Goal: Task Accomplishment & Management: Manage account settings

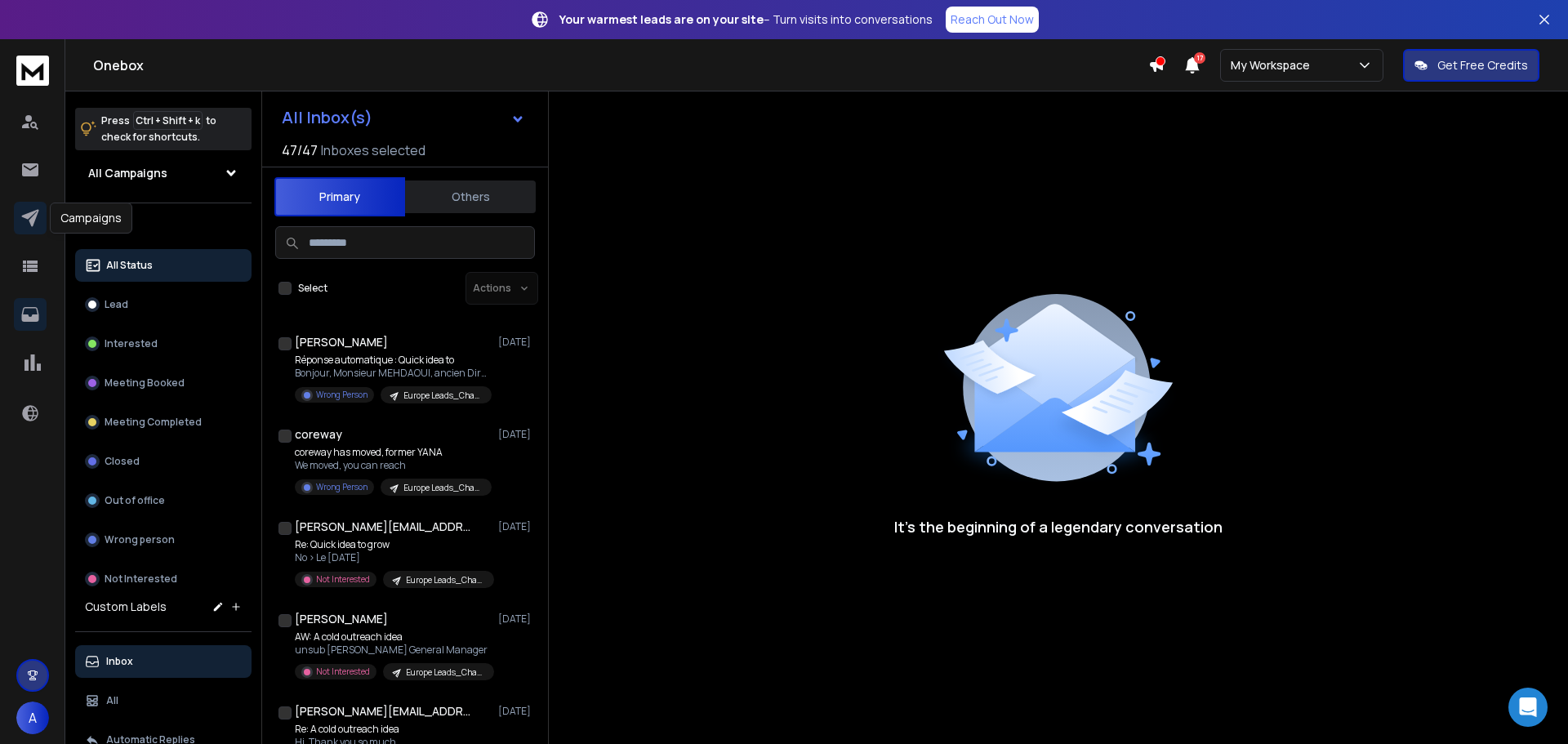
click at [34, 216] on icon at bounding box center [30, 217] width 17 height 17
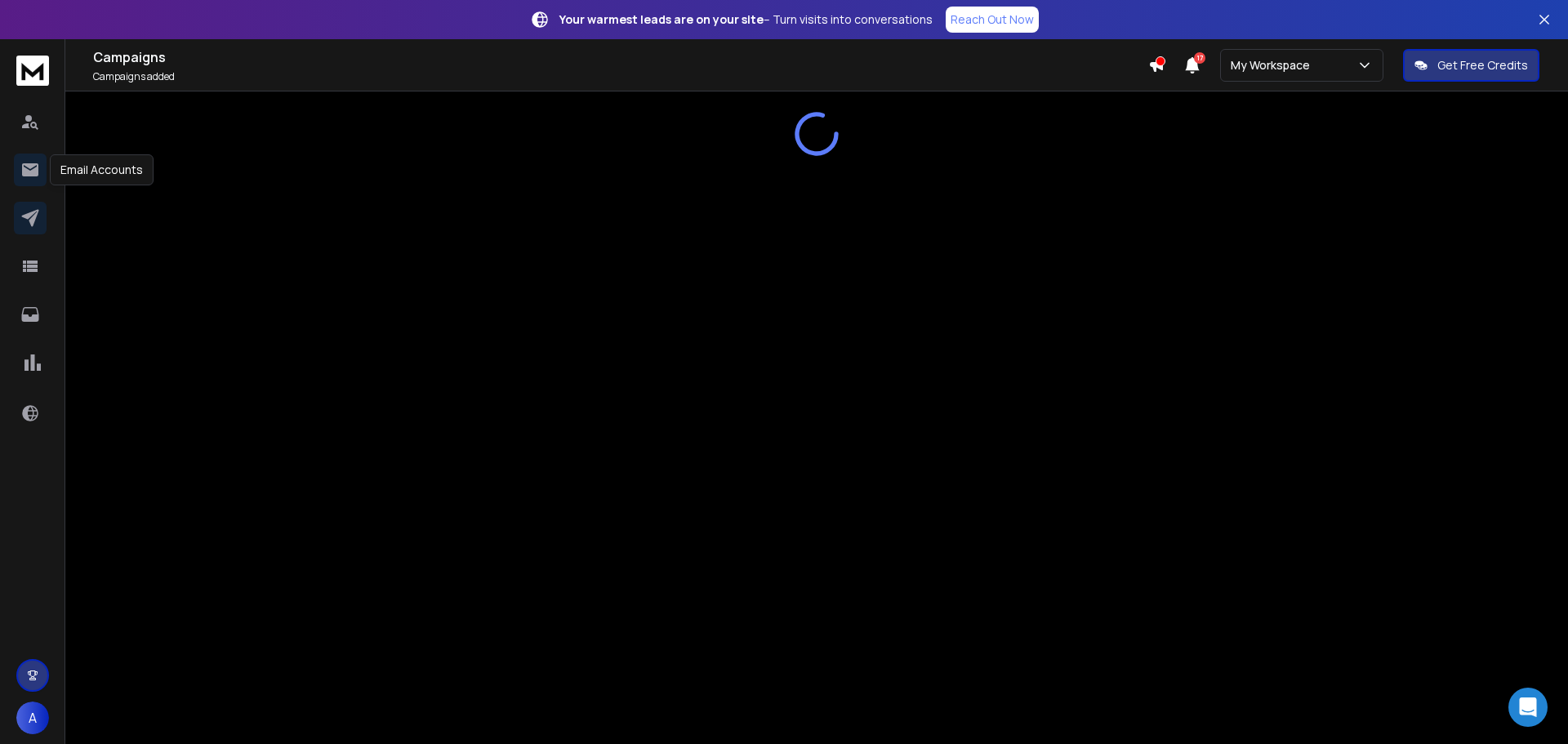
click at [31, 176] on icon at bounding box center [30, 169] width 16 height 14
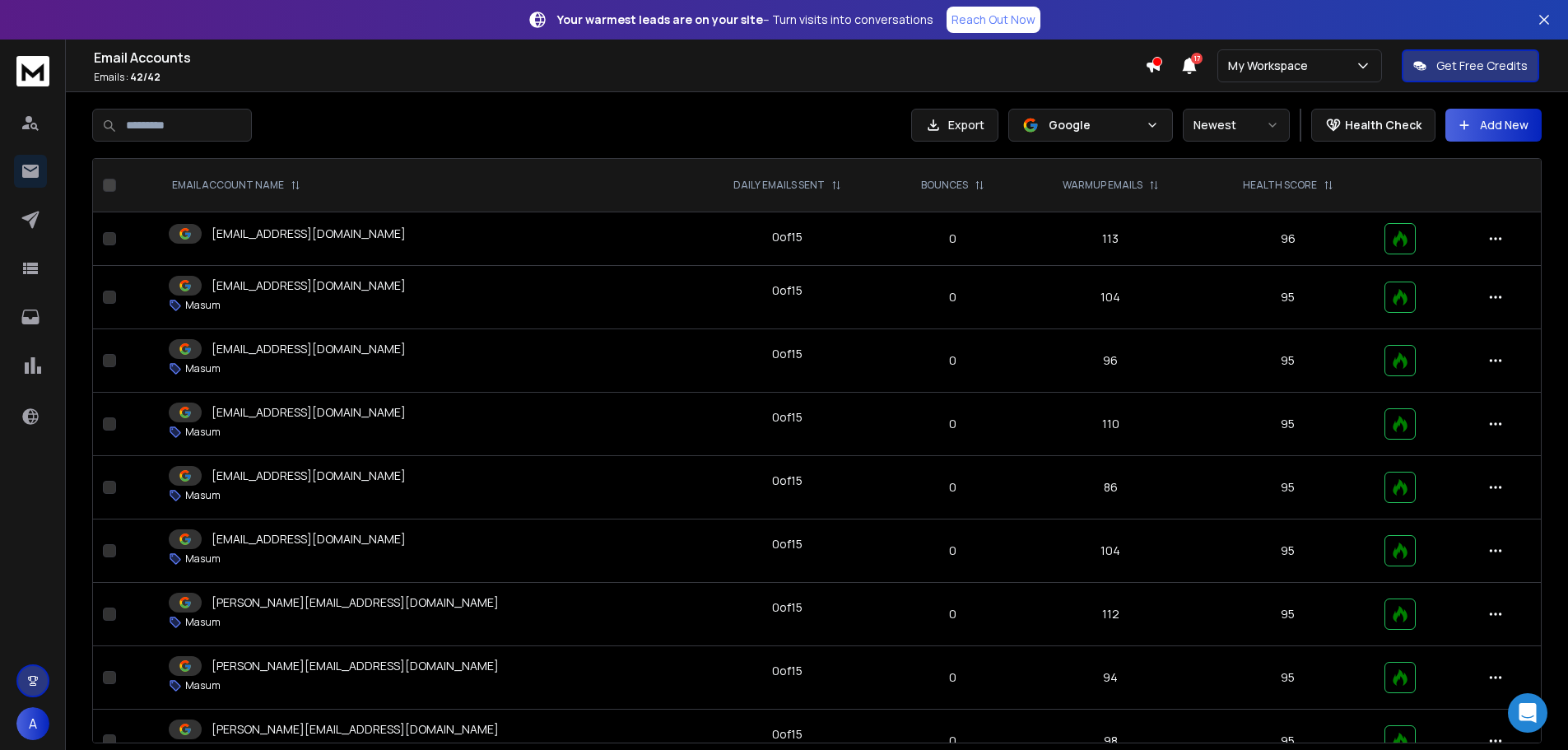
click at [415, 242] on div "[EMAIL_ADDRESS][DOMAIN_NAME]" at bounding box center [423, 234] width 508 height 20
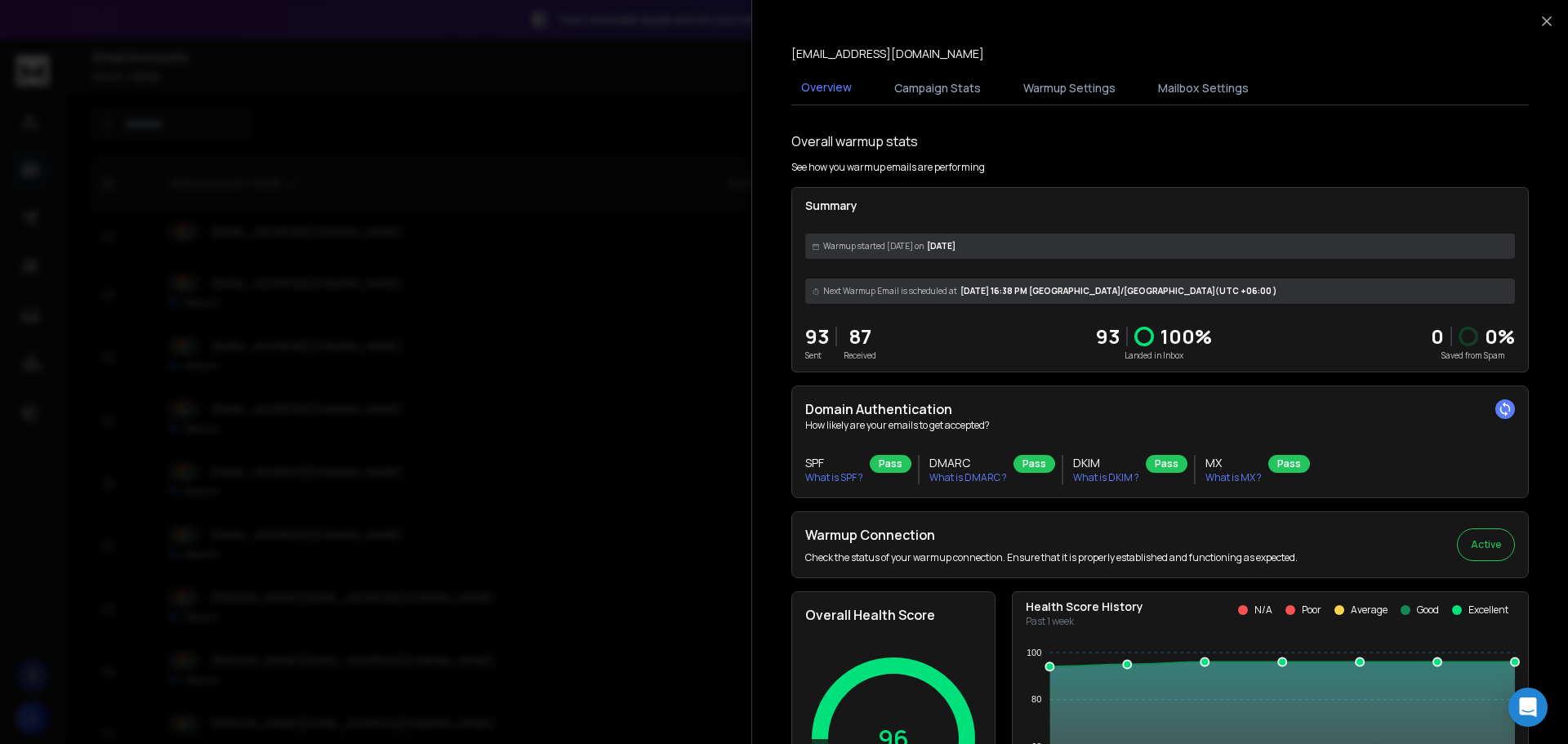
click at [1210, 84] on button "Mailbox Settings" at bounding box center [1203, 88] width 110 height 36
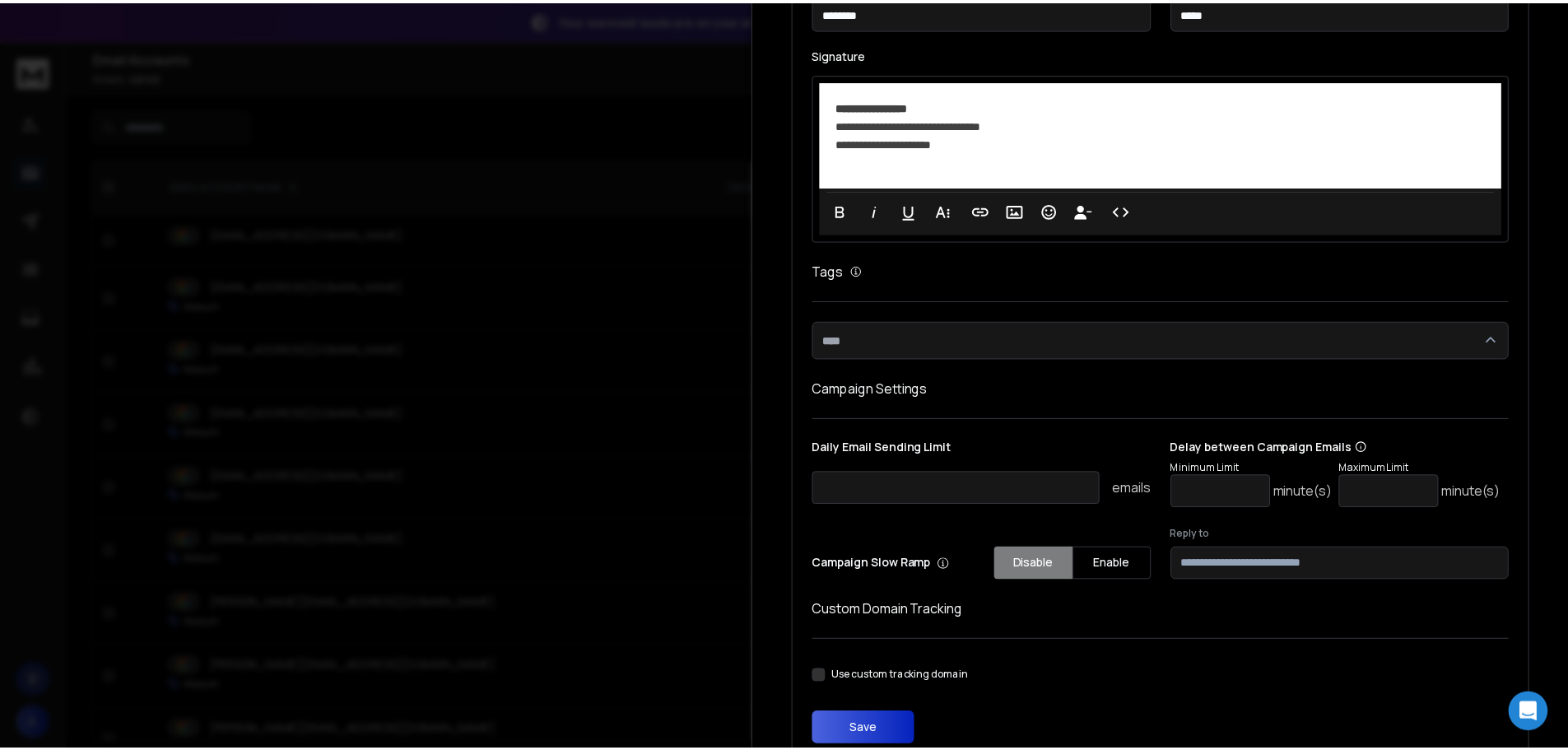
scroll to position [247, 0]
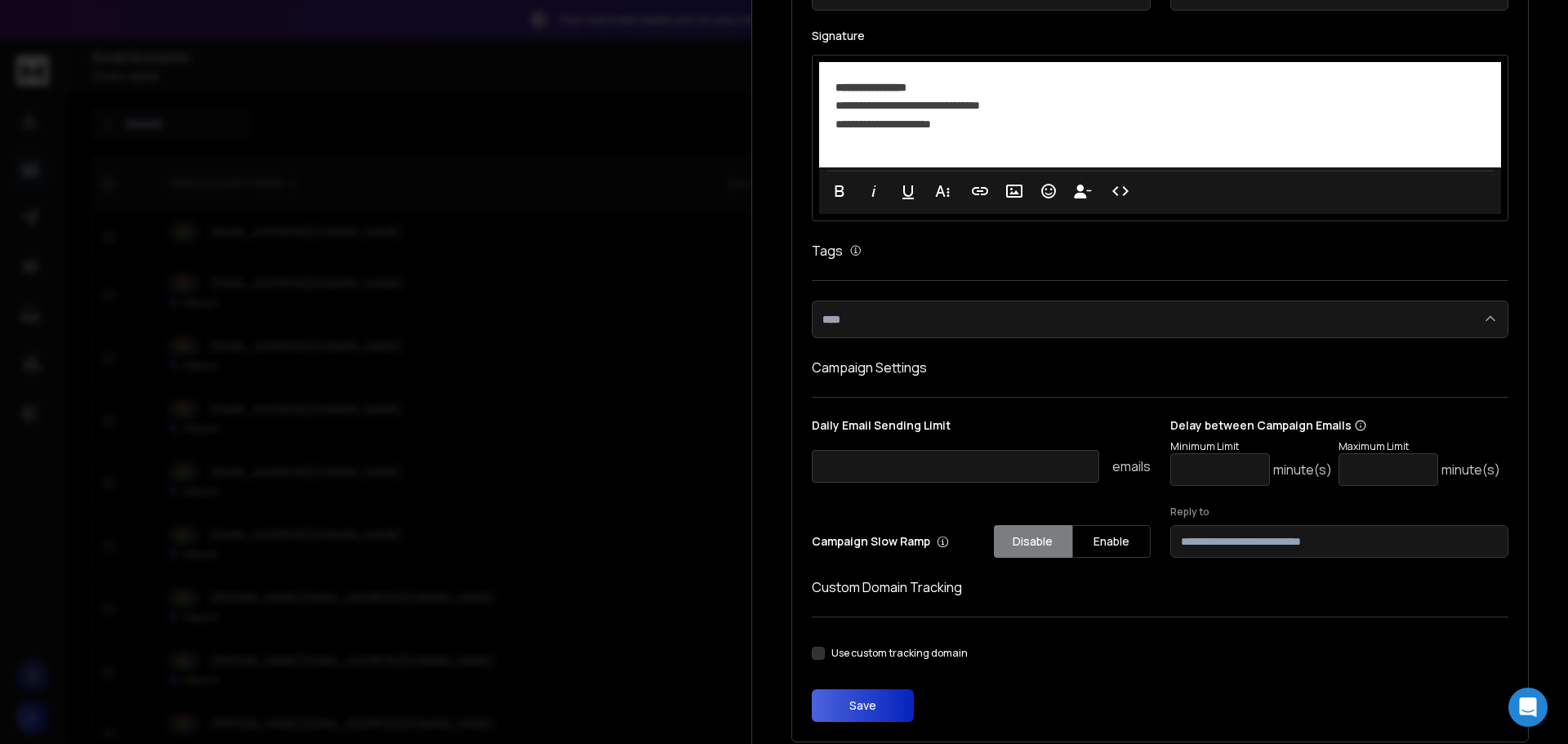
click at [1298, 546] on input "text" at bounding box center [1339, 541] width 339 height 32
drag, startPoint x: 836, startPoint y: 123, endPoint x: 961, endPoint y: 128, distance: 125.1
click at [961, 128] on div "**********" at bounding box center [1156, 124] width 644 height 18
copy div "**********"
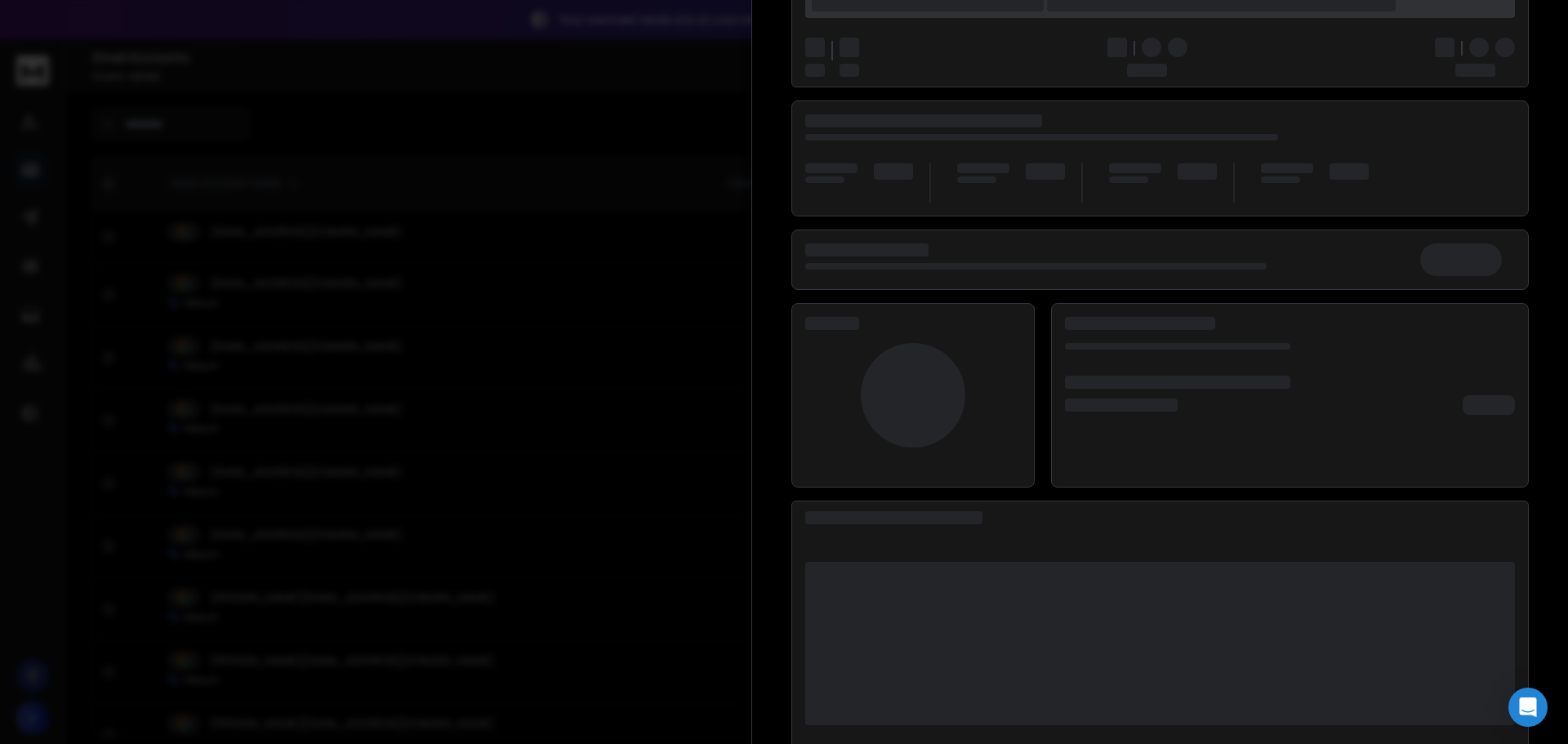
click at [432, 292] on div at bounding box center [784, 372] width 1568 height 744
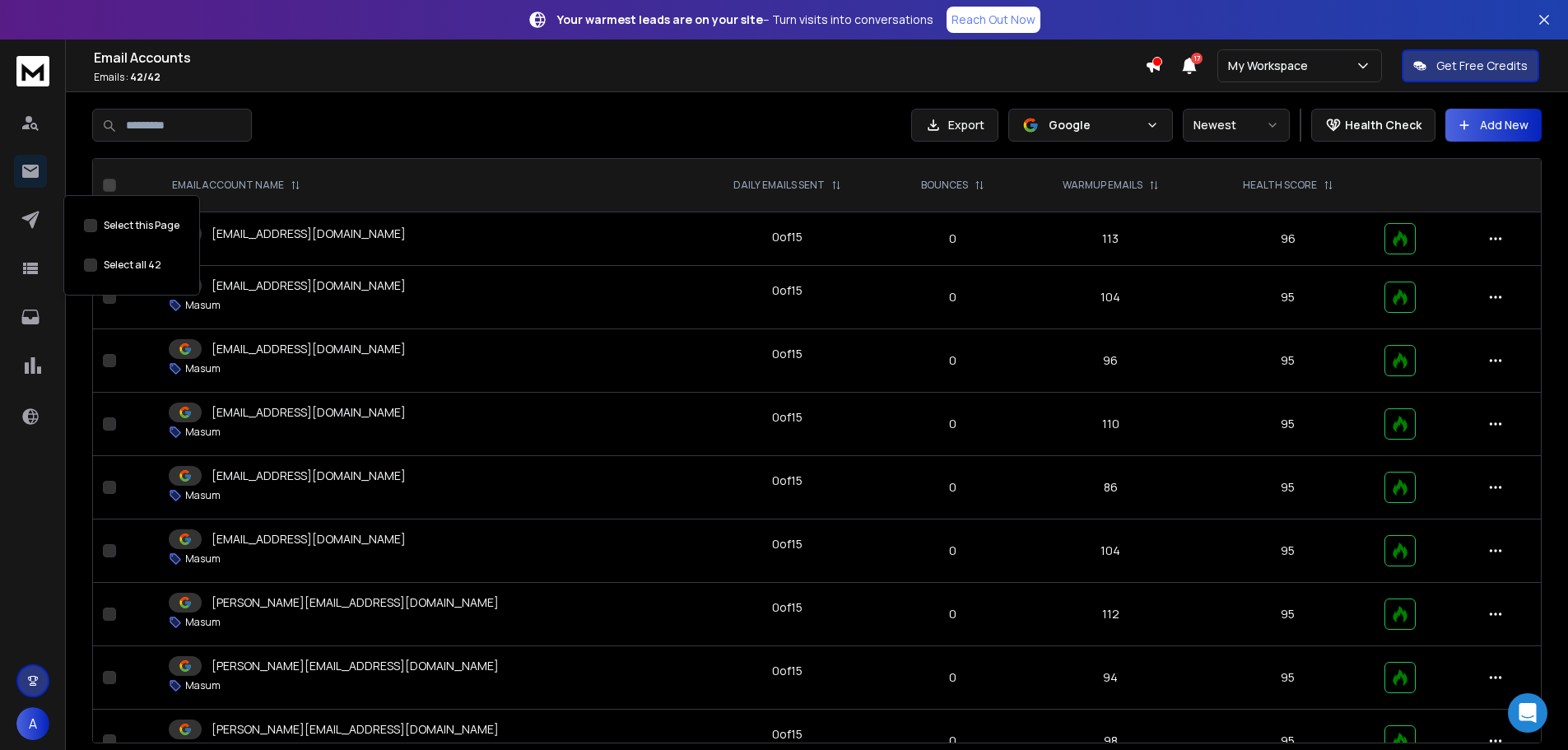
click at [92, 260] on button "Select this Page" at bounding box center [90, 265] width 14 height 14
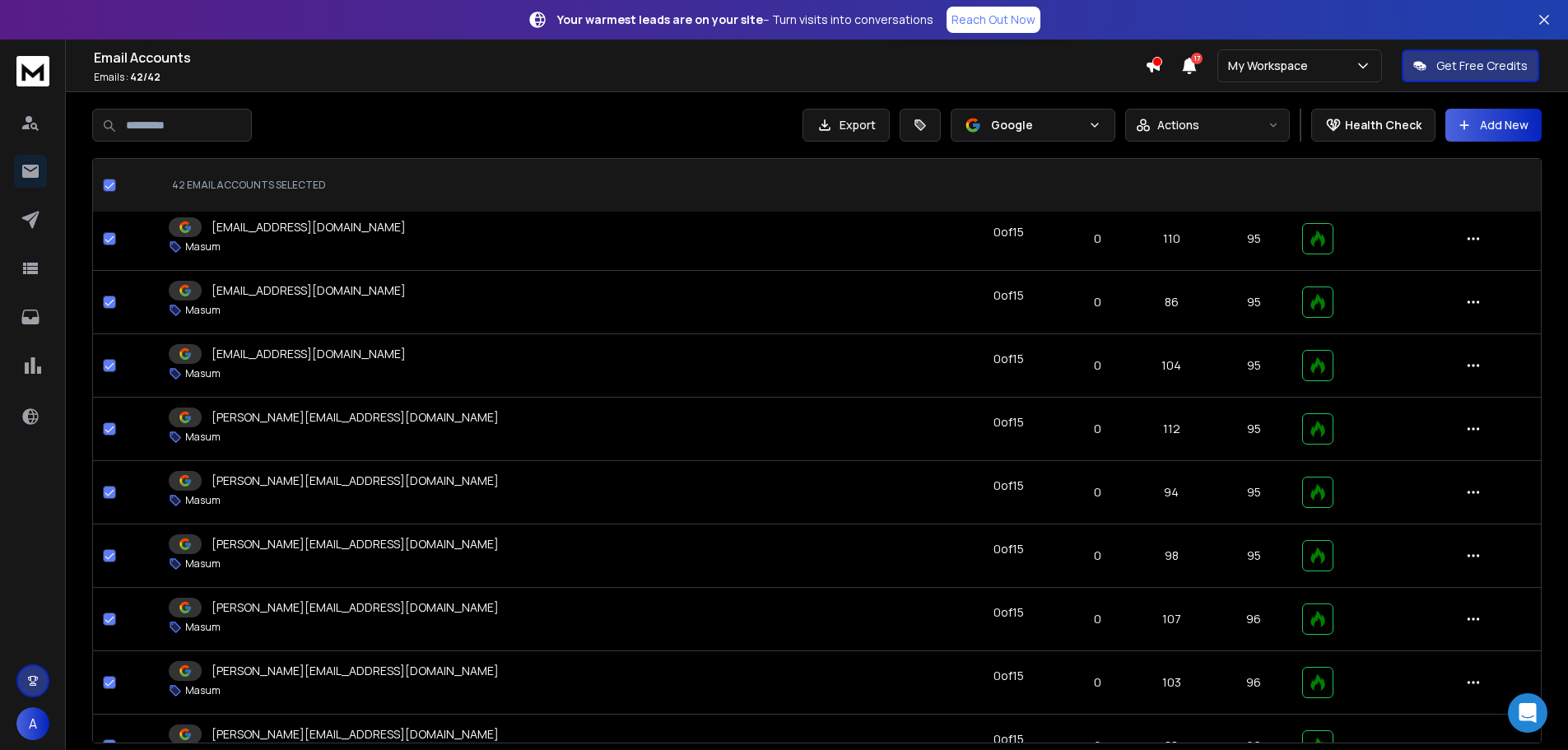
scroll to position [0, 0]
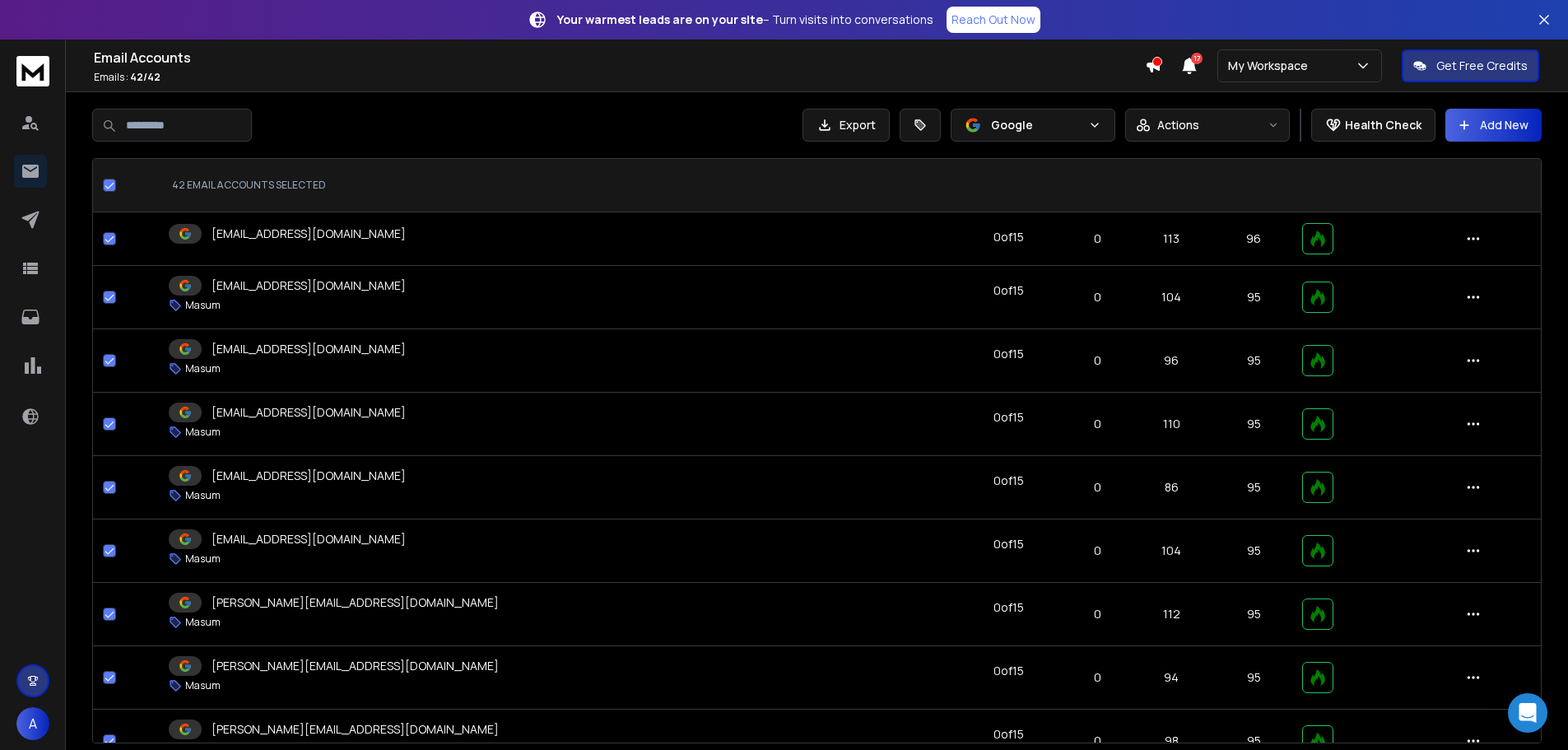
click at [1052, 131] on p "Google" at bounding box center [1037, 125] width 91 height 16
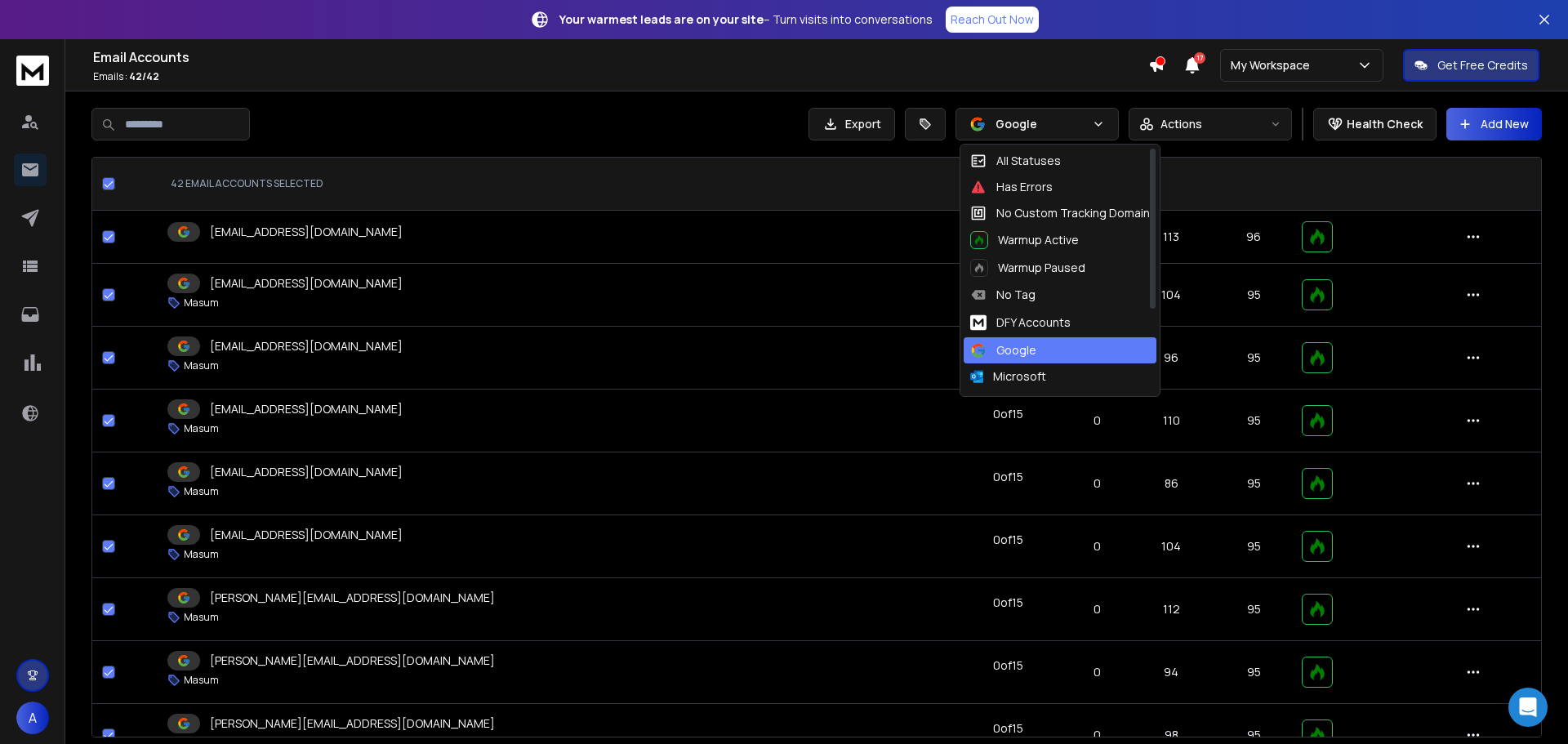
click at [1031, 349] on div "Google" at bounding box center [1002, 350] width 66 height 16
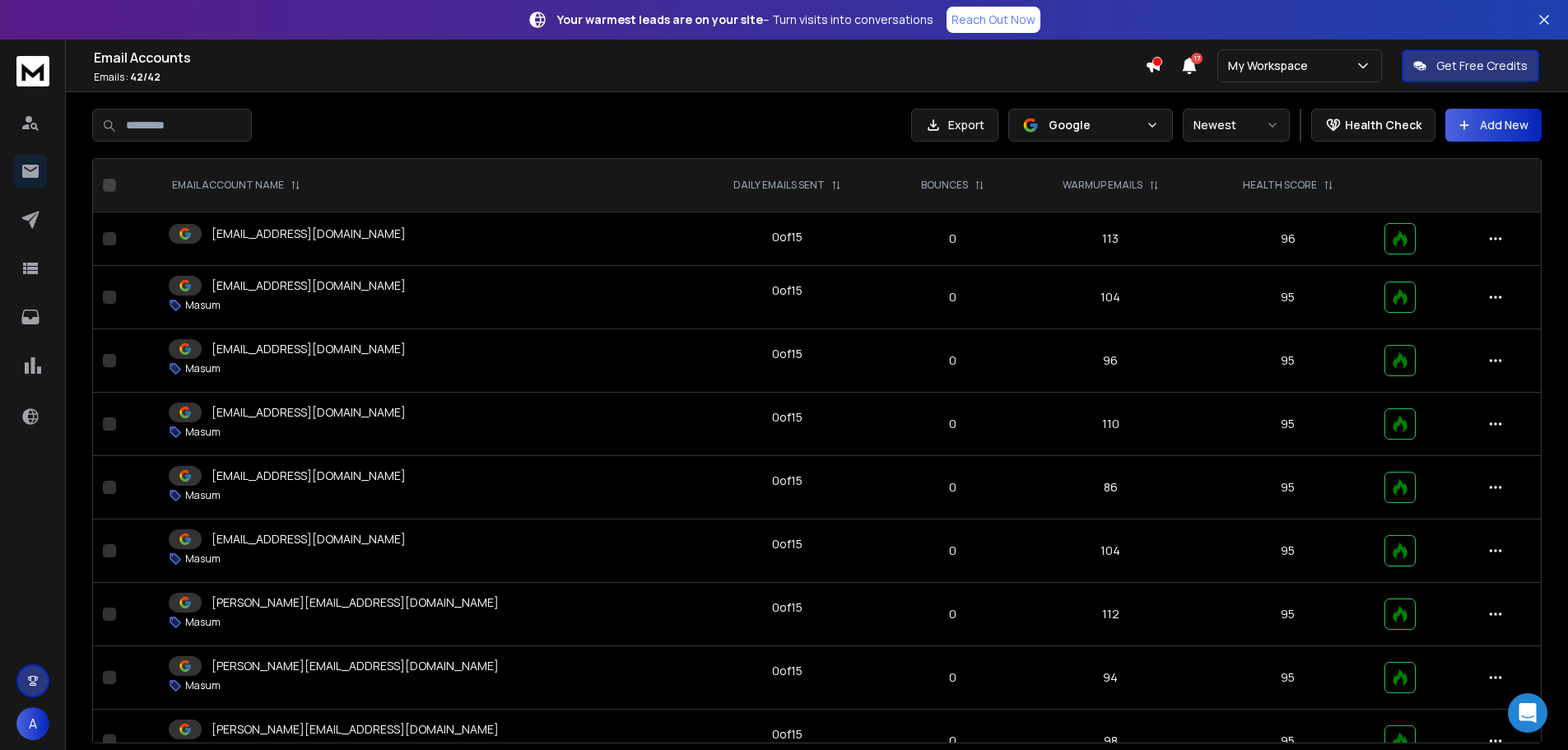
click at [1087, 132] on p "Google" at bounding box center [1094, 125] width 91 height 16
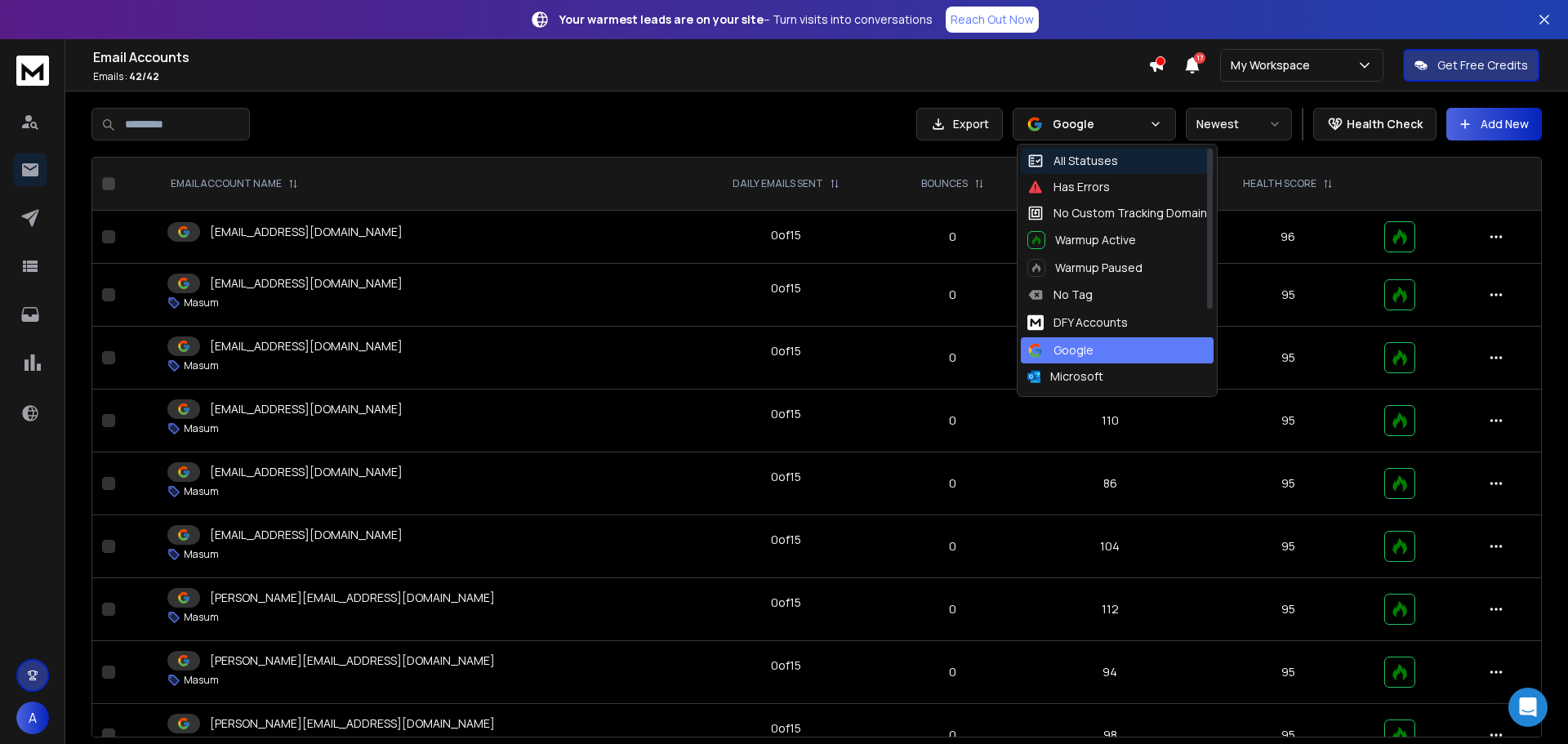
click at [1097, 156] on div "All Statuses" at bounding box center [1072, 161] width 91 height 16
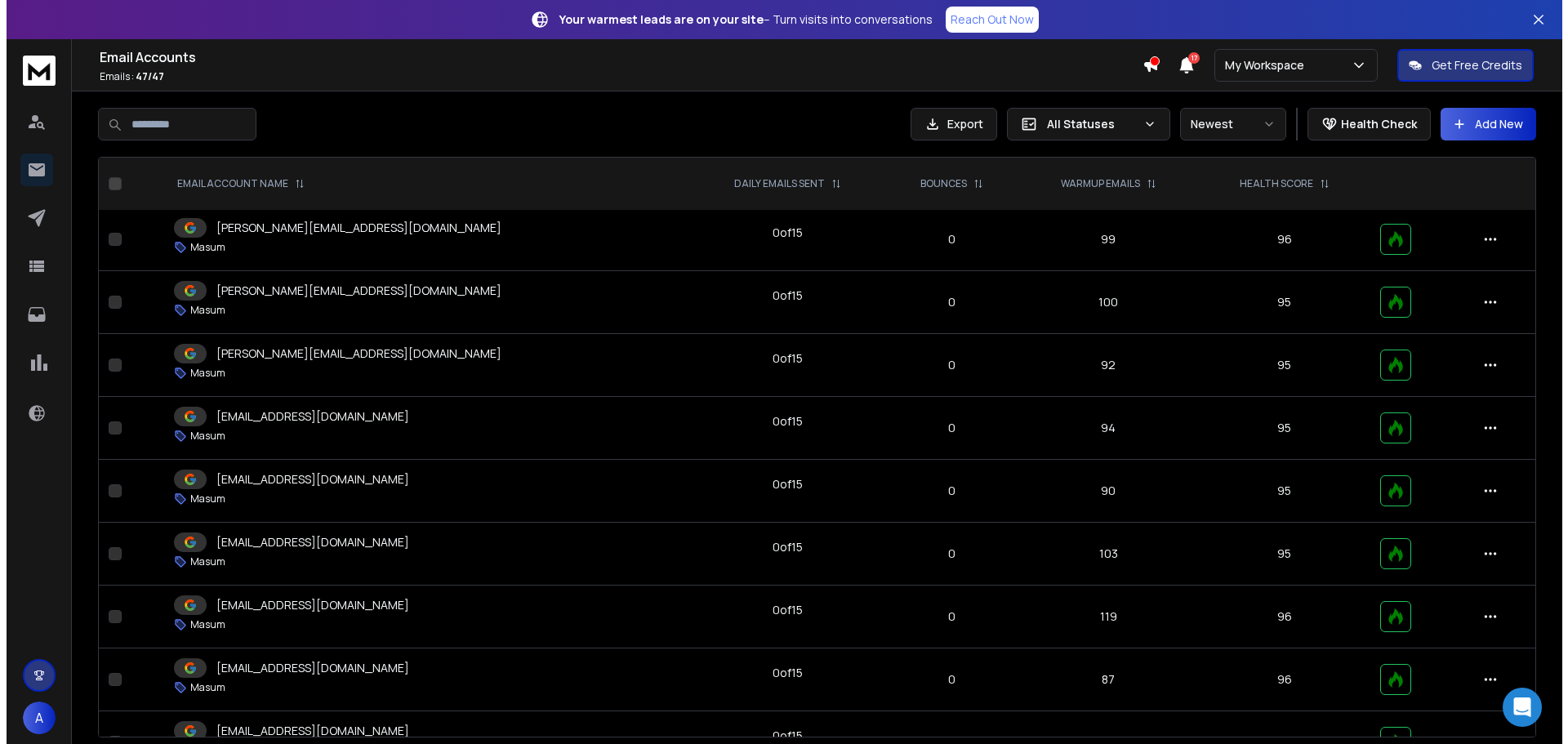
scroll to position [898, 0]
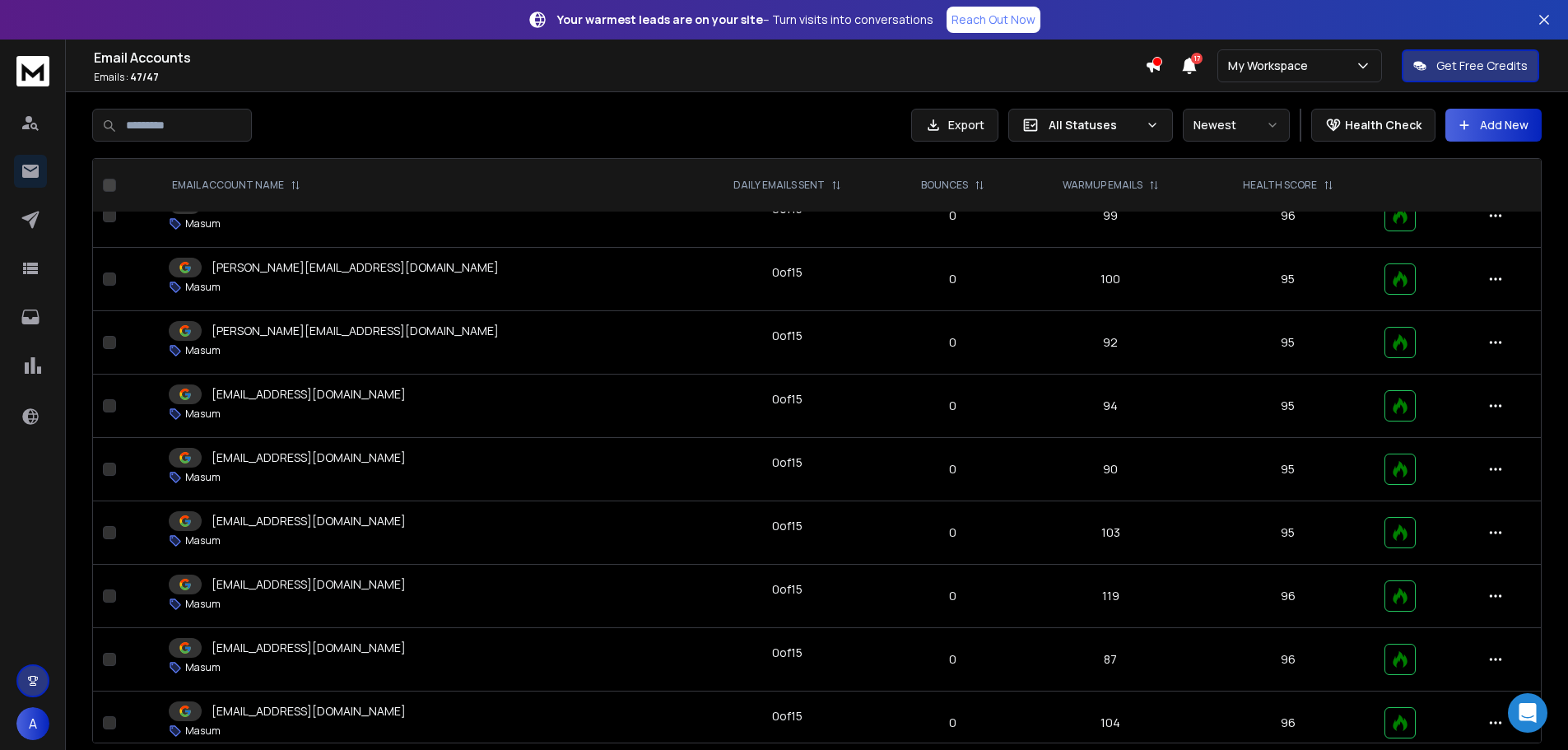
click at [1114, 126] on p "All Statuses" at bounding box center [1094, 125] width 91 height 16
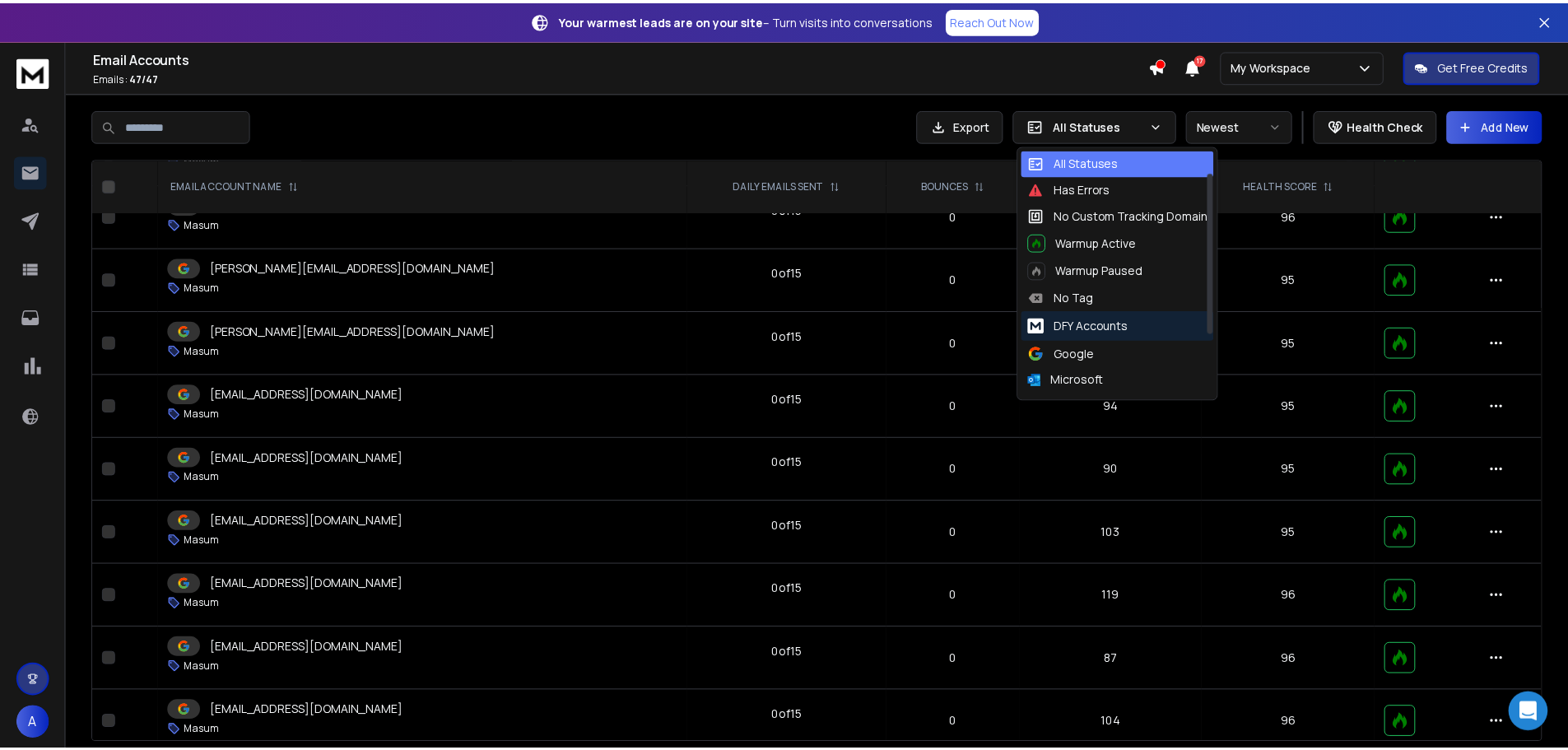
scroll to position [83, 0]
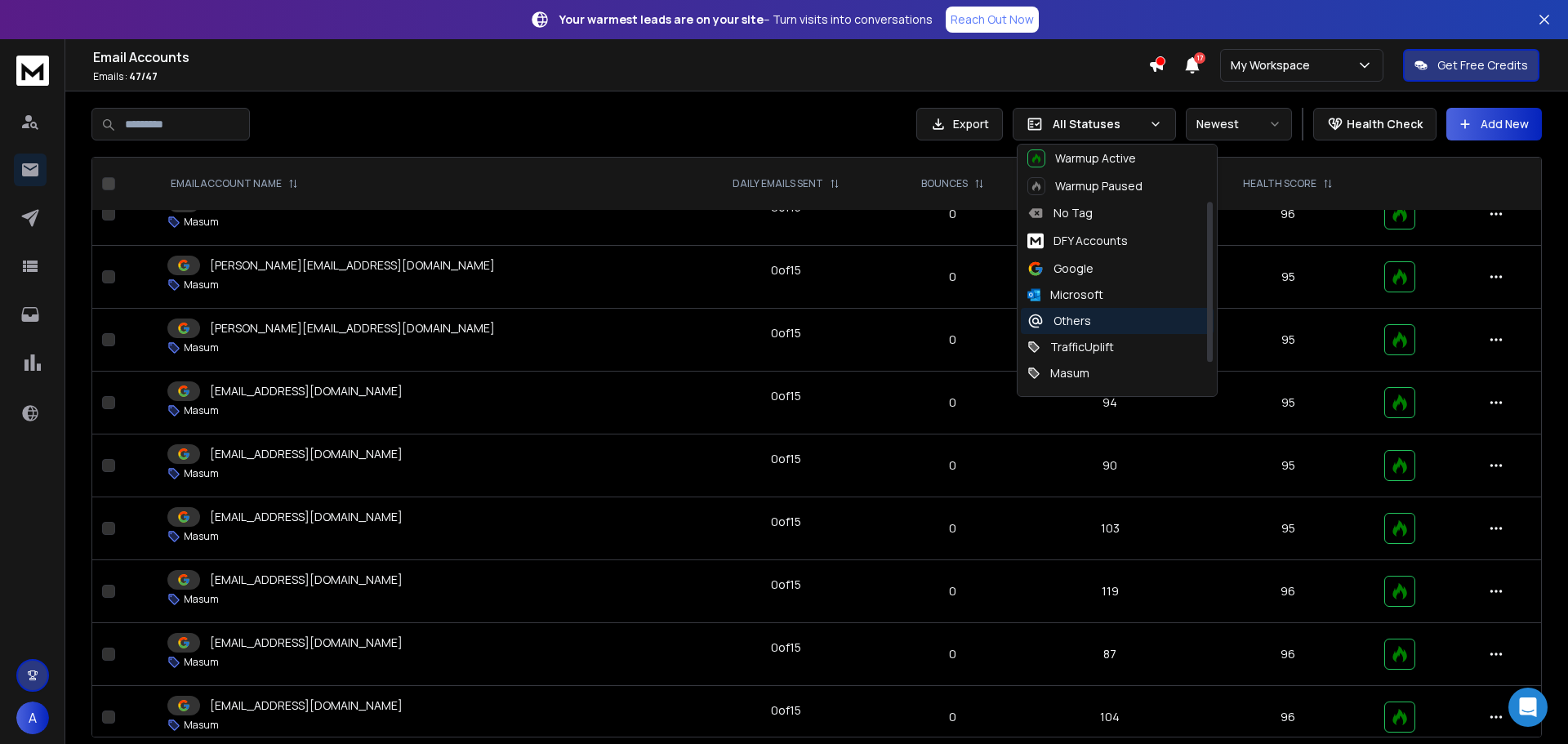
click at [1063, 321] on div "Others" at bounding box center [1058, 321] width 64 height 16
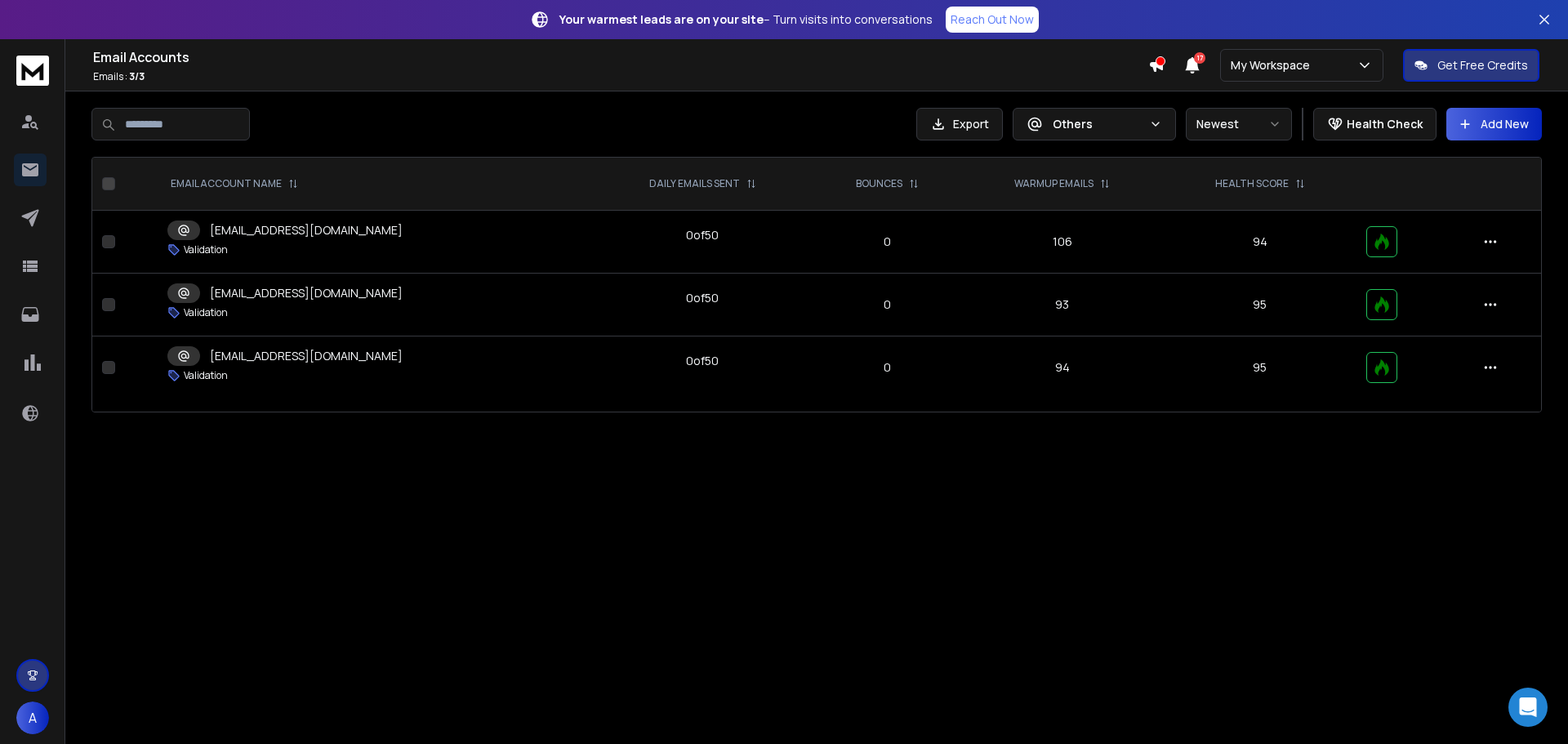
click at [1085, 119] on p "Others" at bounding box center [1098, 124] width 90 height 16
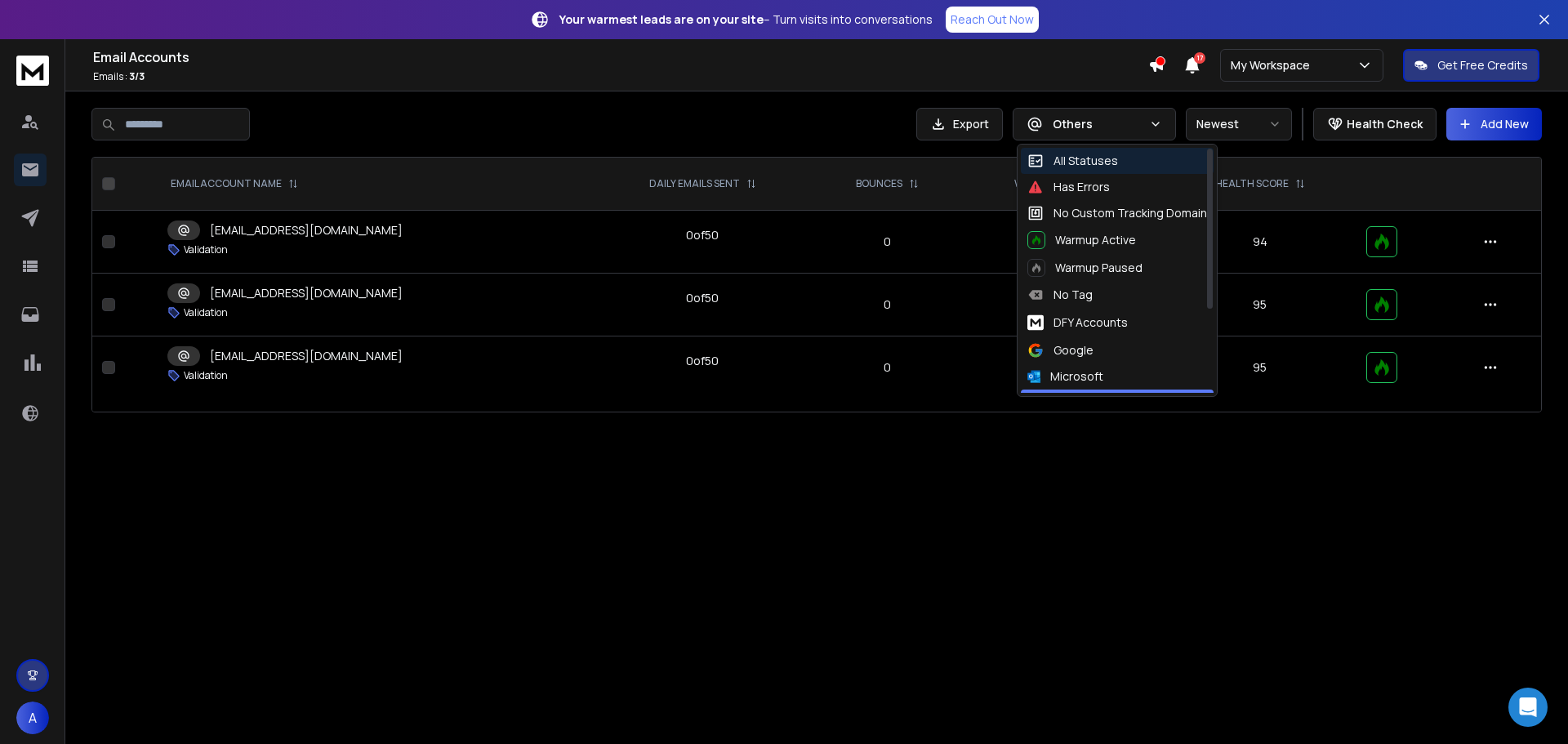
click at [1071, 159] on div "All Statuses" at bounding box center [1072, 161] width 91 height 16
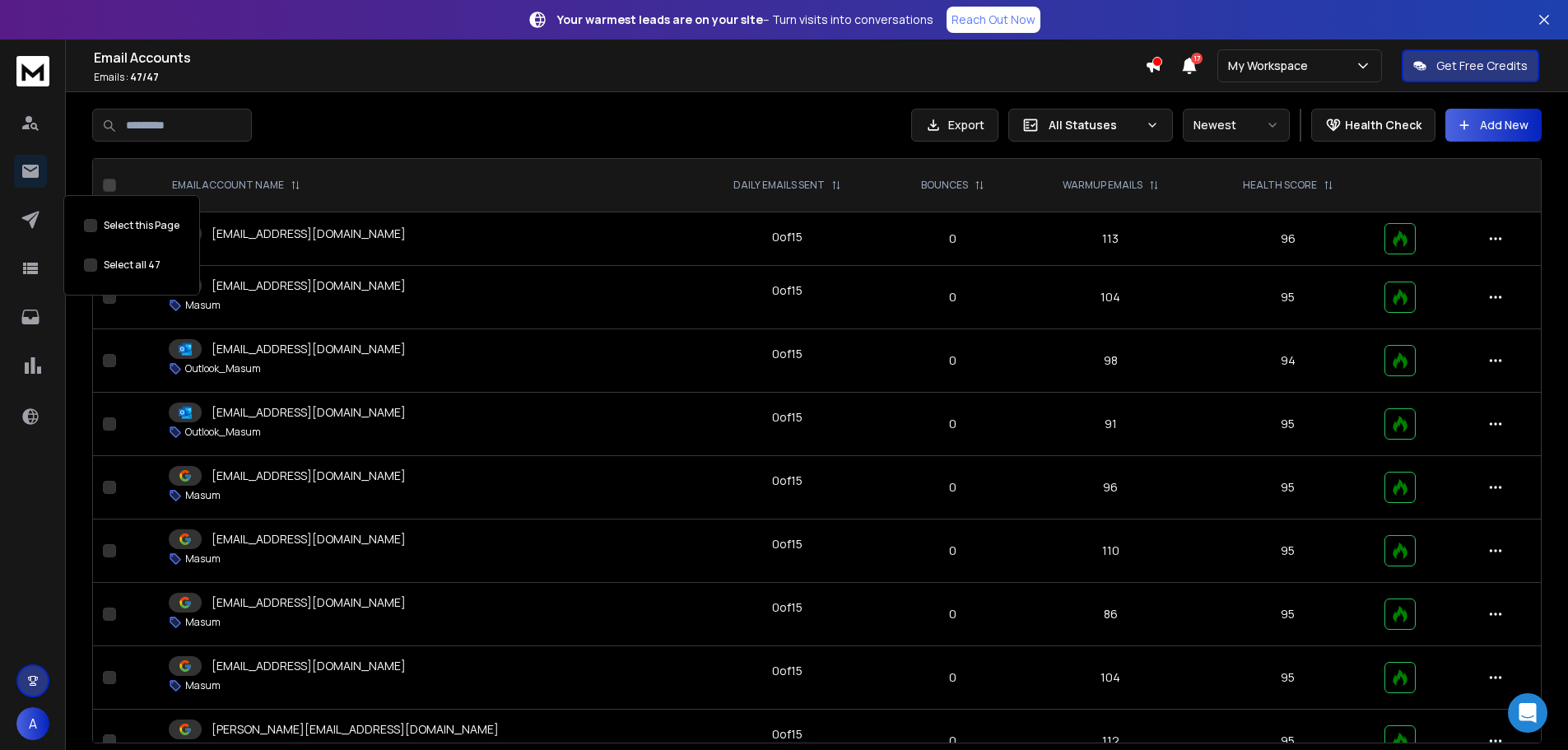
click at [93, 265] on button "Select this Page" at bounding box center [90, 265] width 14 height 14
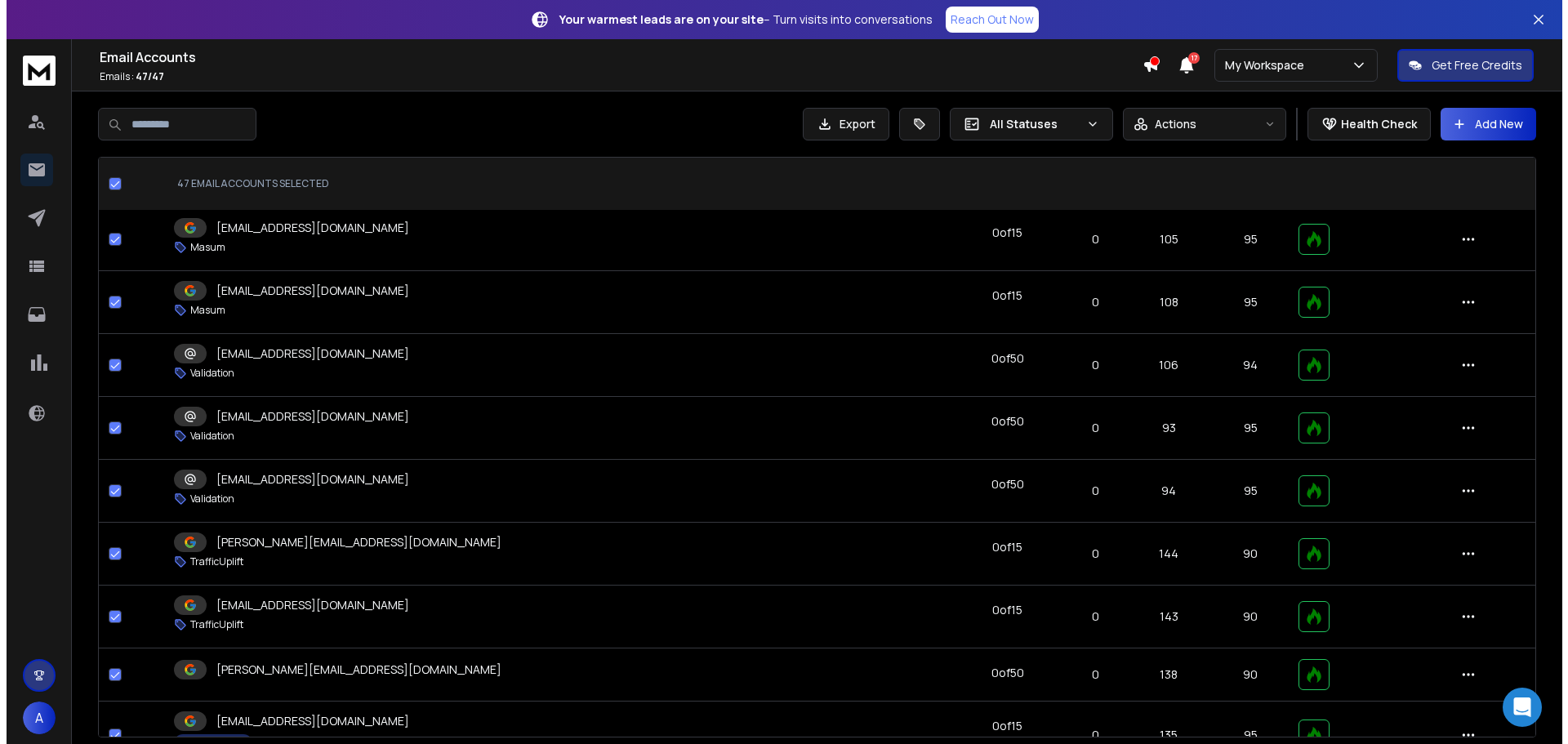
scroll to position [1878, 0]
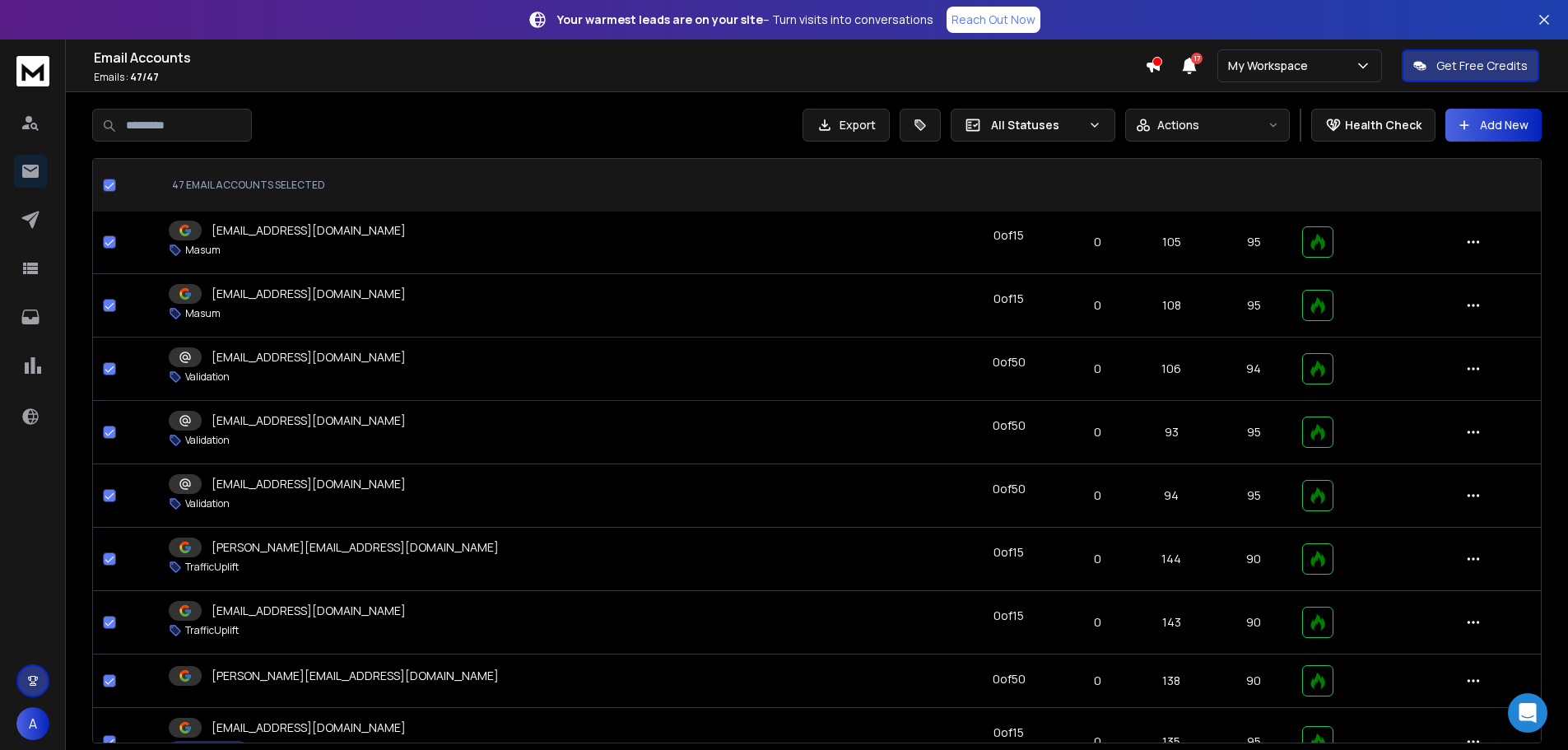
click at [109, 372] on button "button" at bounding box center [109, 369] width 14 height 14
click at [107, 429] on button "button" at bounding box center [109, 432] width 14 height 14
drag, startPoint x: 111, startPoint y: 497, endPoint x: 155, endPoint y: 493, distance: 44.2
click at [111, 495] on button "button" at bounding box center [109, 495] width 14 height 14
click at [1221, 130] on div "Actions" at bounding box center [1198, 125] width 125 height 16
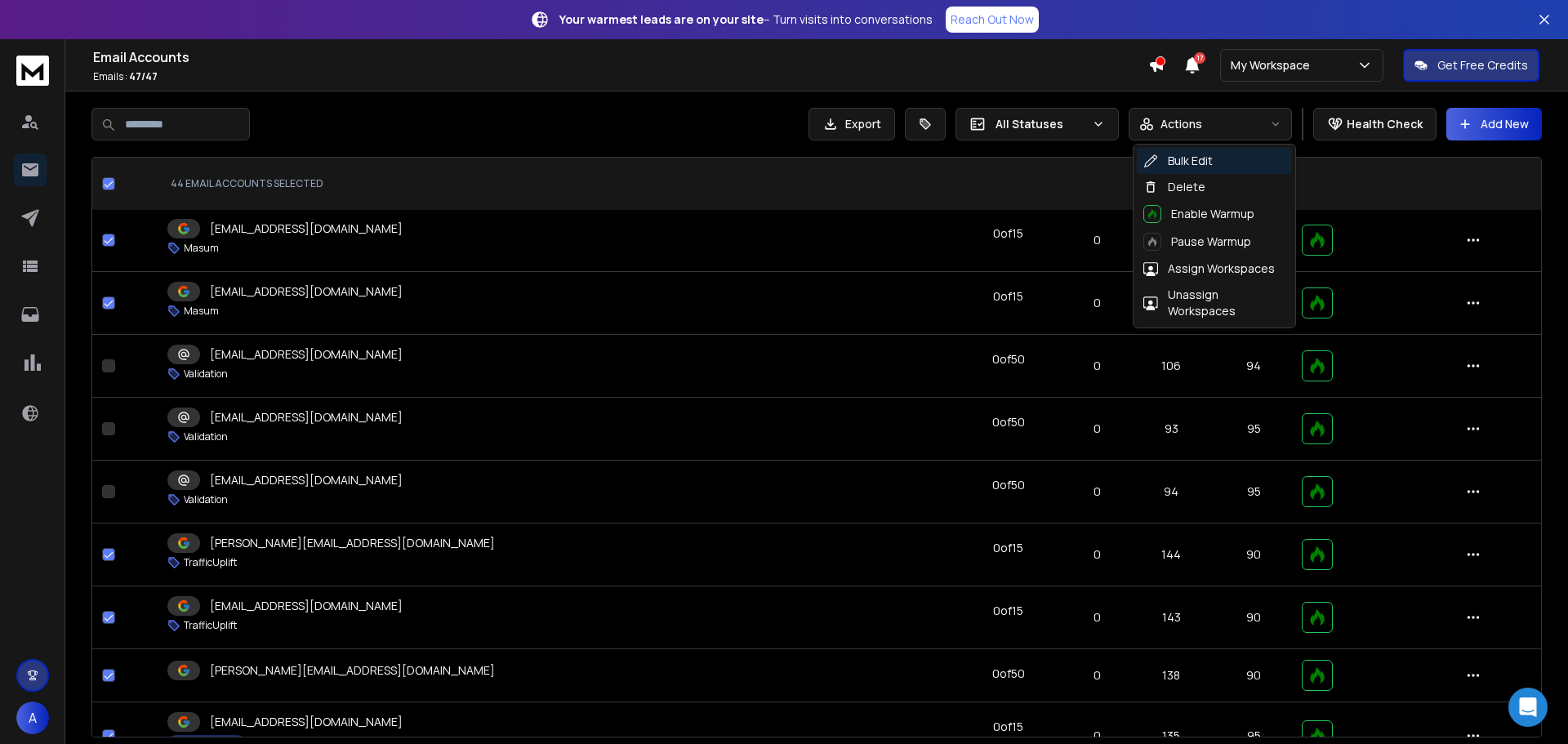
click at [1205, 159] on div "Bulk Edit" at bounding box center [1177, 161] width 69 height 16
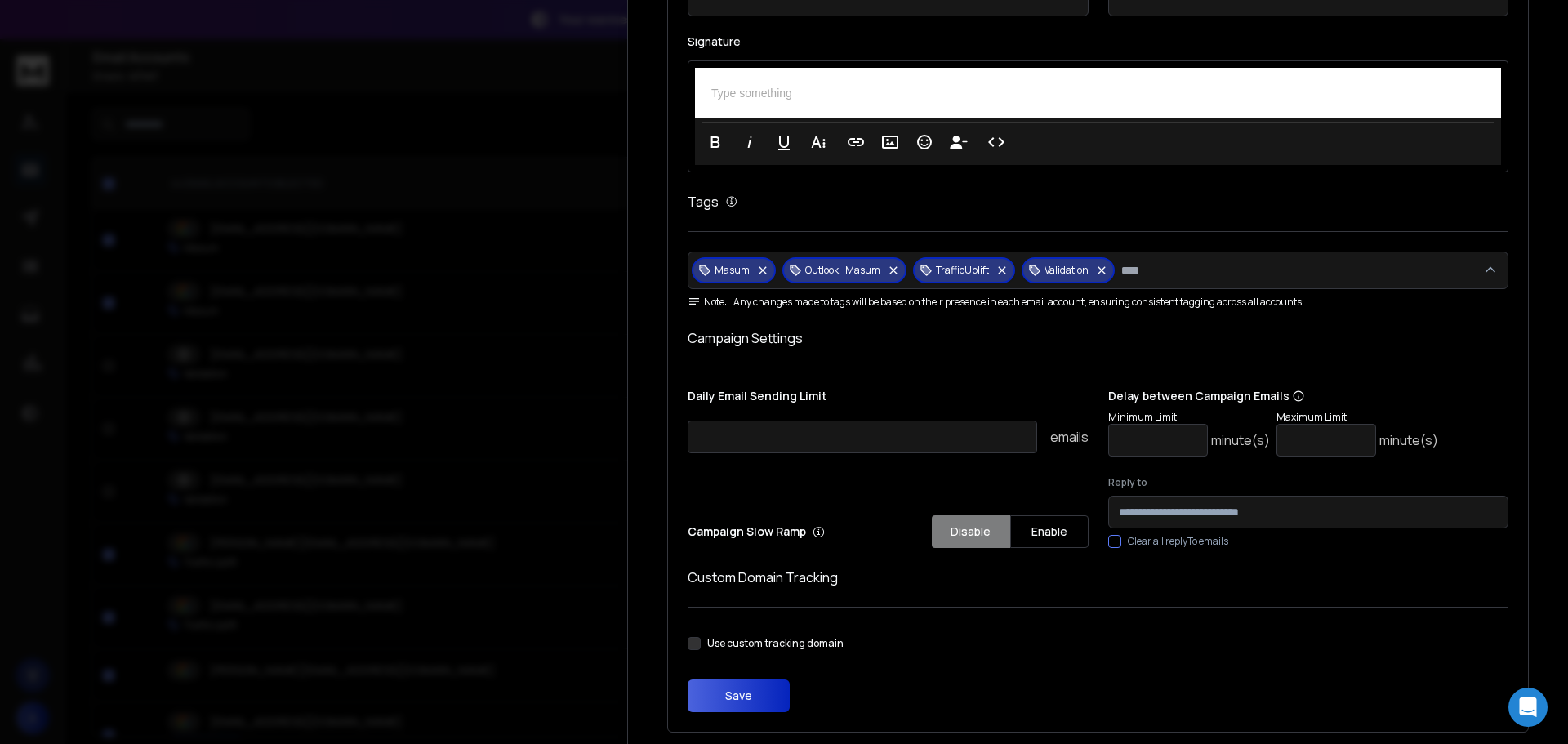
scroll to position [240, 0]
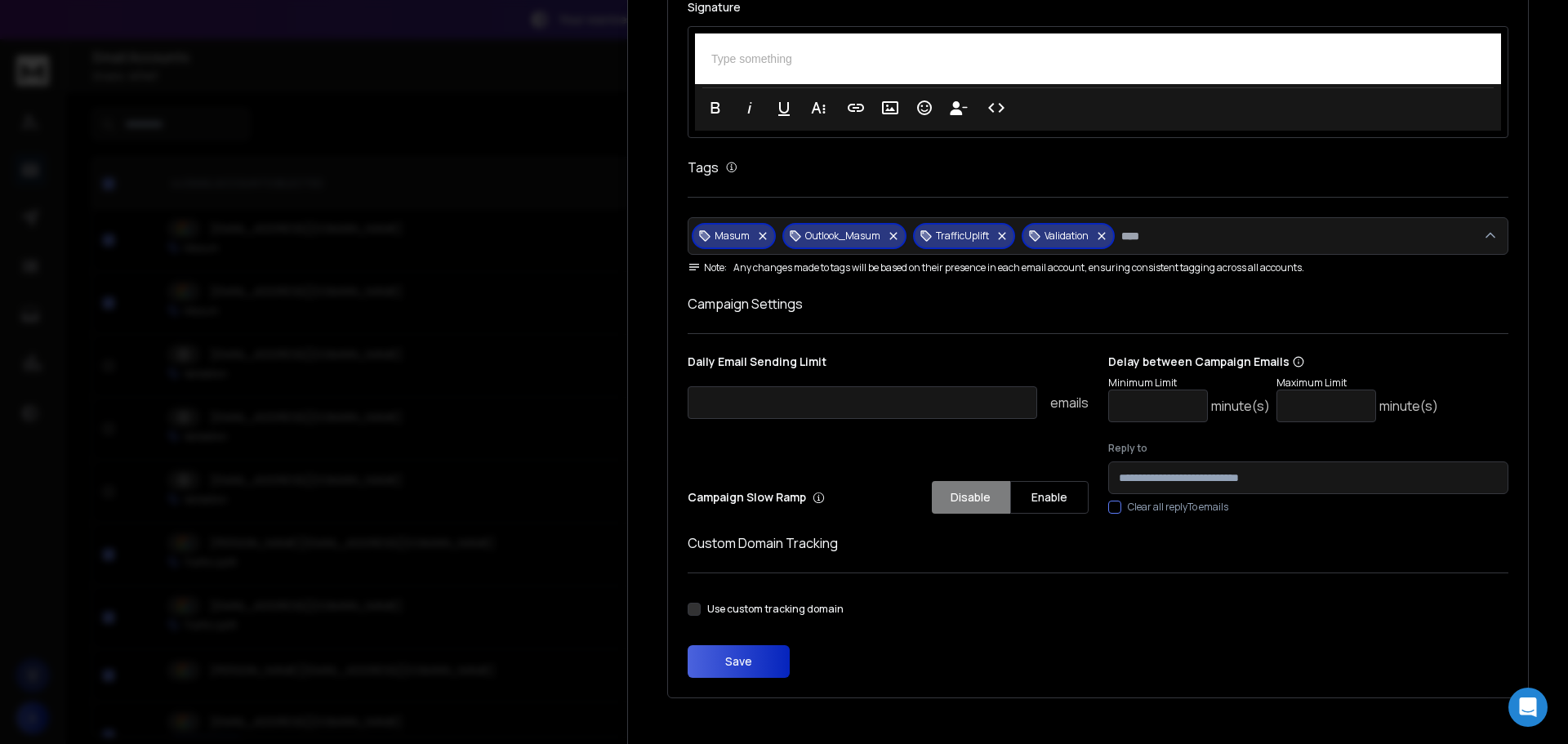
click at [1220, 476] on input "text" at bounding box center [1308, 477] width 401 height 32
paste input "**********"
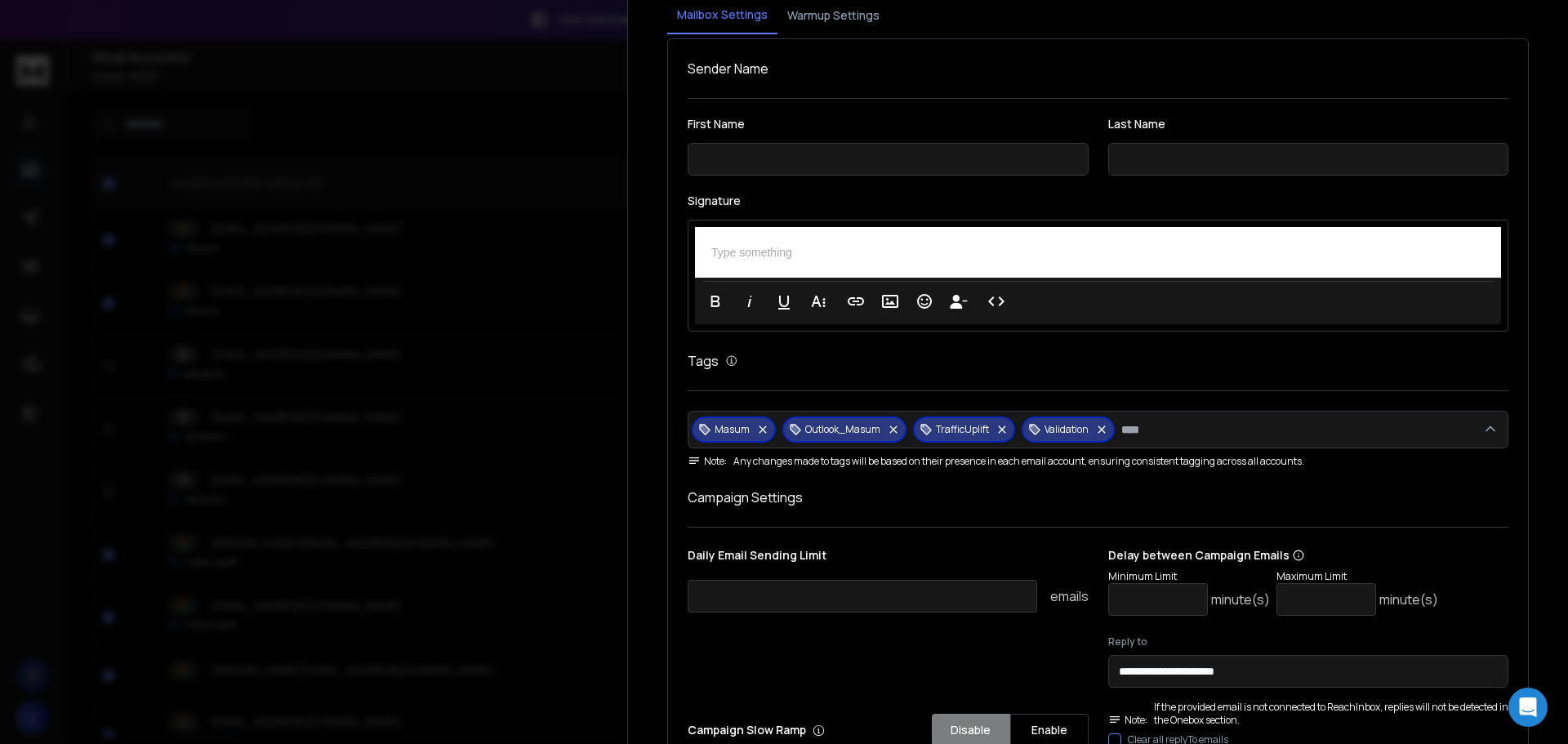
scroll to position [0, 0]
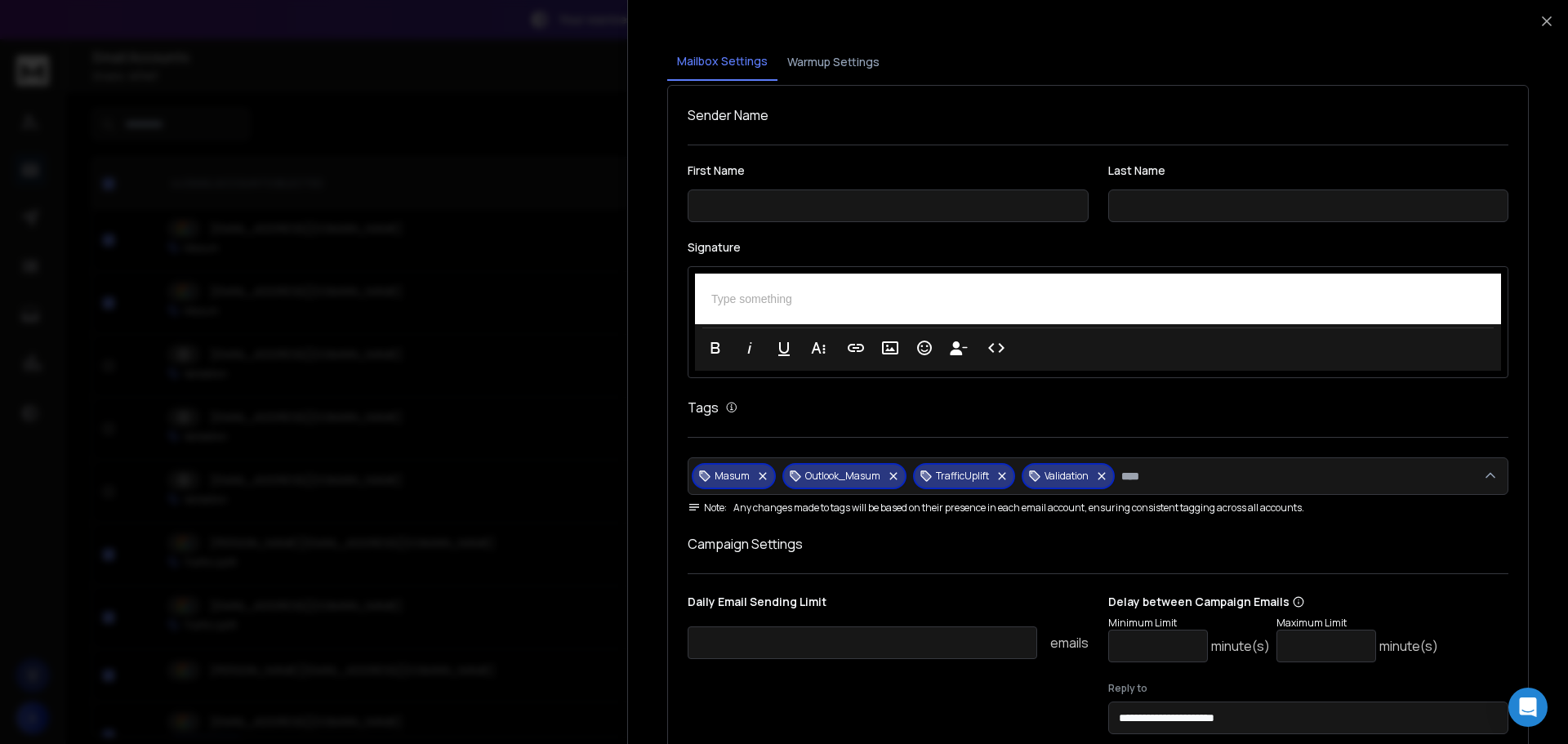
type input "**********"
click at [462, 156] on div at bounding box center [784, 372] width 1568 height 744
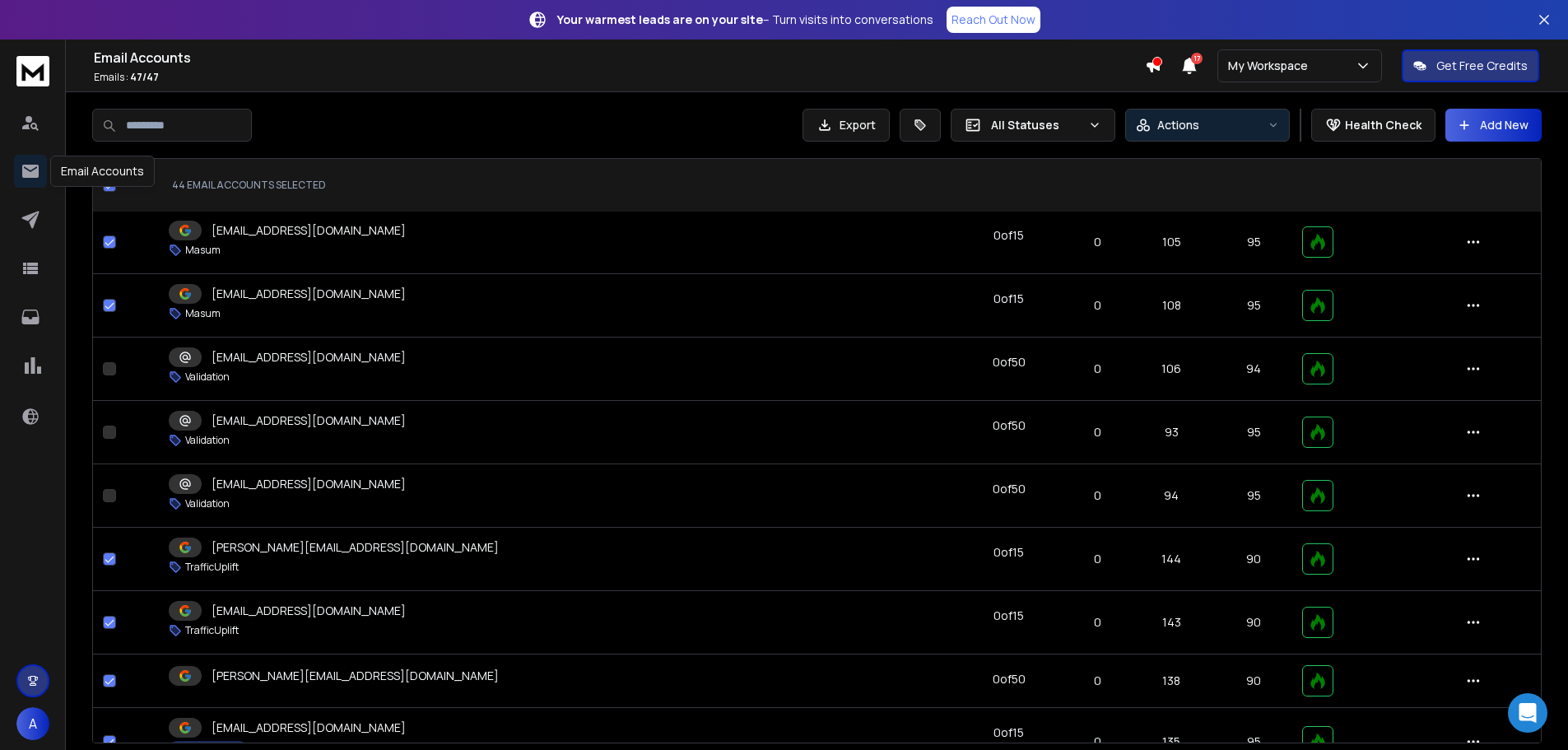
click at [1199, 128] on p "Actions" at bounding box center [1178, 125] width 42 height 16
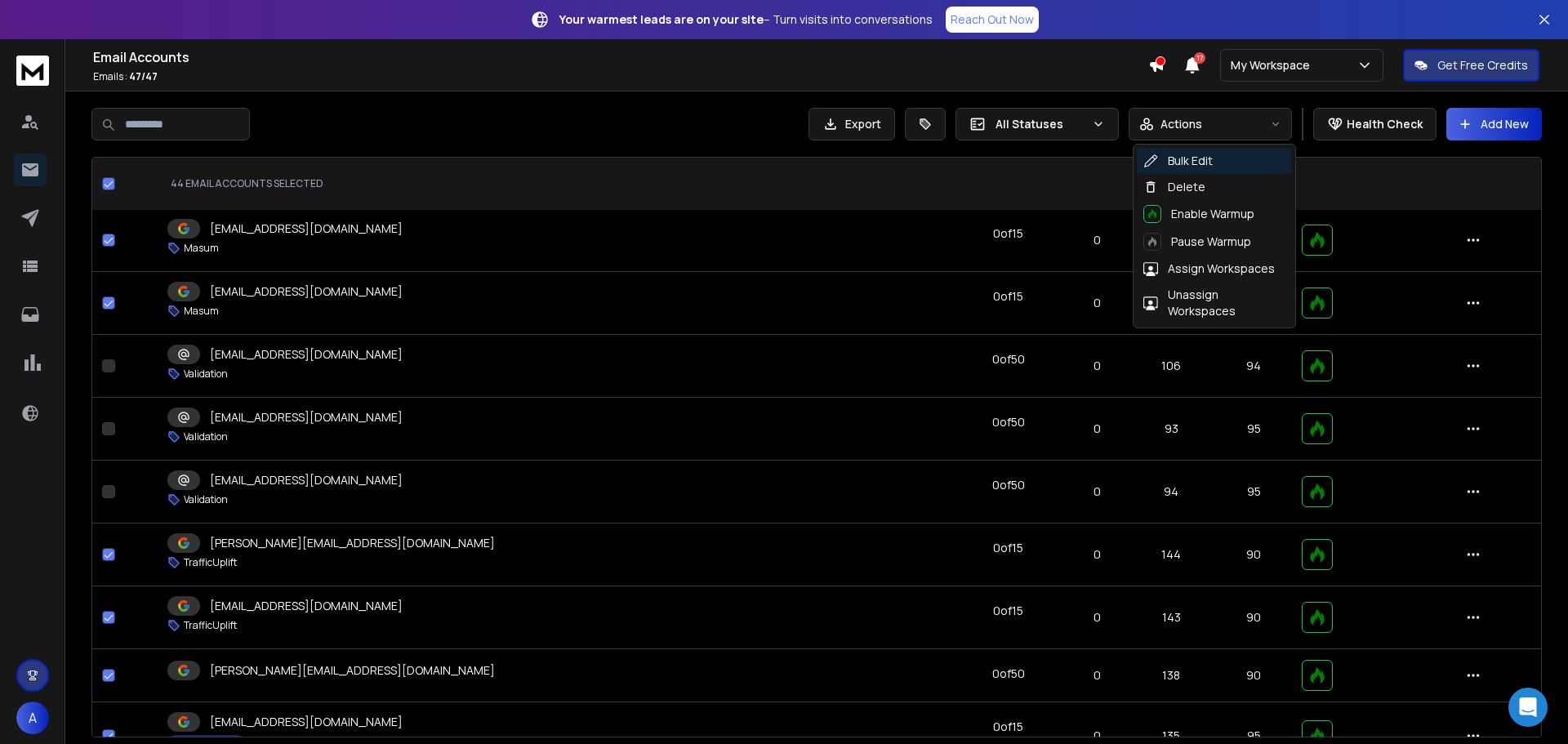
click at [1203, 158] on div "Bulk Edit" at bounding box center [1177, 161] width 69 height 16
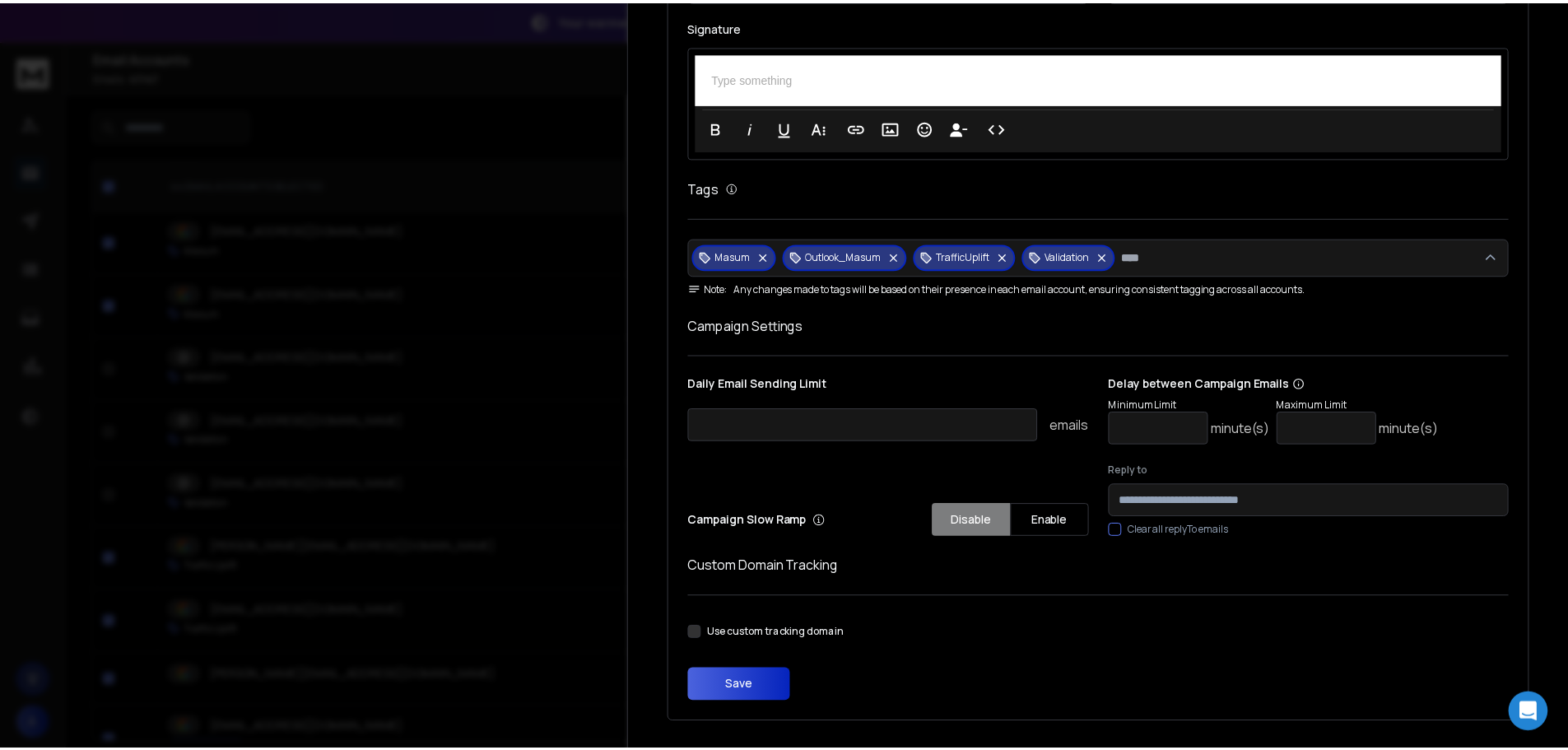
scroll to position [242, 0]
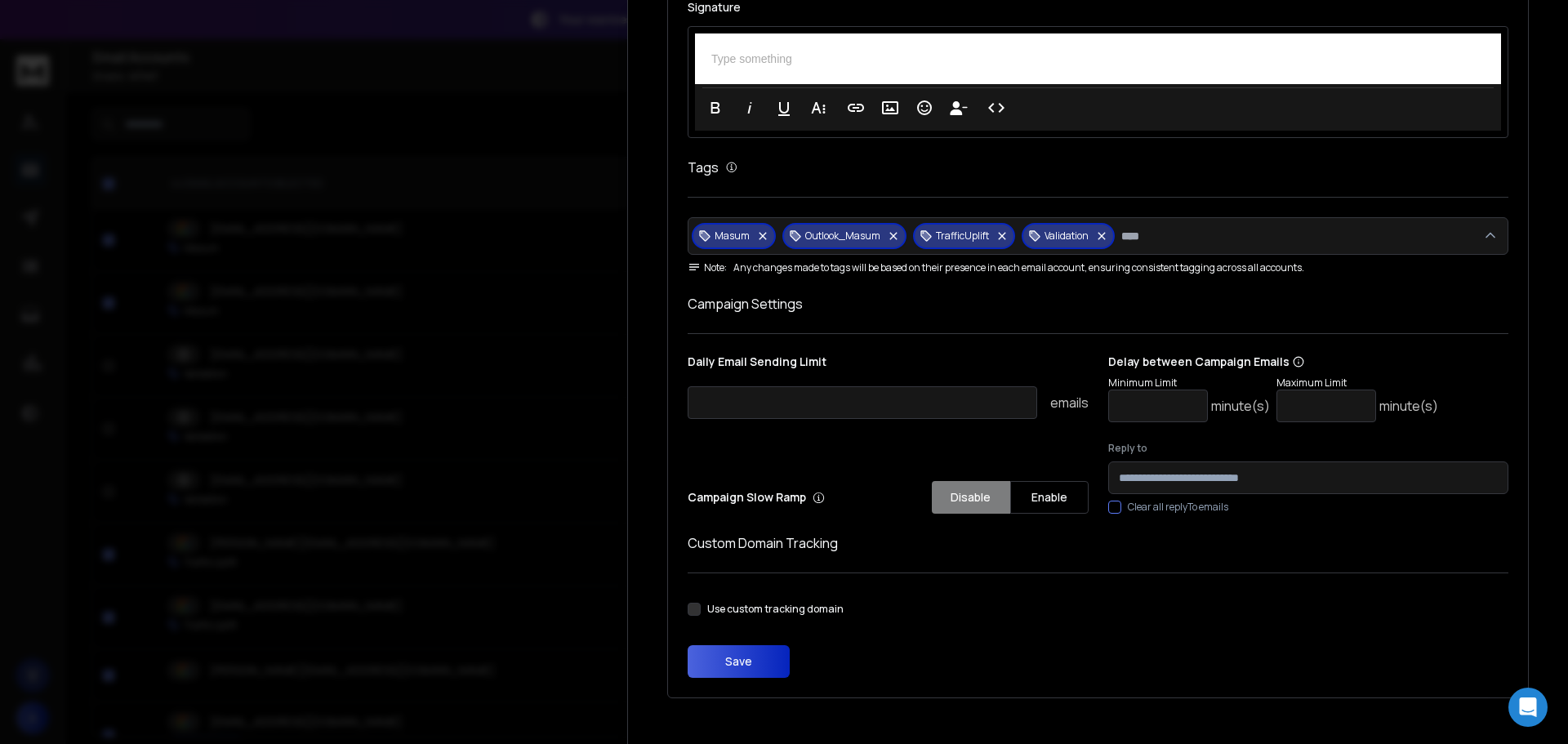
click at [1166, 482] on input "text" at bounding box center [1308, 477] width 401 height 32
paste input "**********"
type input "**********"
paste input "**********"
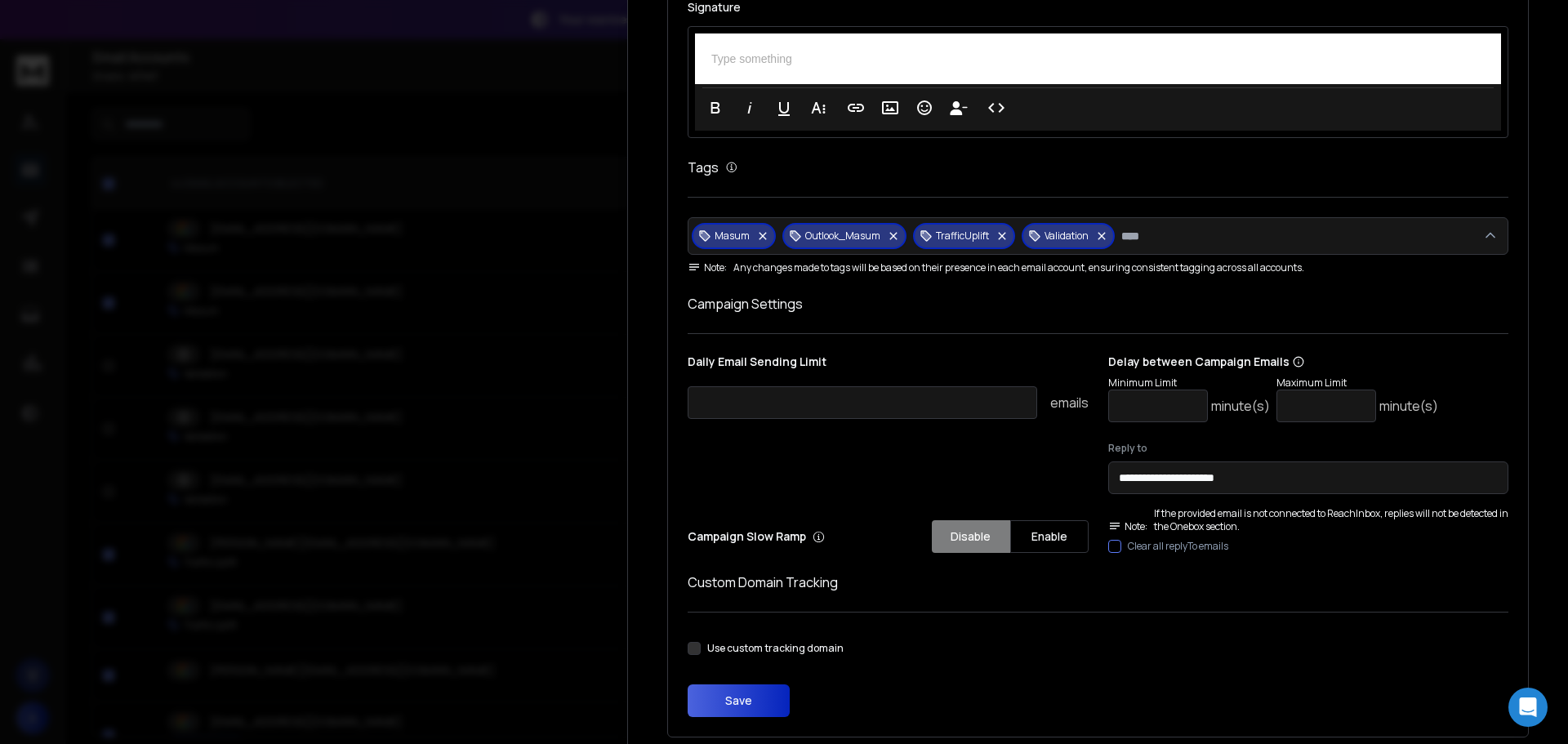
type input "**********"
click at [746, 712] on button "Save" at bounding box center [738, 701] width 102 height 32
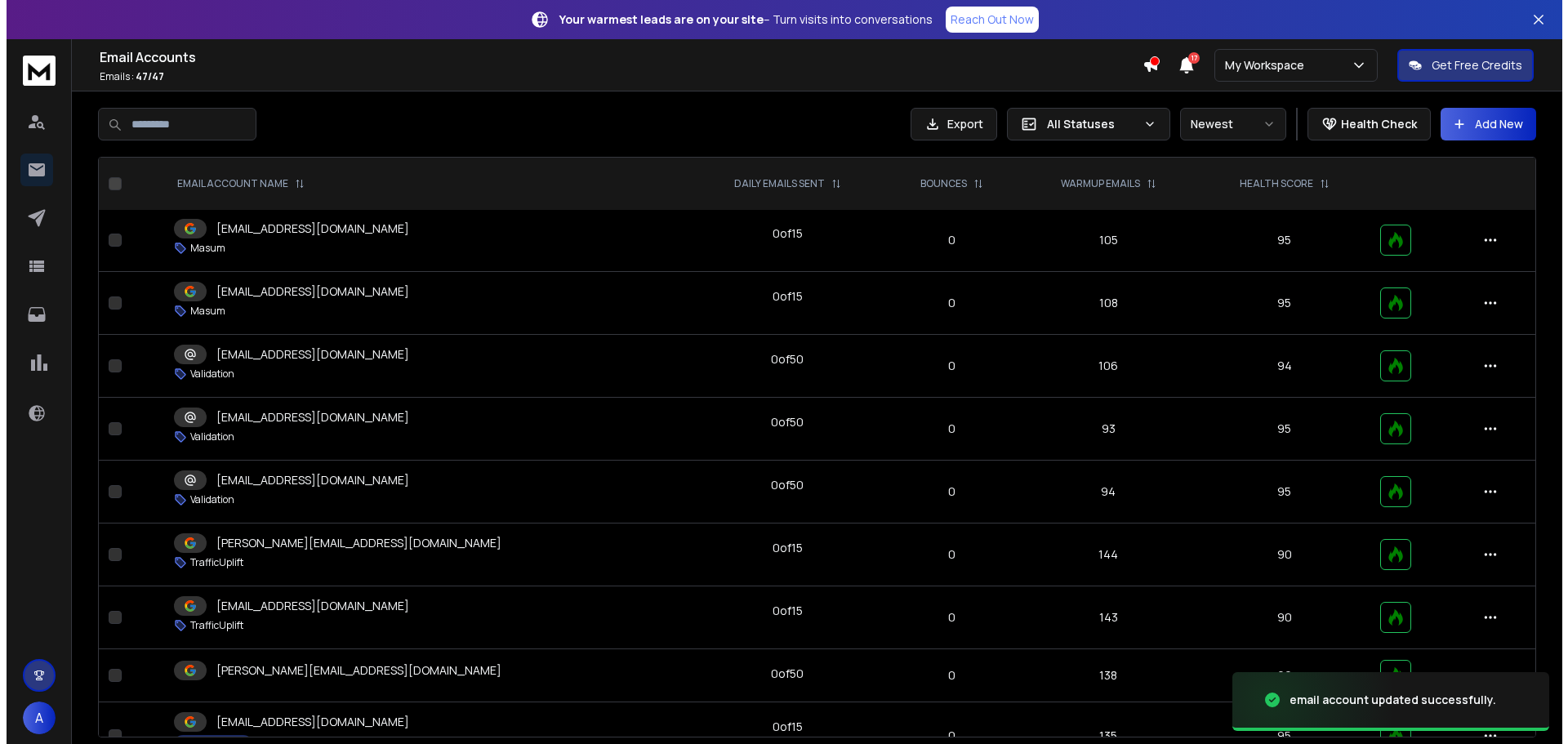
scroll to position [1868, 0]
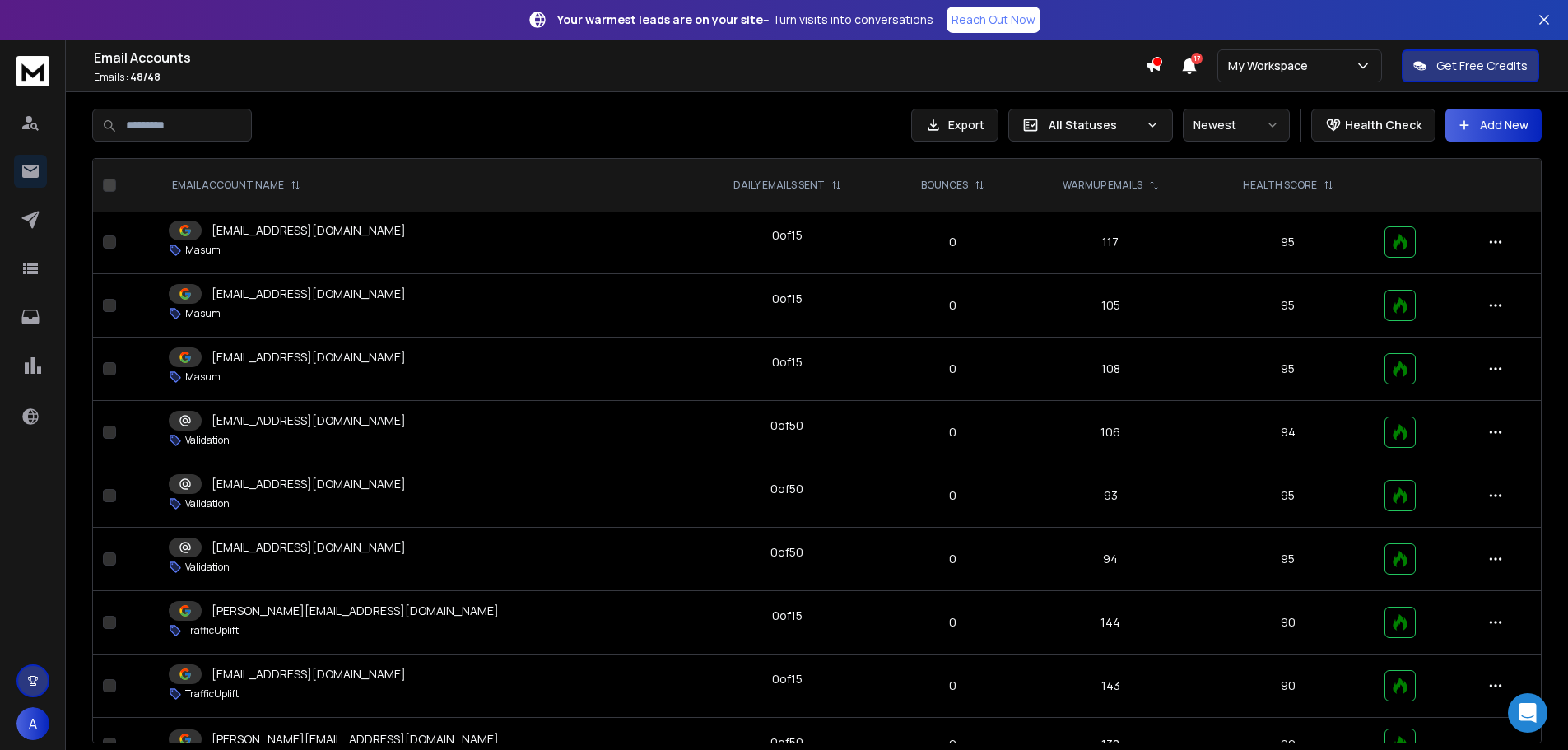
click at [419, 300] on div "[EMAIL_ADDRESS][DOMAIN_NAME]" at bounding box center [423, 294] width 508 height 20
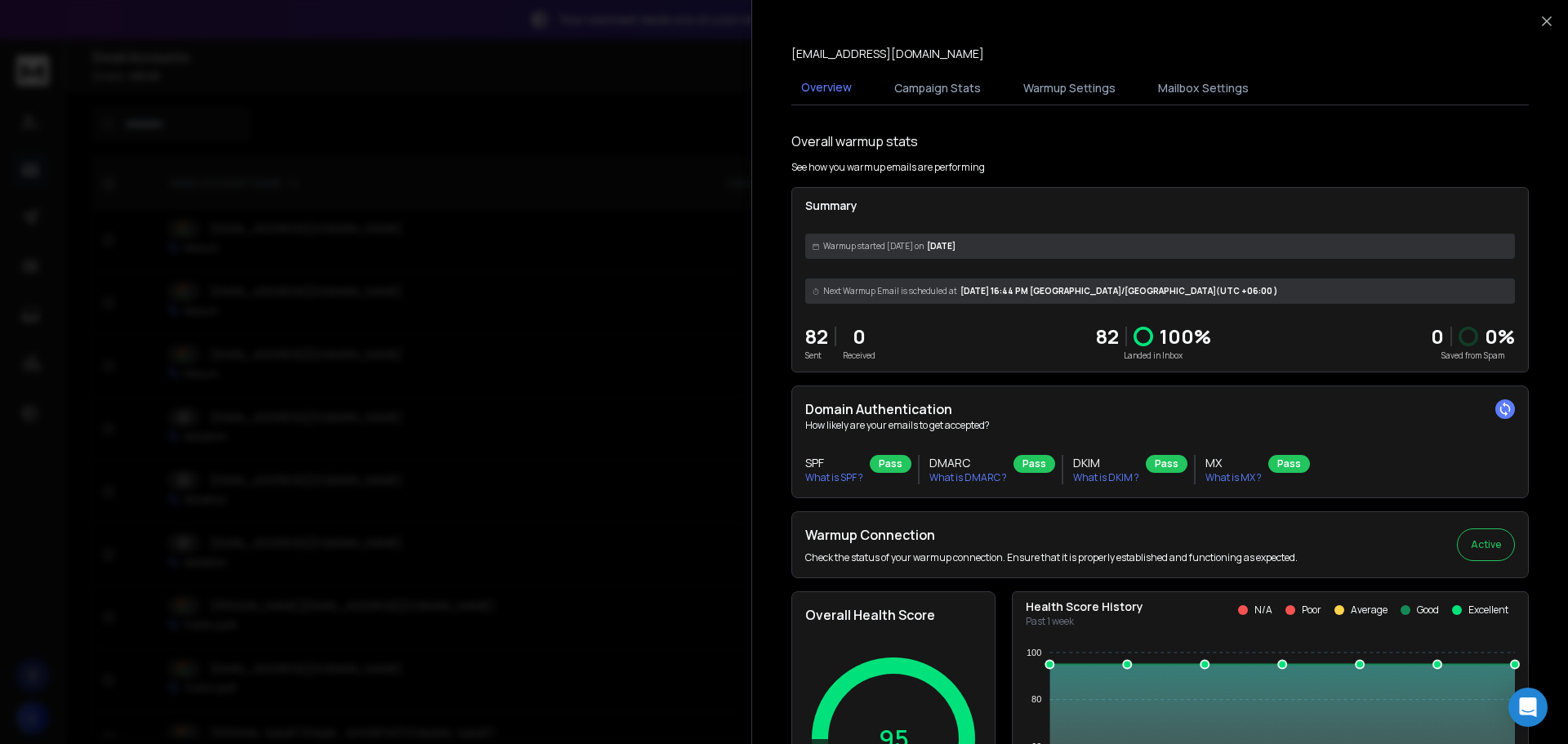
click at [1201, 83] on button "Mailbox Settings" at bounding box center [1203, 88] width 110 height 36
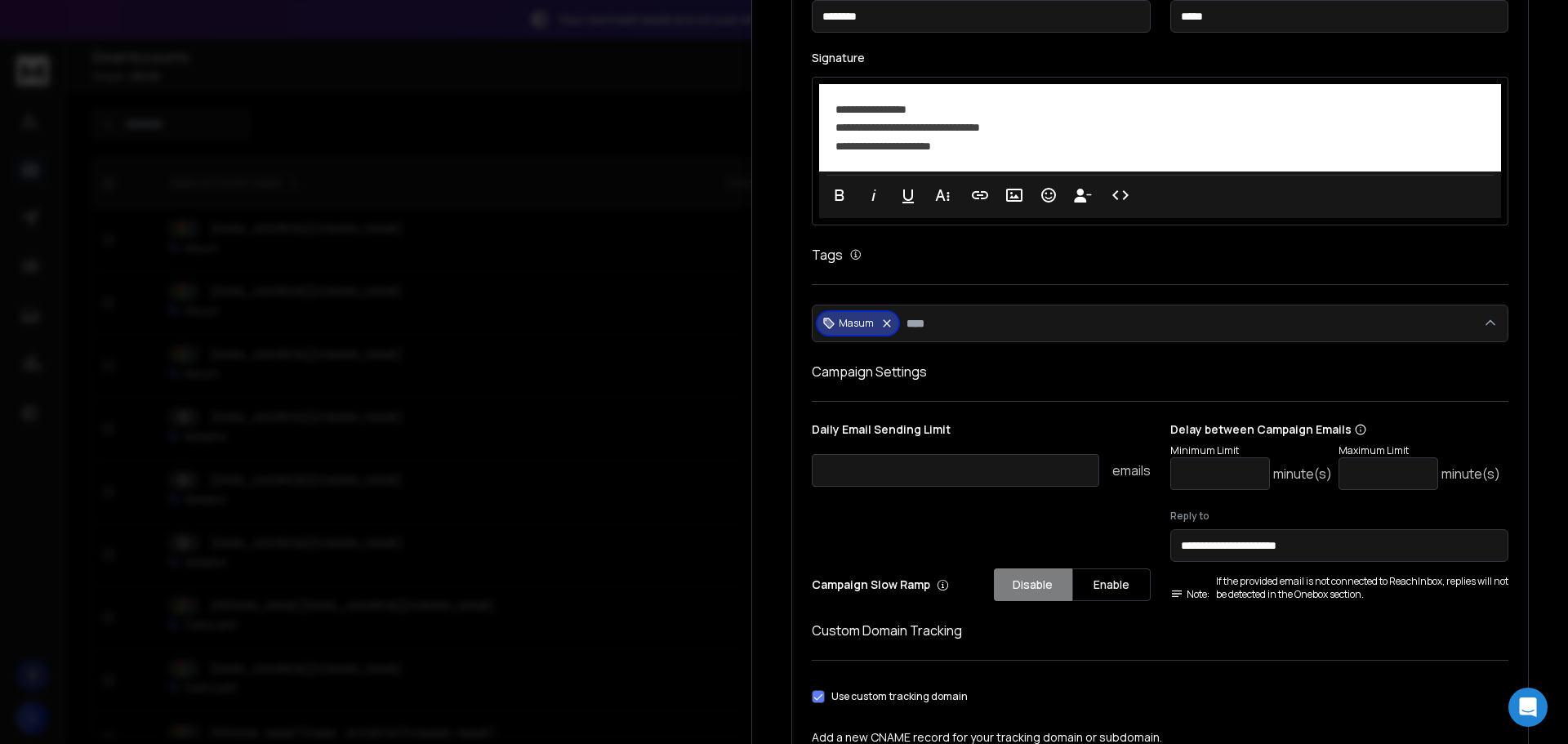
scroll to position [245, 0]
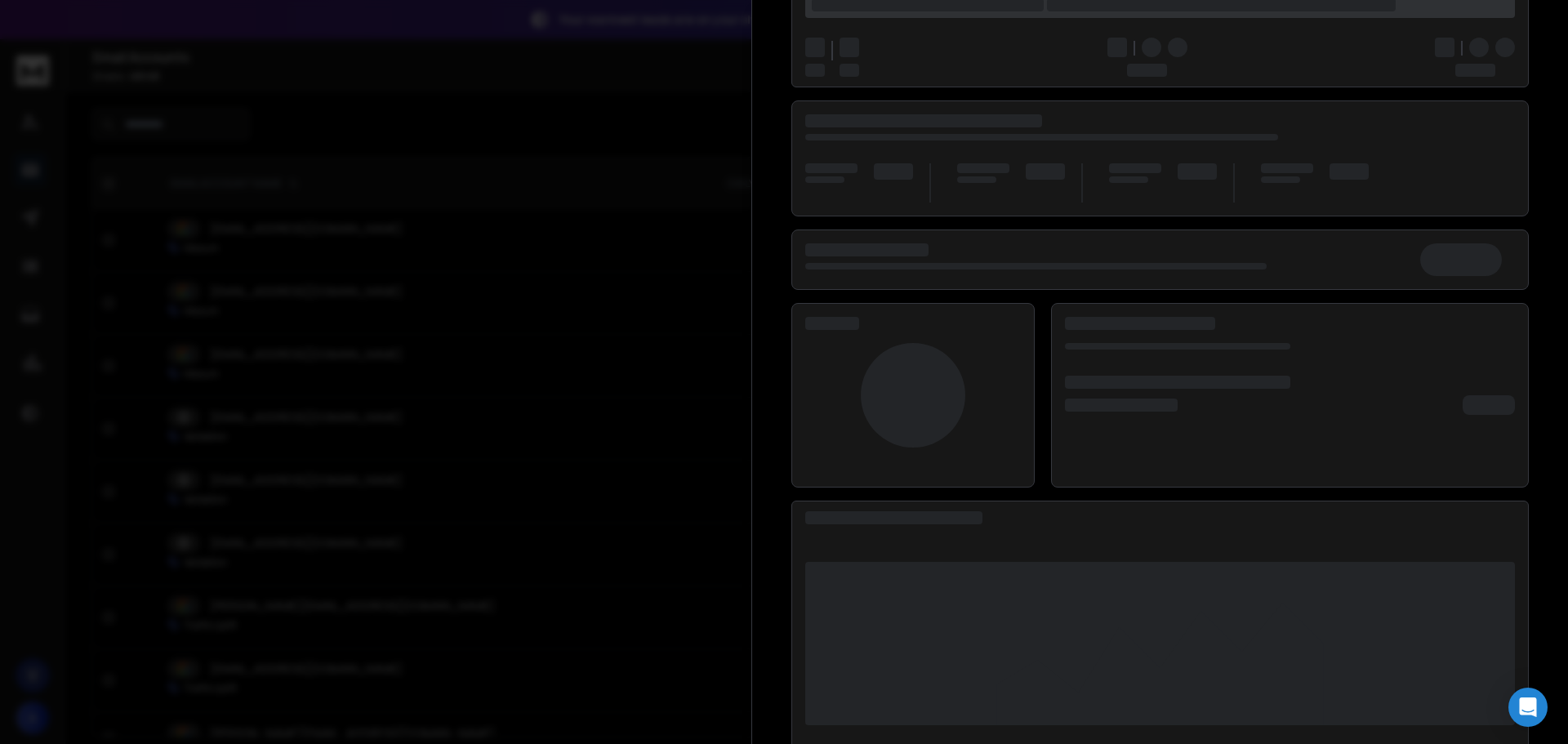
click at [377, 363] on div at bounding box center [784, 372] width 1568 height 744
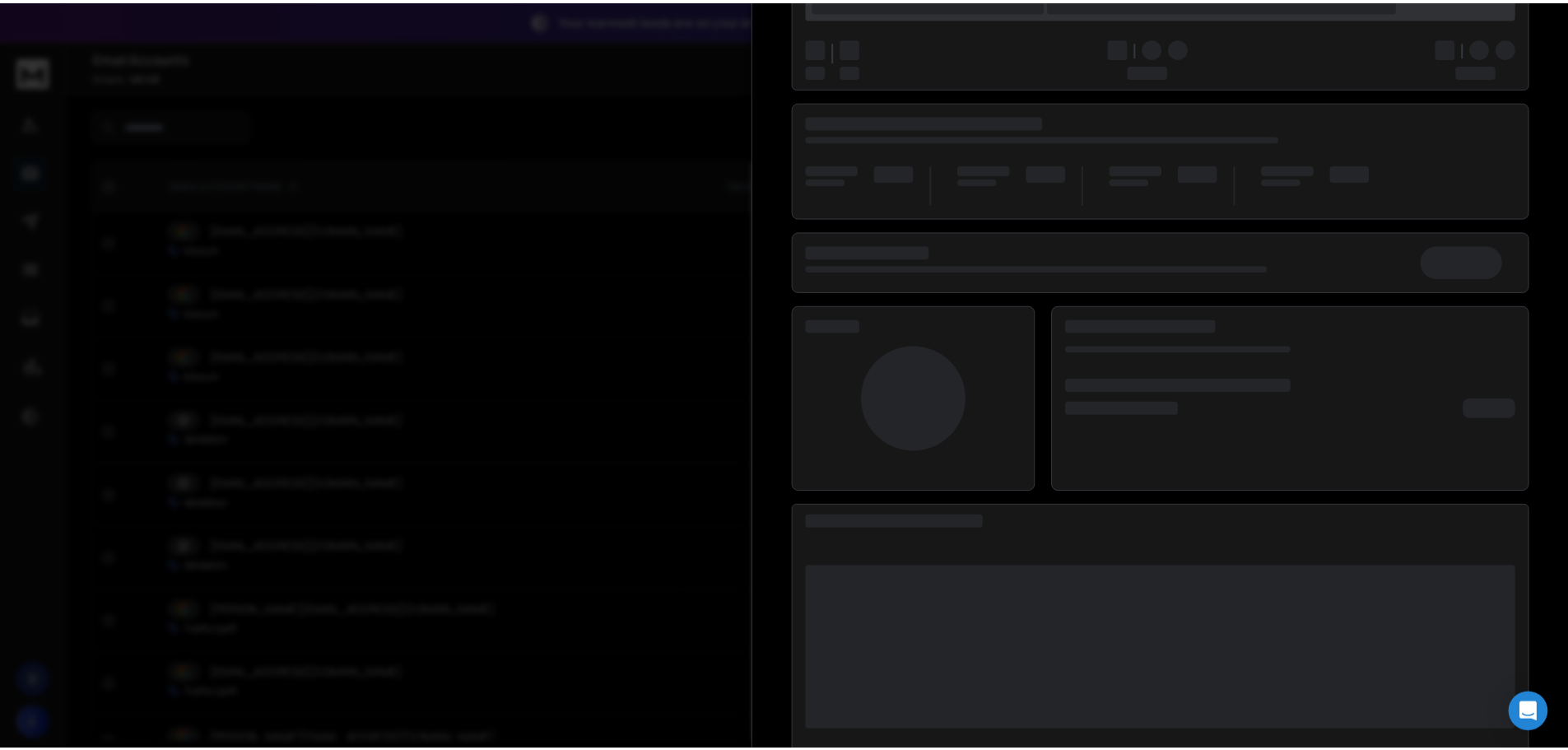
scroll to position [105, 0]
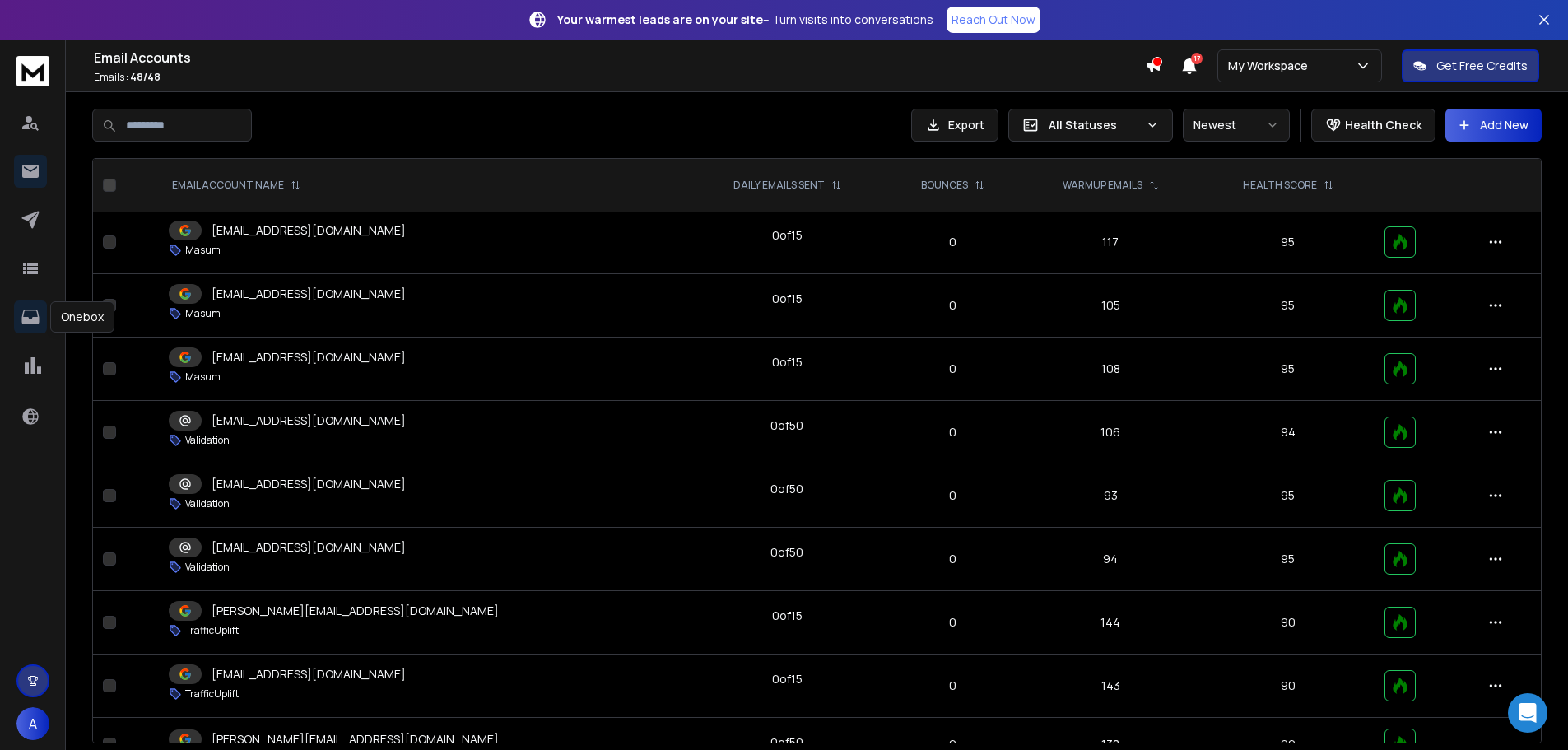
click at [23, 320] on icon at bounding box center [30, 317] width 17 height 15
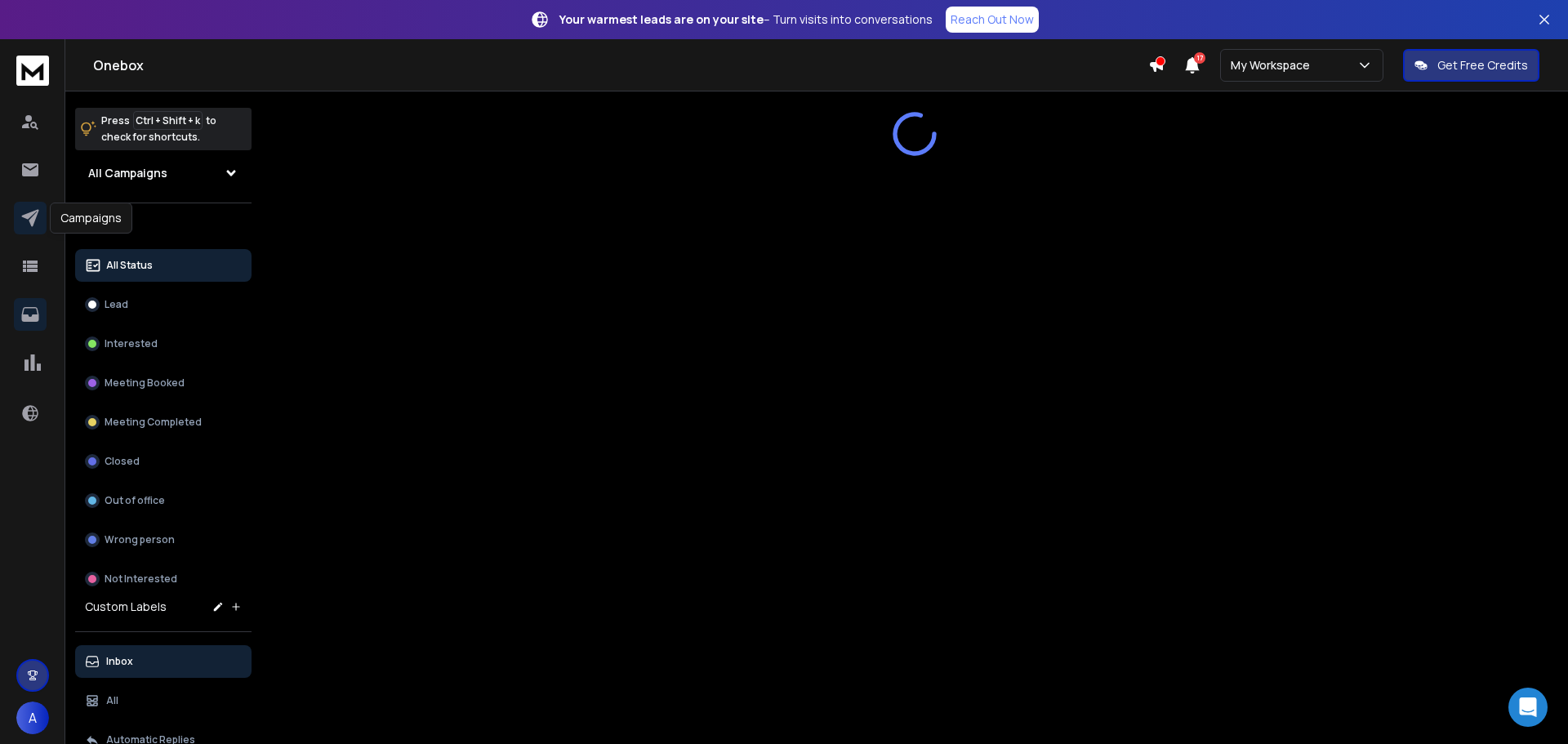
click at [34, 217] on icon at bounding box center [30, 217] width 17 height 17
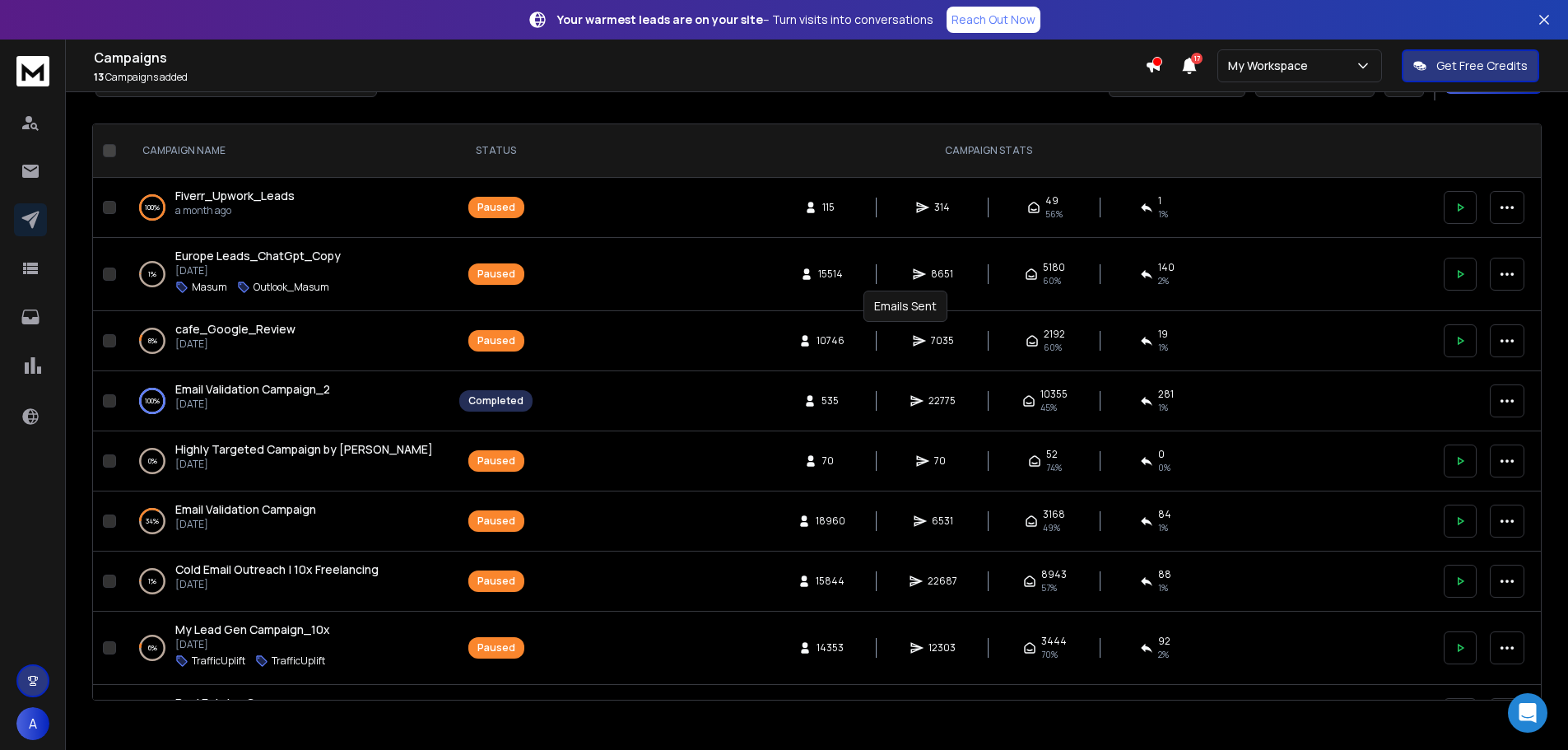
scroll to position [125, 0]
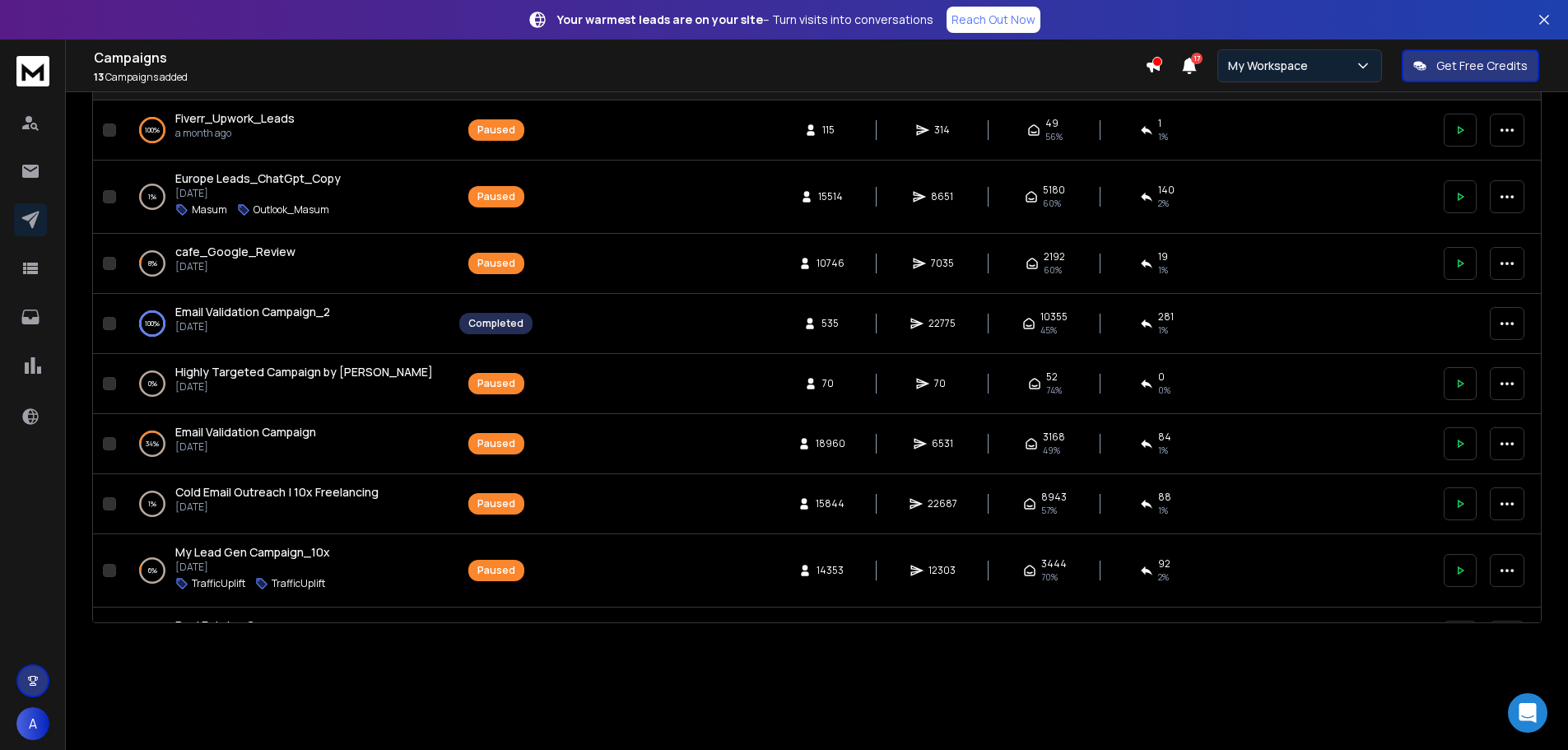
click at [1275, 66] on p "My Workspace" at bounding box center [1271, 65] width 86 height 16
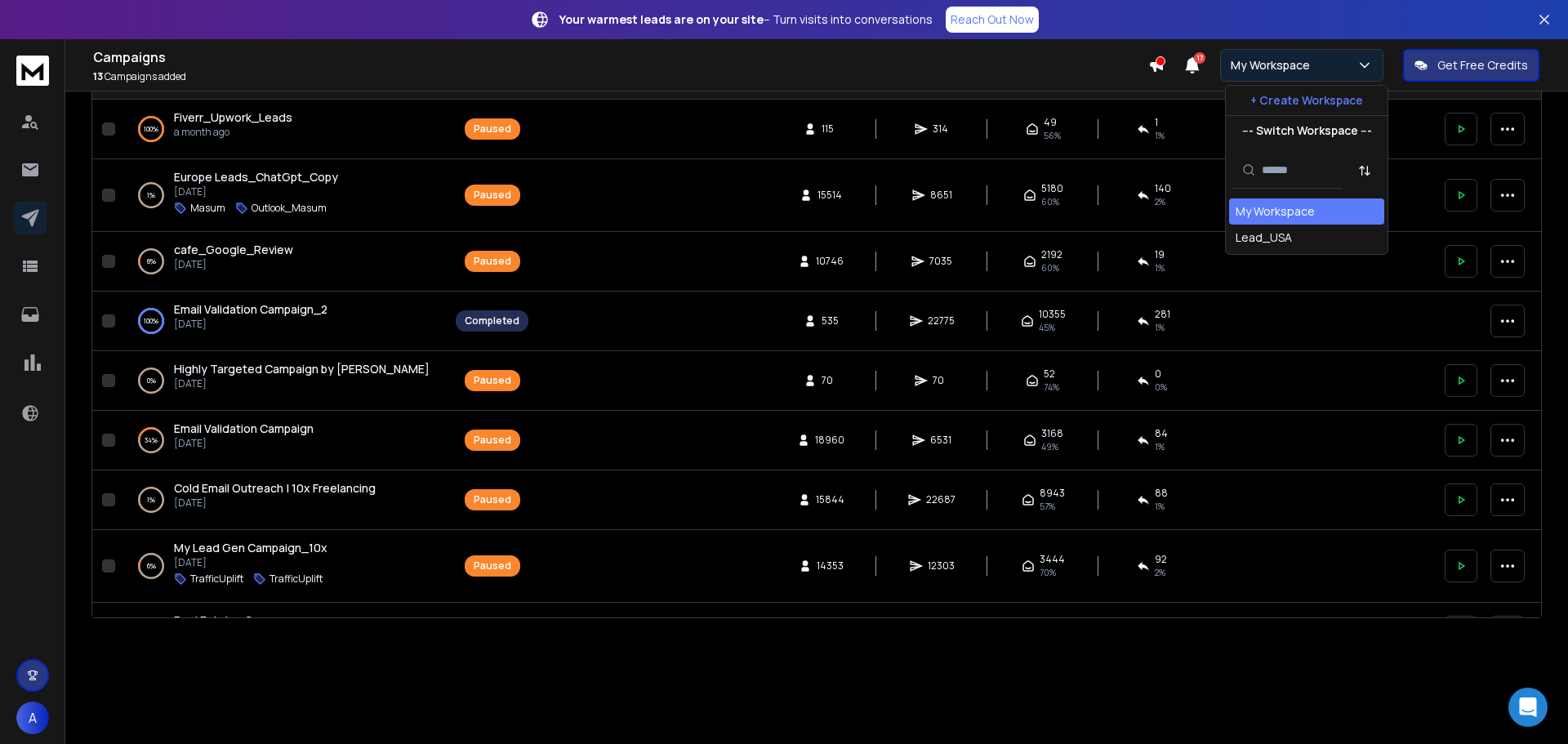
click at [1264, 66] on p "My Workspace" at bounding box center [1273, 65] width 86 height 16
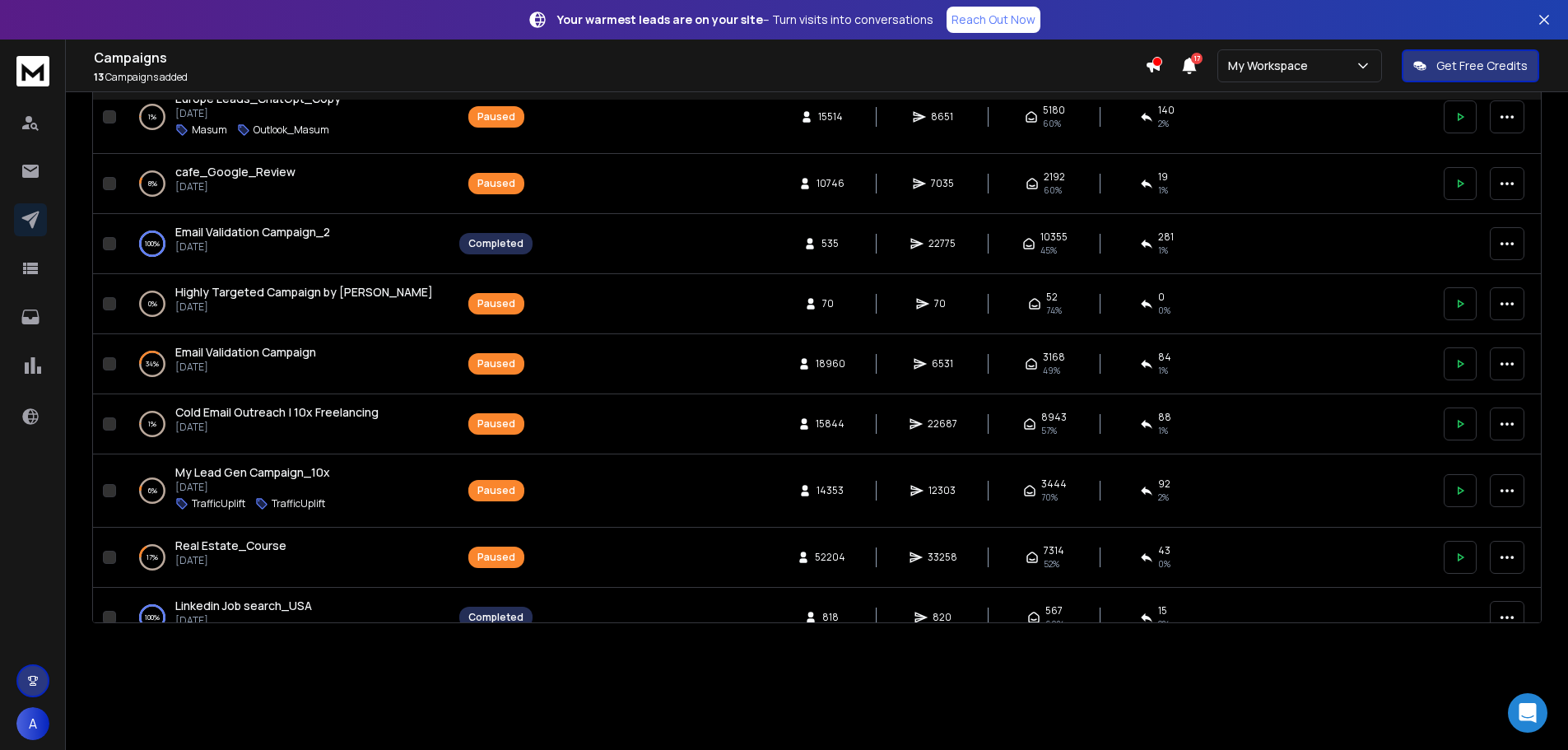
scroll to position [0, 0]
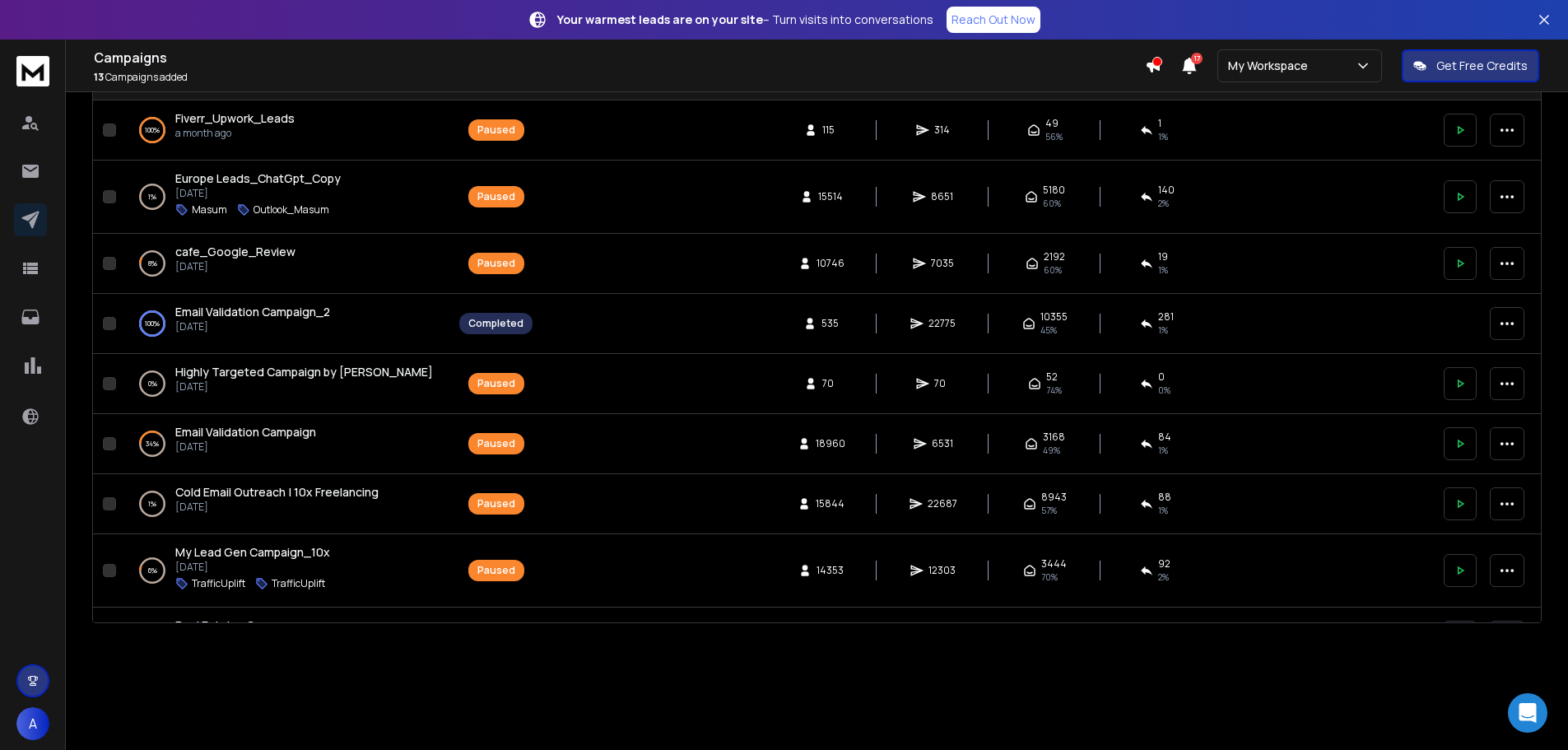
click at [1453, 195] on icon at bounding box center [1460, 197] width 15 height 15
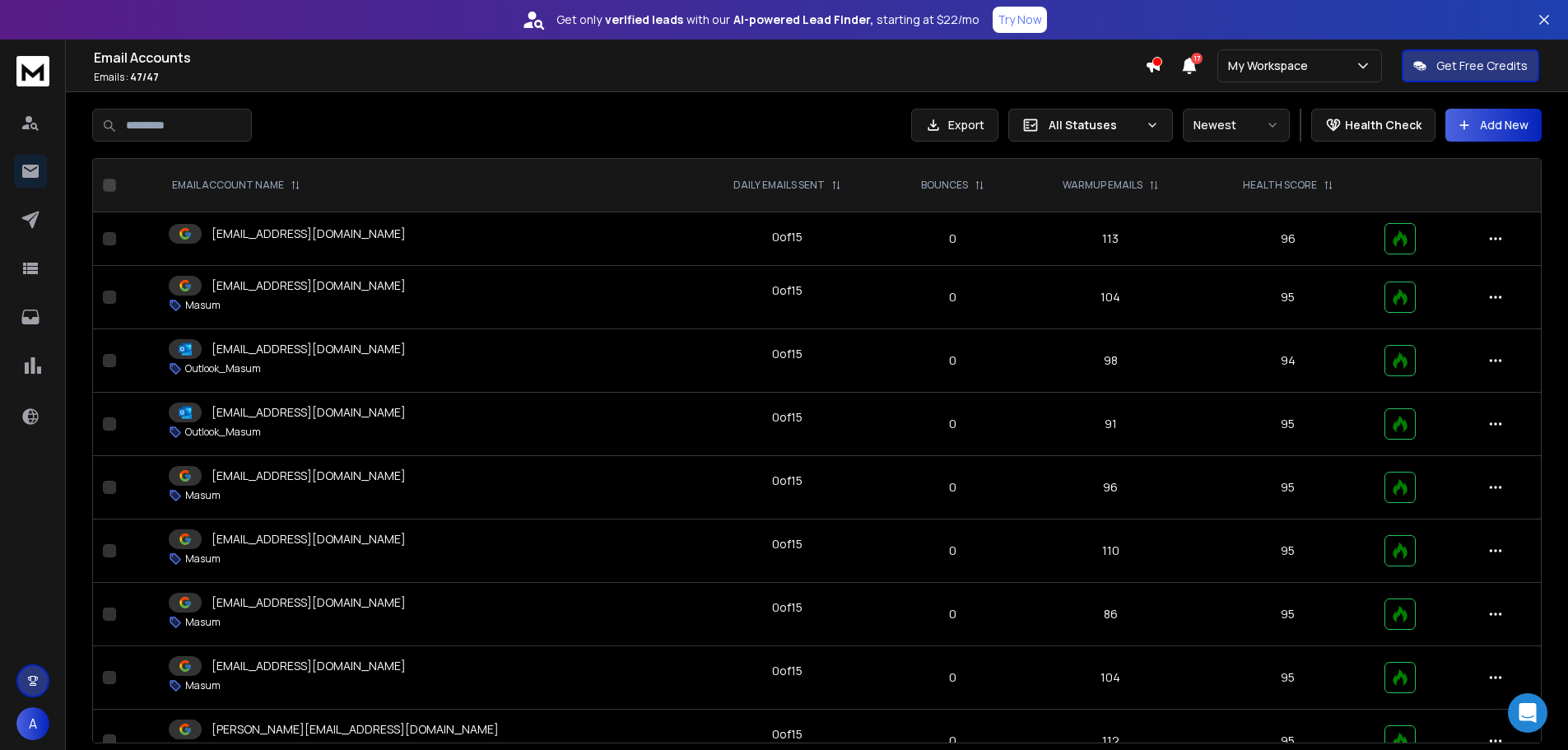
click at [1502, 128] on button "Add New" at bounding box center [1494, 125] width 96 height 33
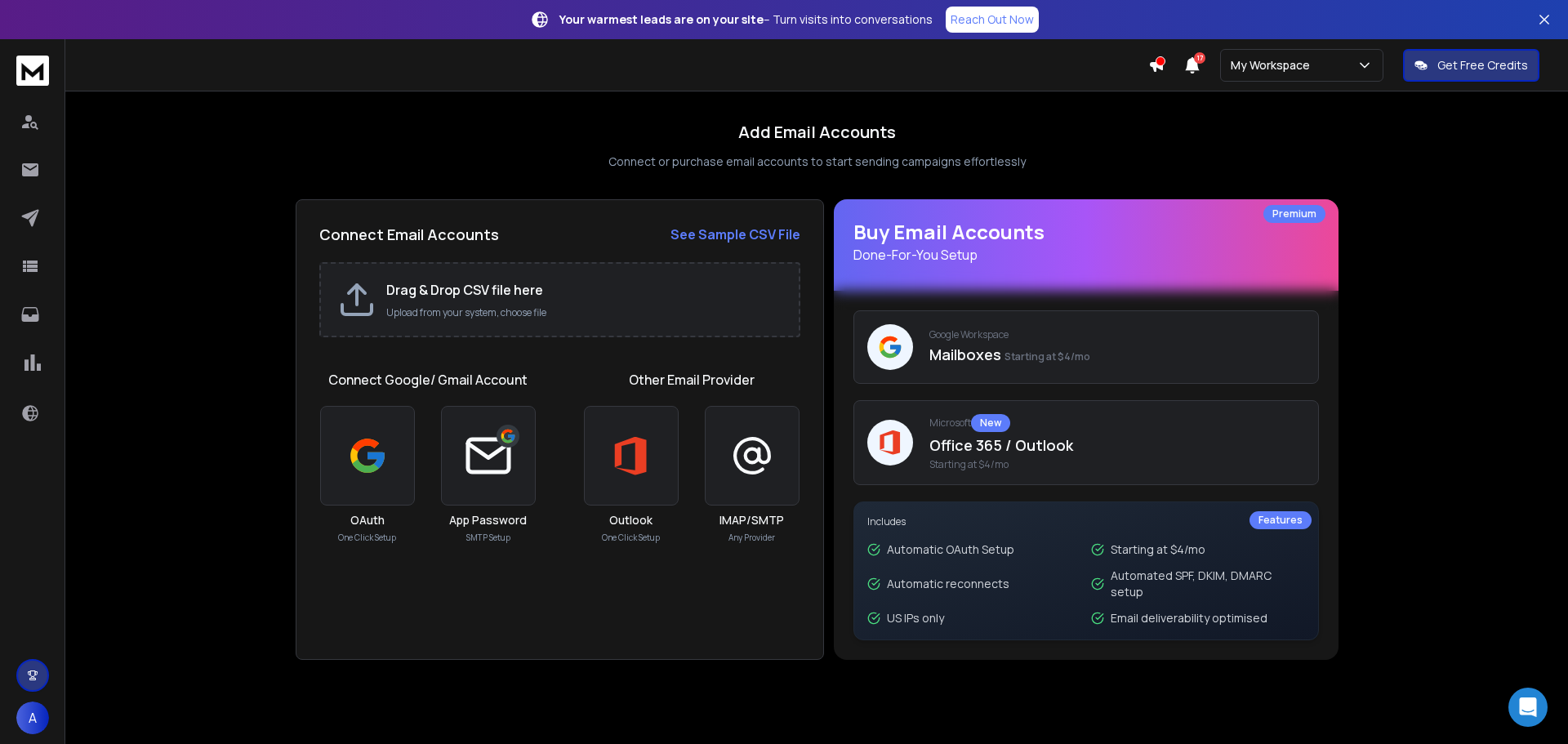
click at [638, 465] on icon at bounding box center [630, 456] width 39 height 39
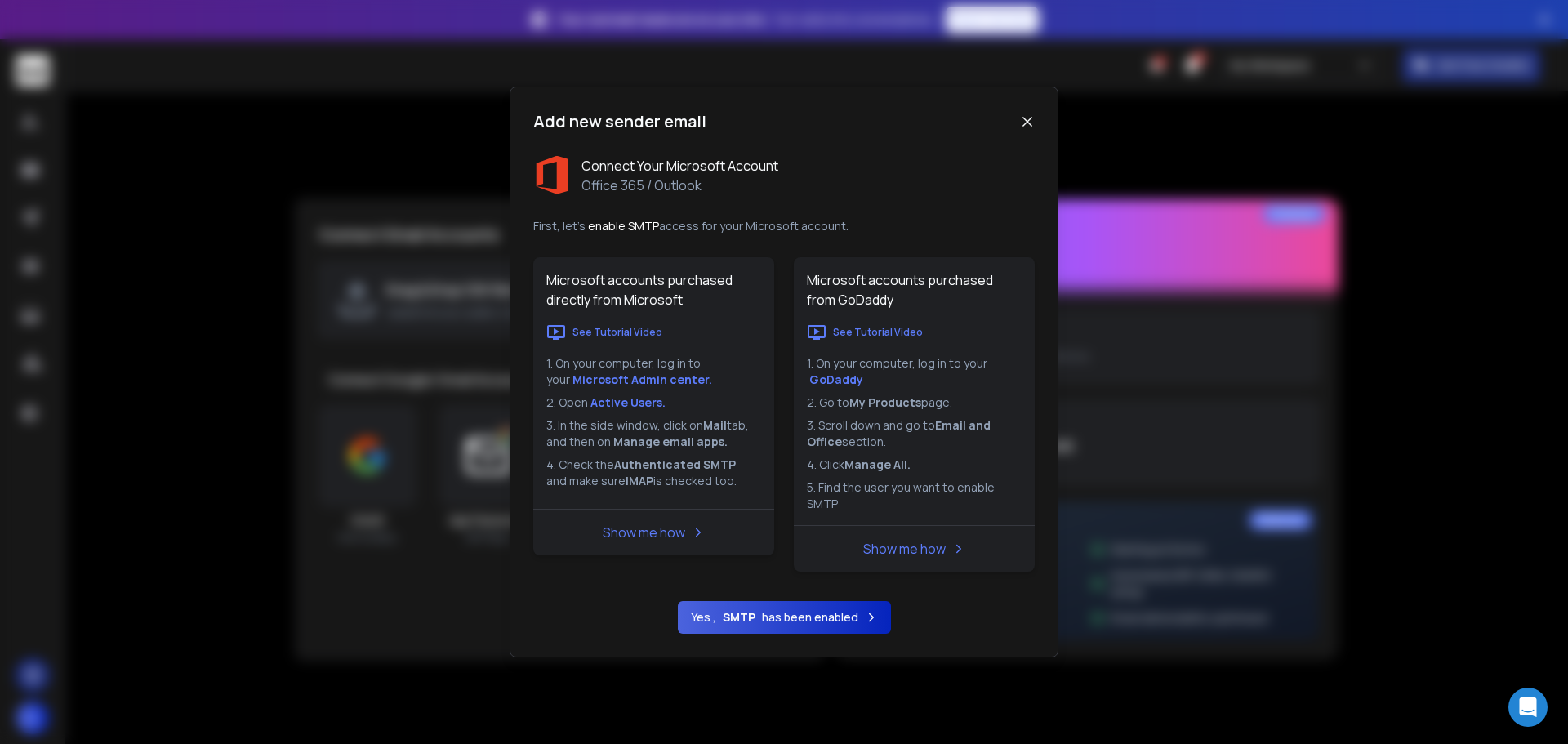
click at [758, 616] on button "Yes , SMTP has been enabled" at bounding box center [784, 617] width 213 height 32
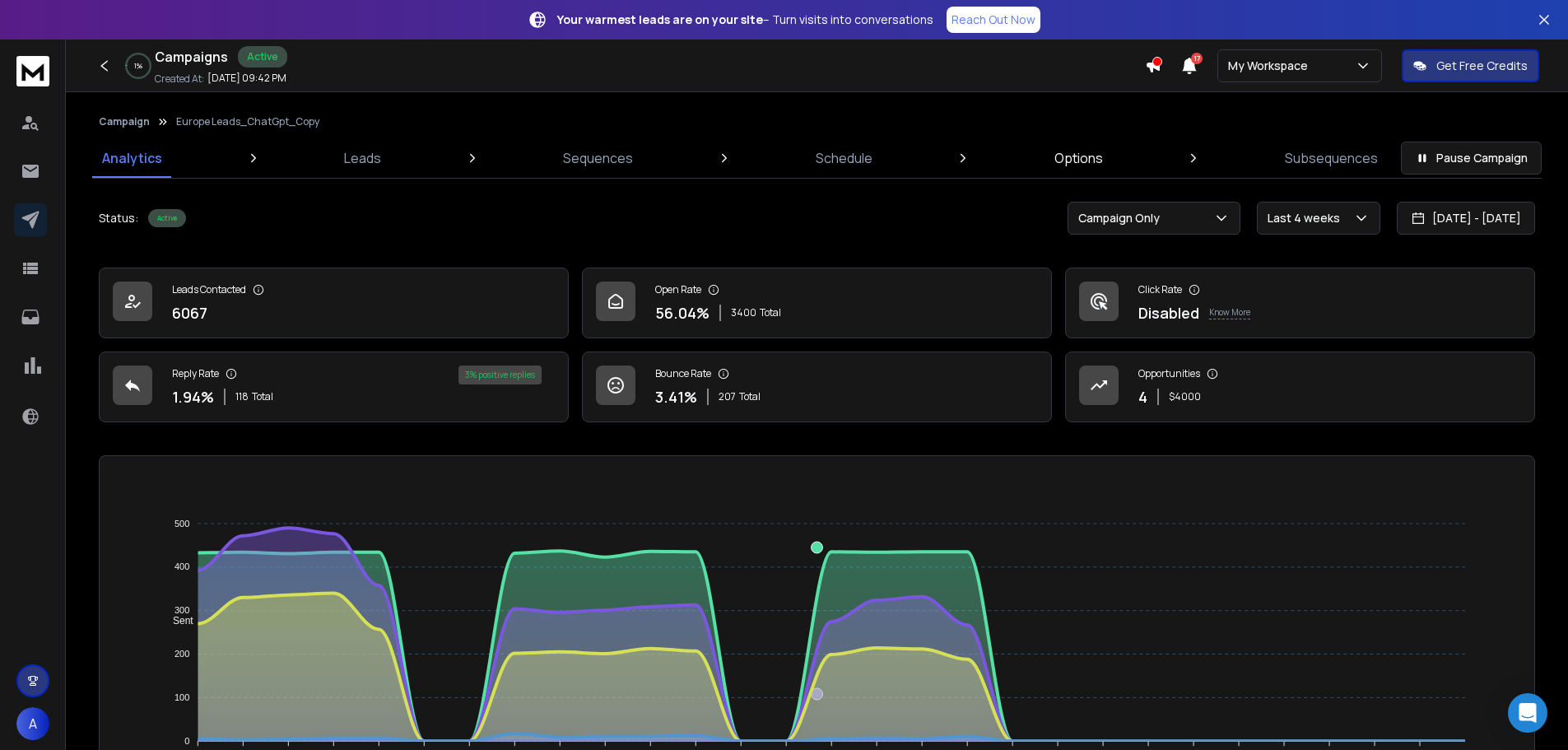
click at [1106, 164] on link "Options" at bounding box center [1078, 158] width 68 height 40
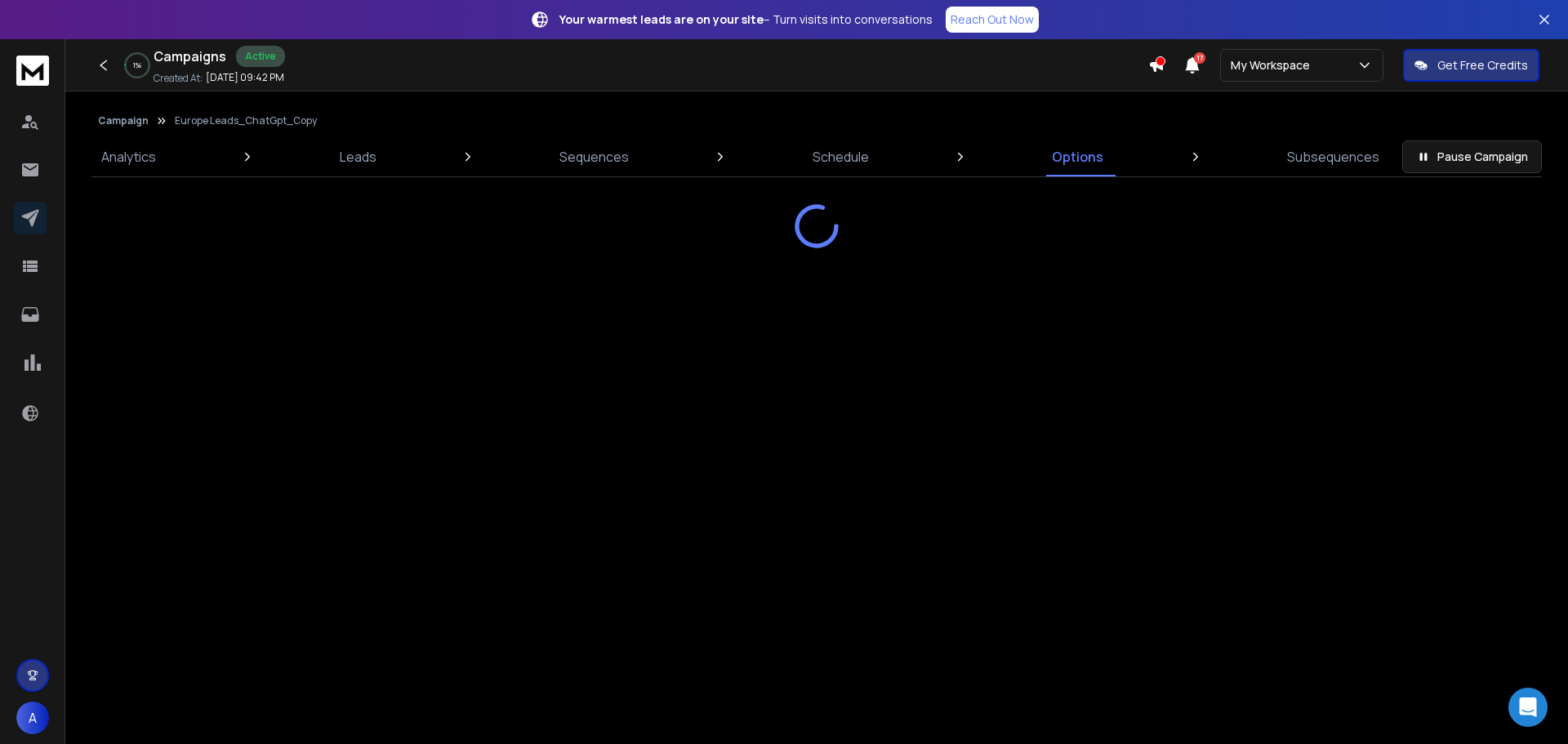
select select "**********"
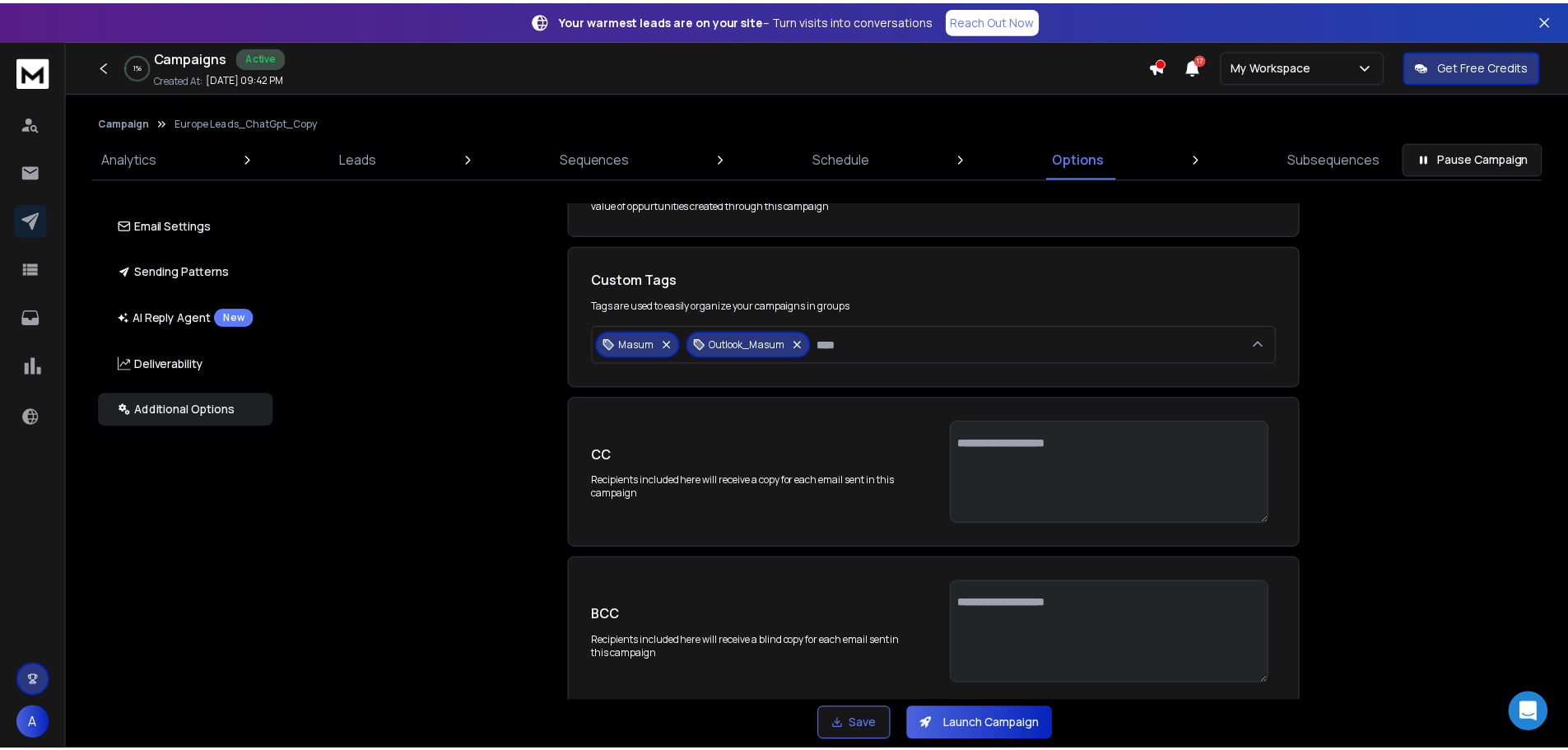
scroll to position [3586, 0]
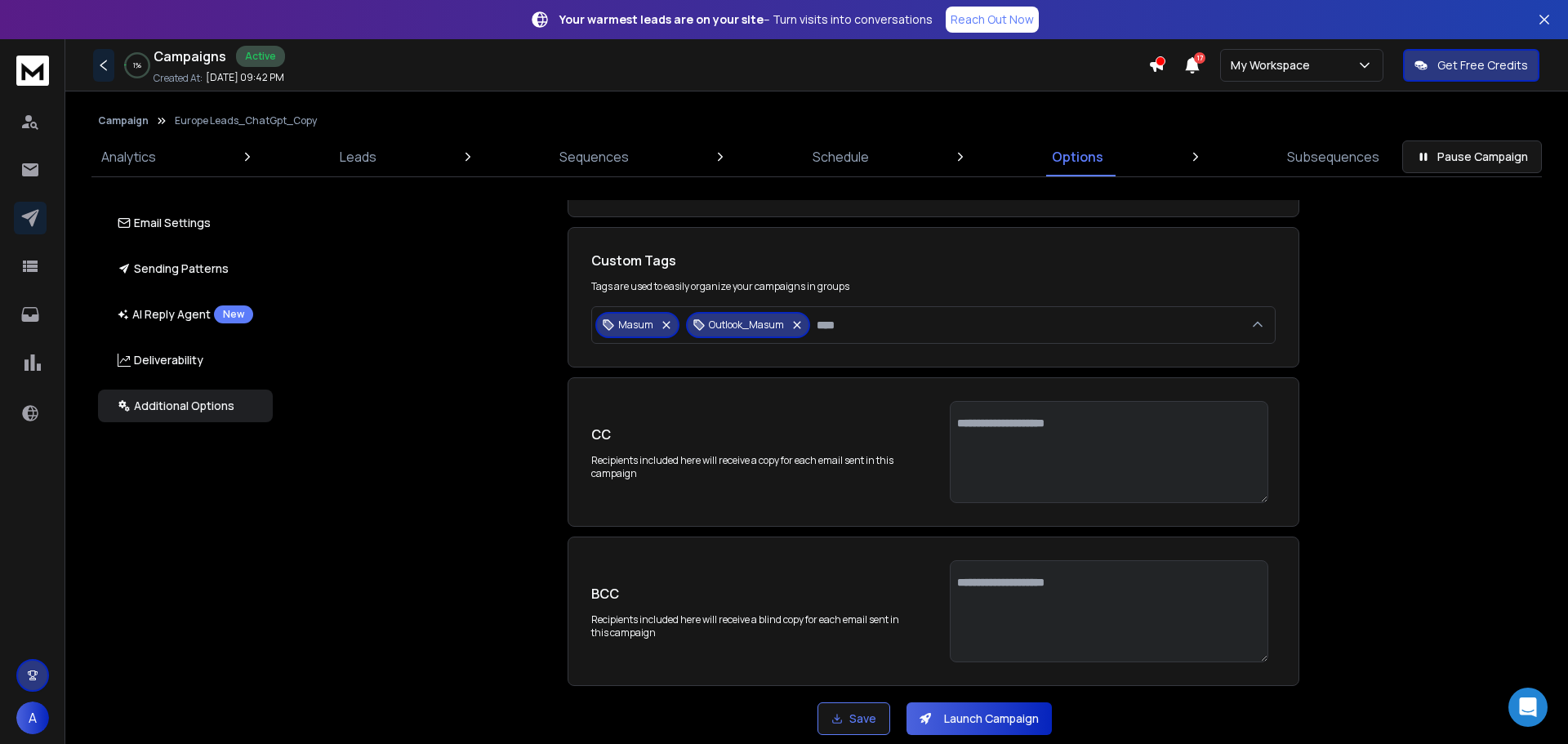
click at [108, 68] on icon at bounding box center [104, 65] width 14 height 14
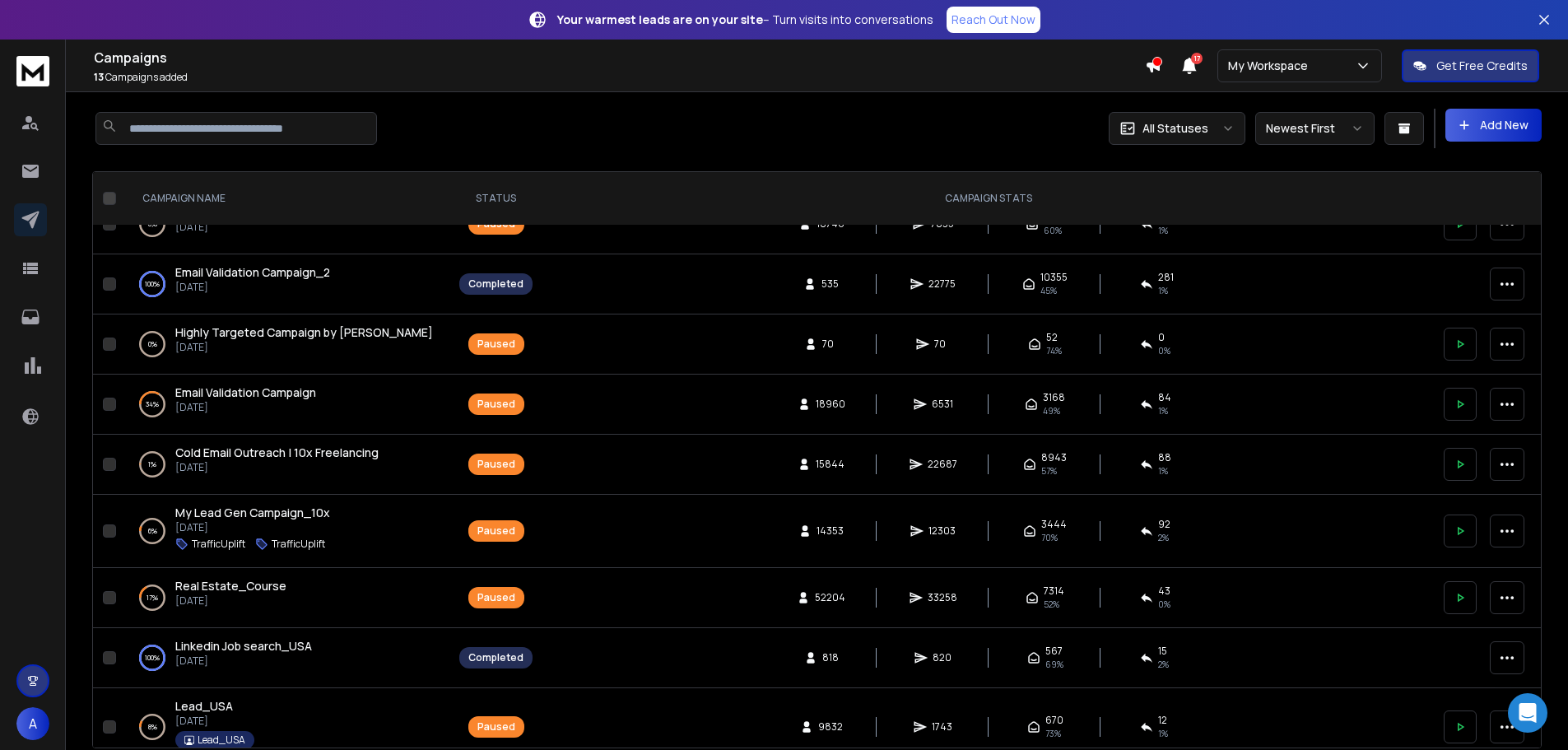
scroll to position [247, 0]
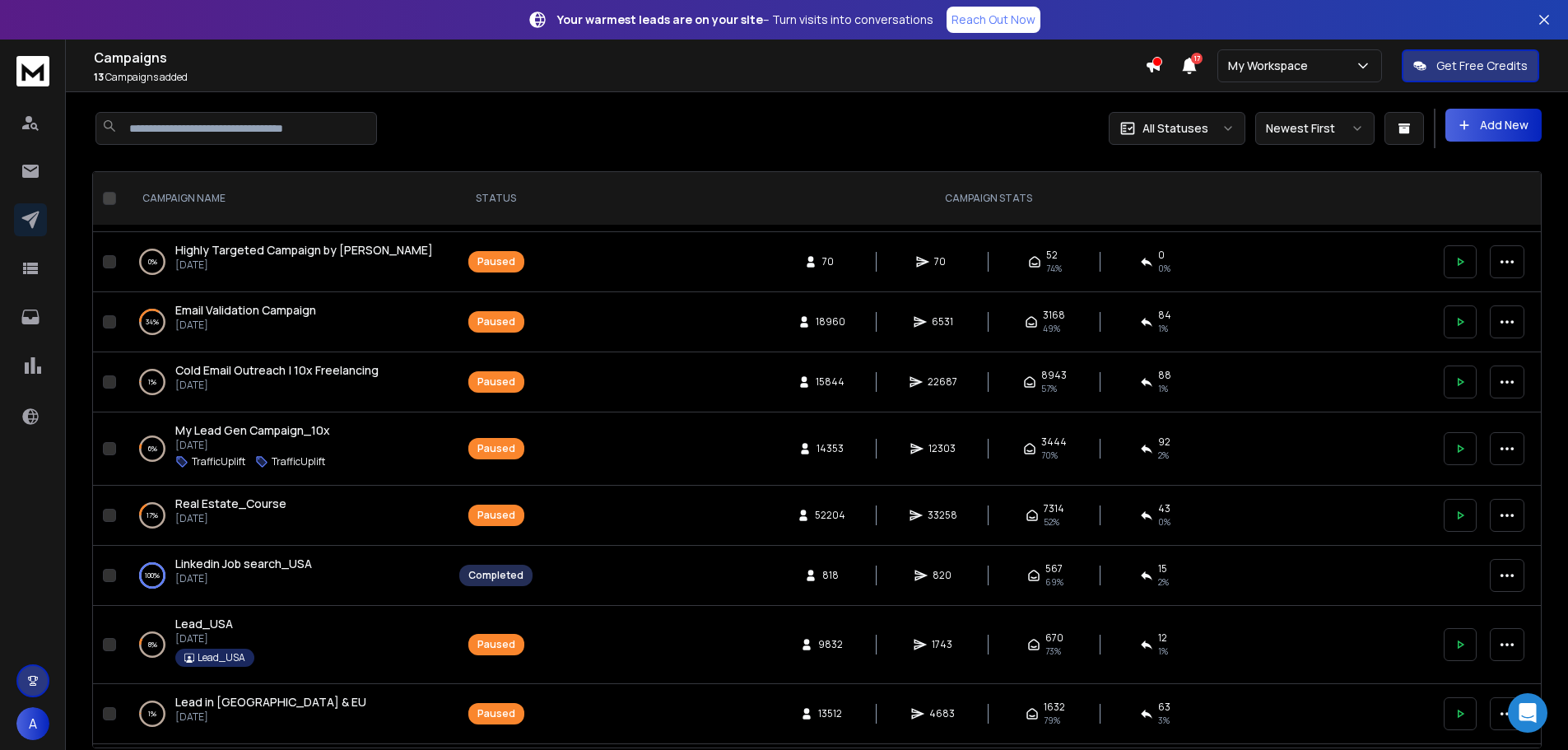
click at [305, 429] on span "My Lead Gen Campaign_10x" at bounding box center [252, 429] width 154 height 15
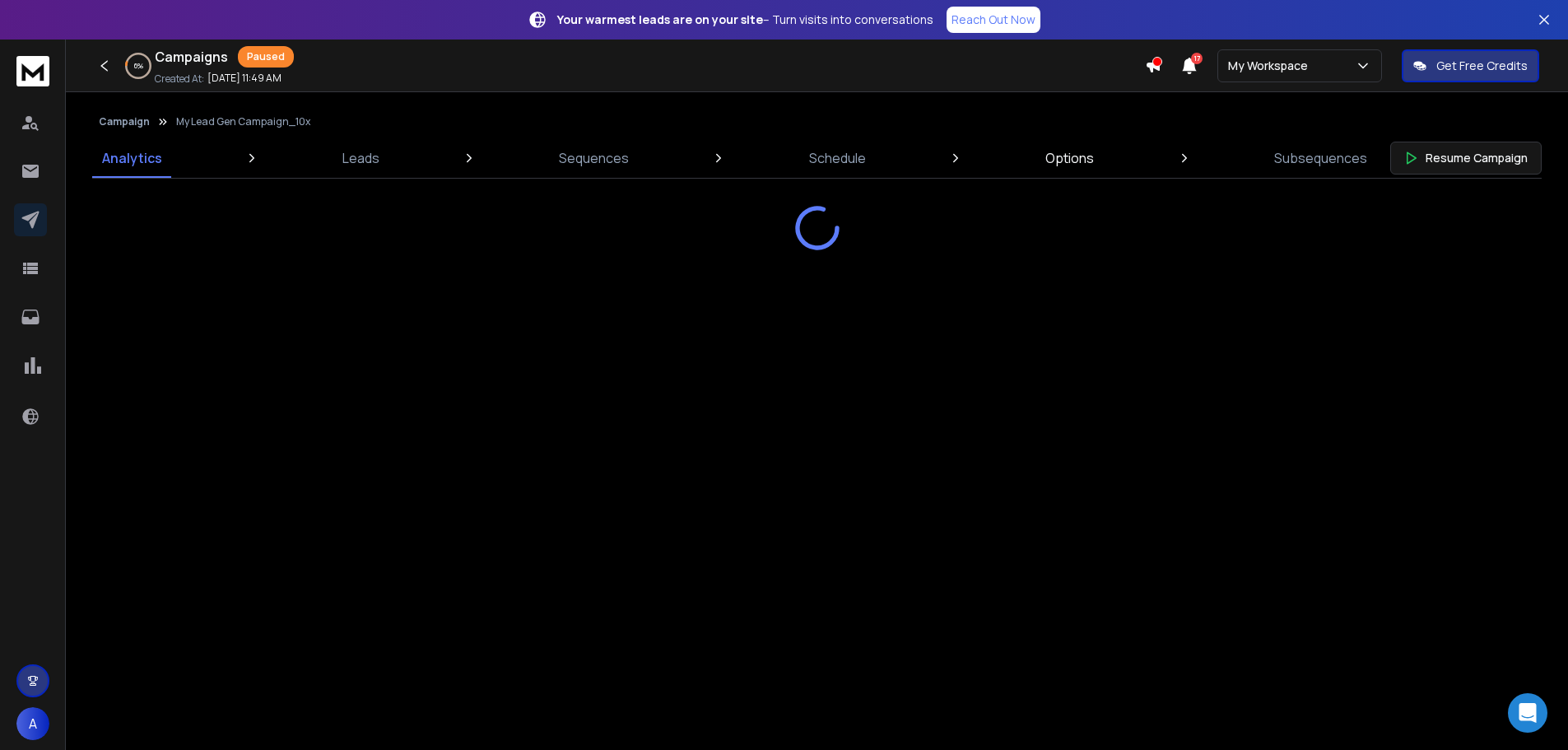
click at [1071, 163] on p "Options" at bounding box center [1069, 158] width 48 height 20
select select "**********"
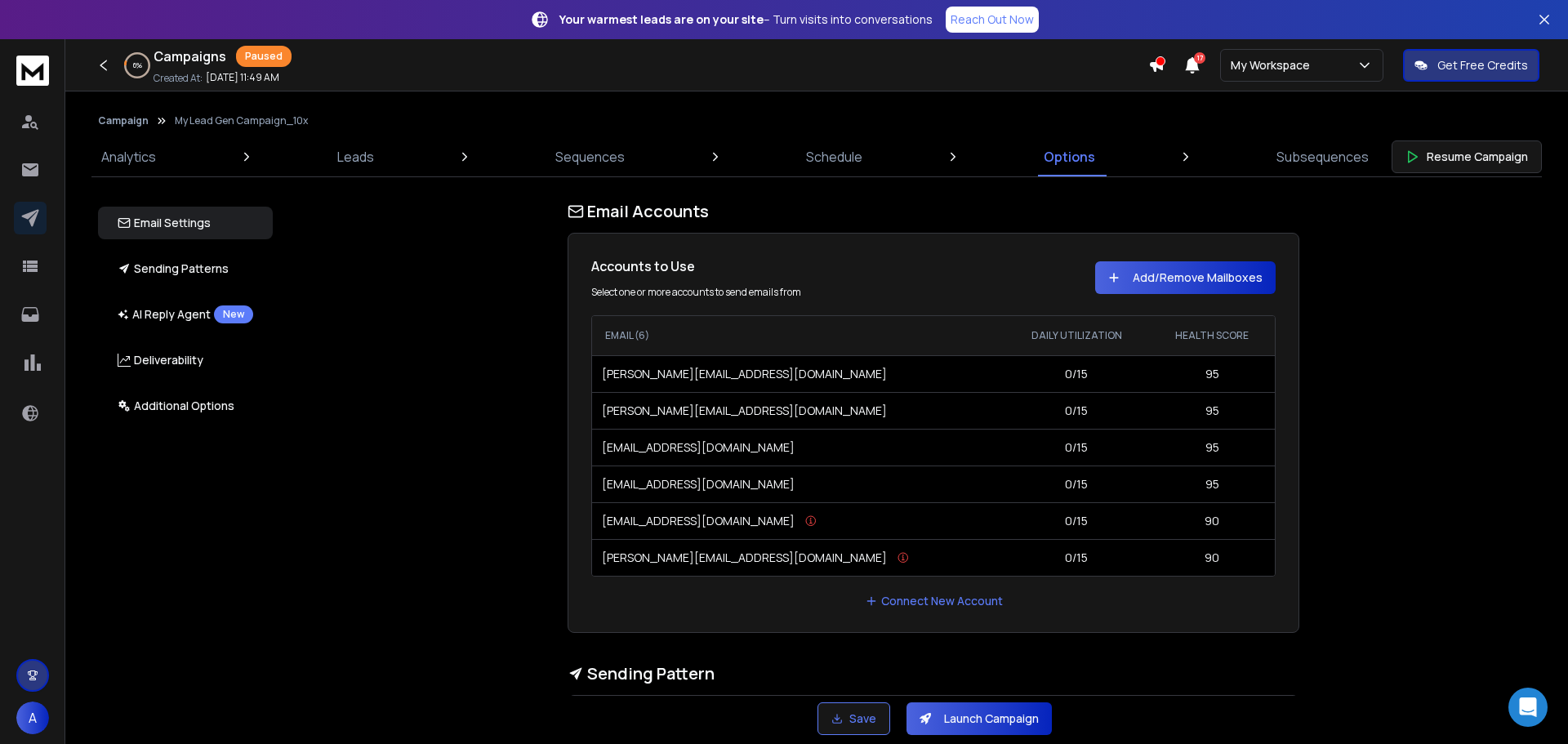
click at [108, 120] on button "Campaign" at bounding box center [123, 121] width 50 height 14
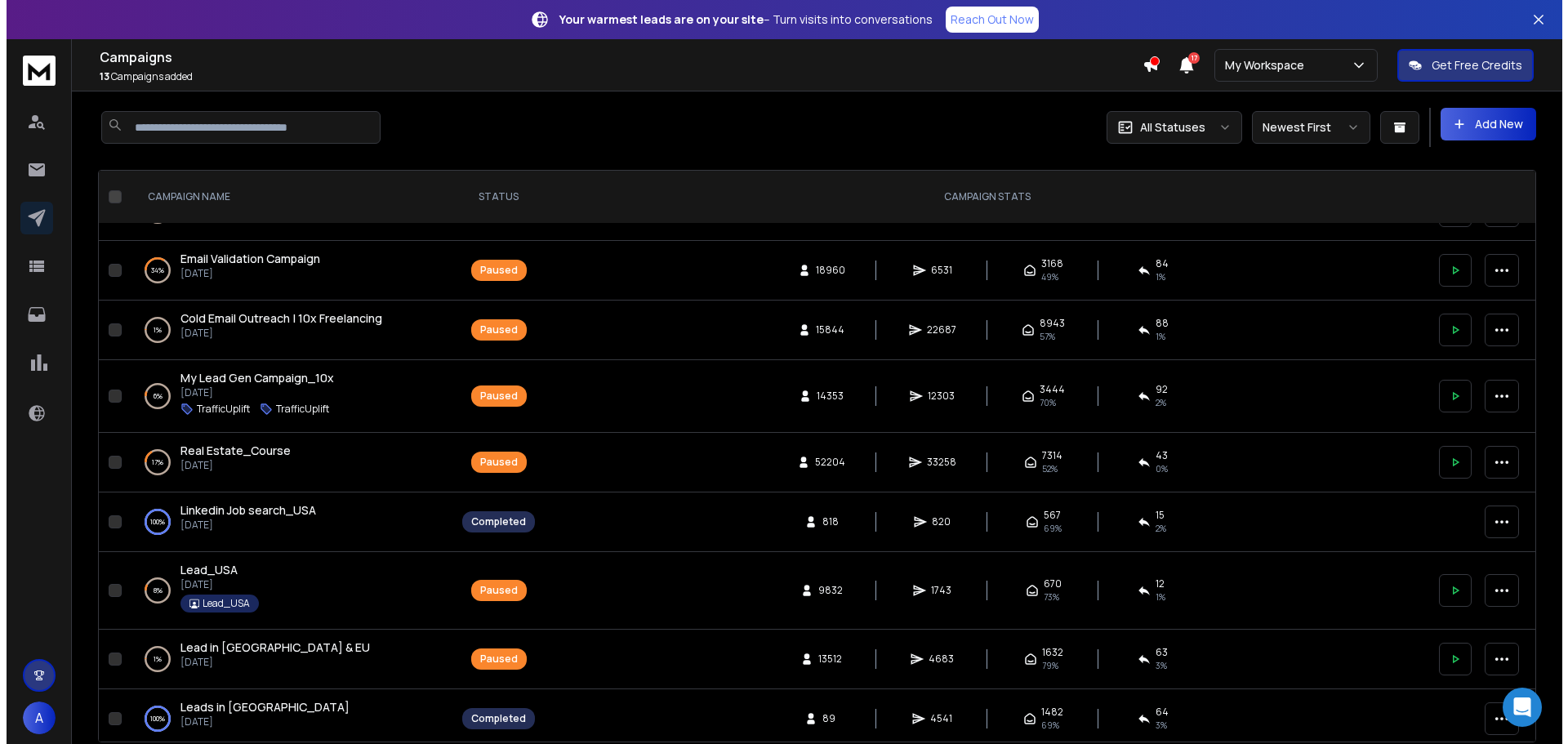
scroll to position [313, 0]
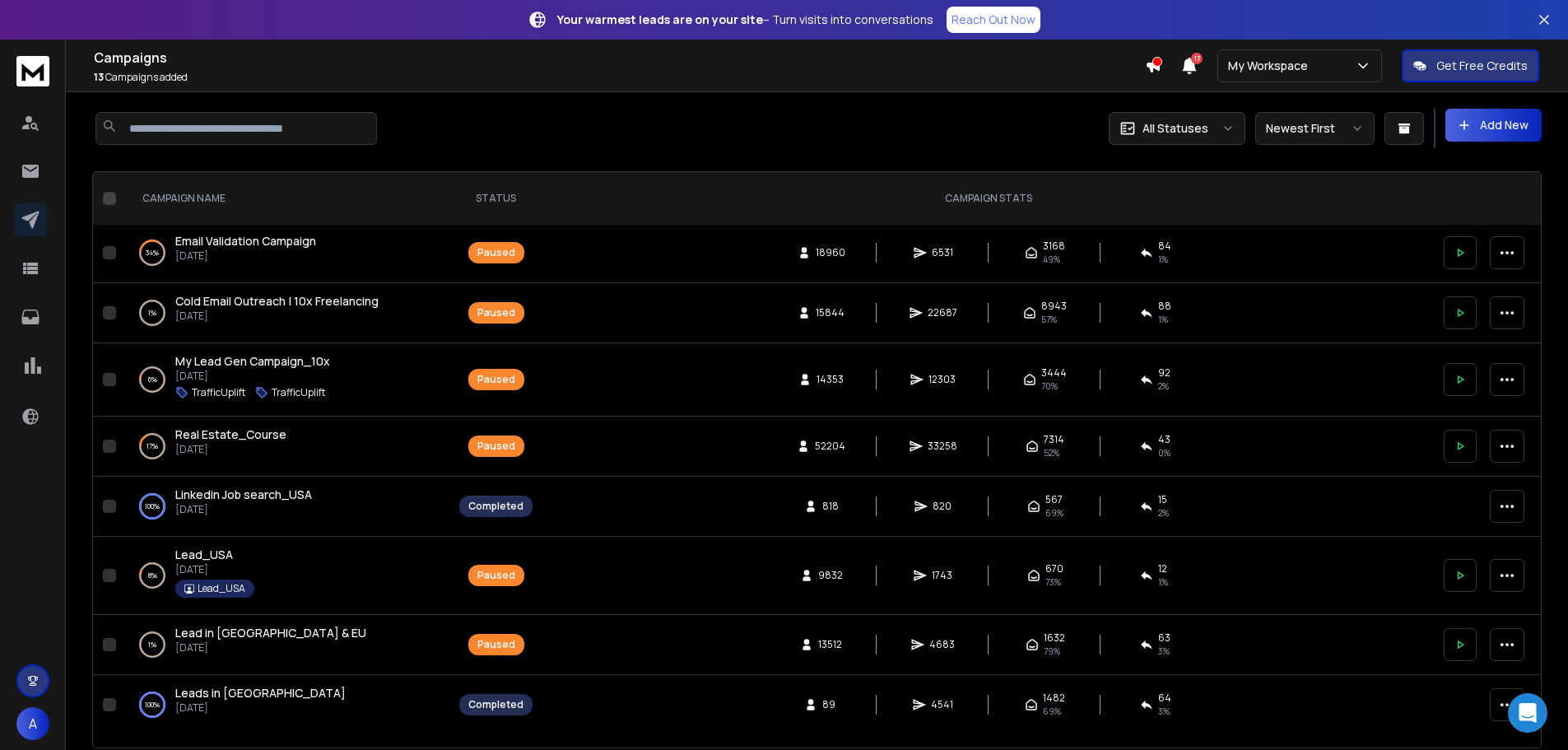
click at [286, 631] on div "1 % Lead in Israel & EU 7 months ago" at bounding box center [286, 645] width 294 height 40
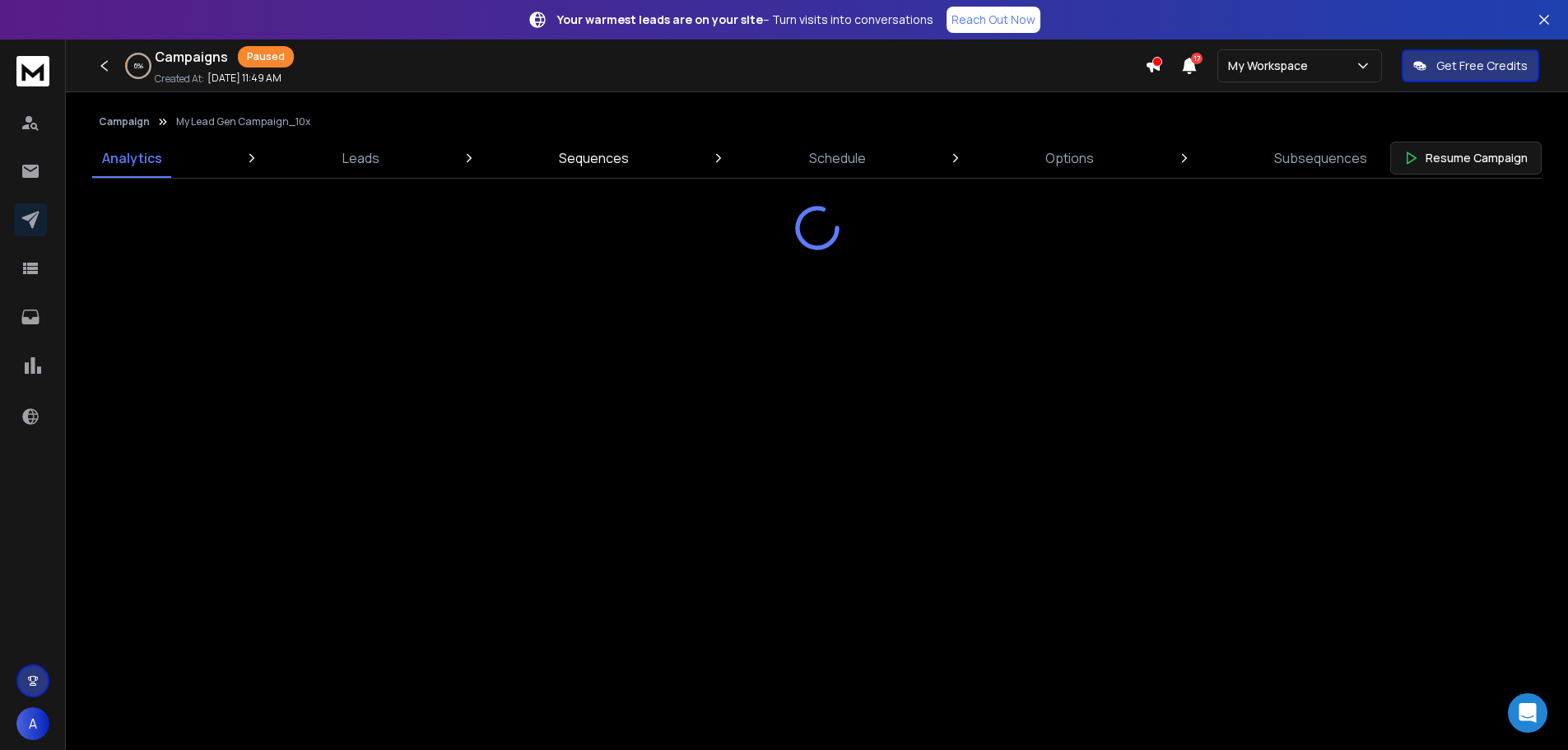
click at [608, 159] on p "Sequences" at bounding box center [594, 158] width 70 height 20
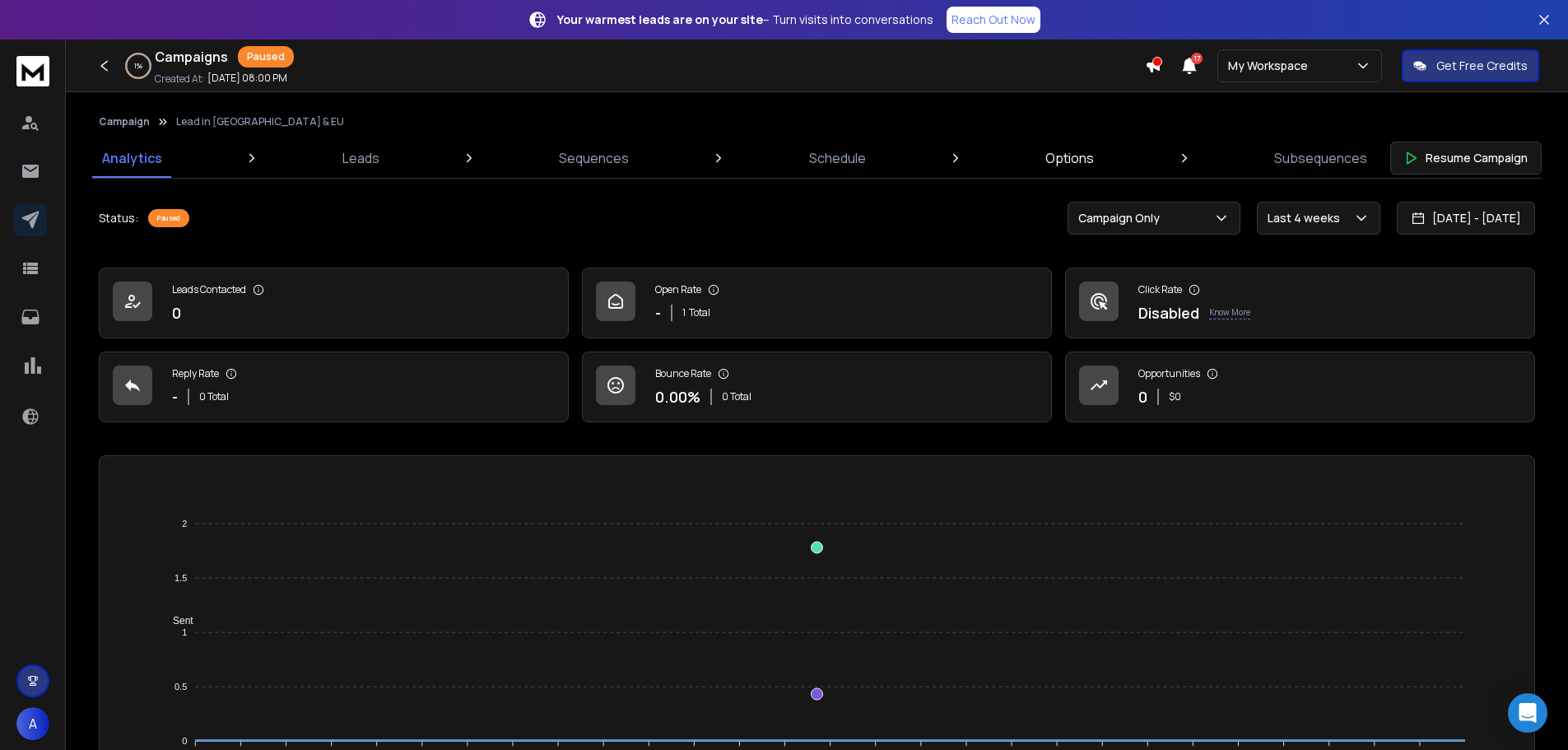
click at [1069, 163] on p "Options" at bounding box center [1069, 158] width 48 height 20
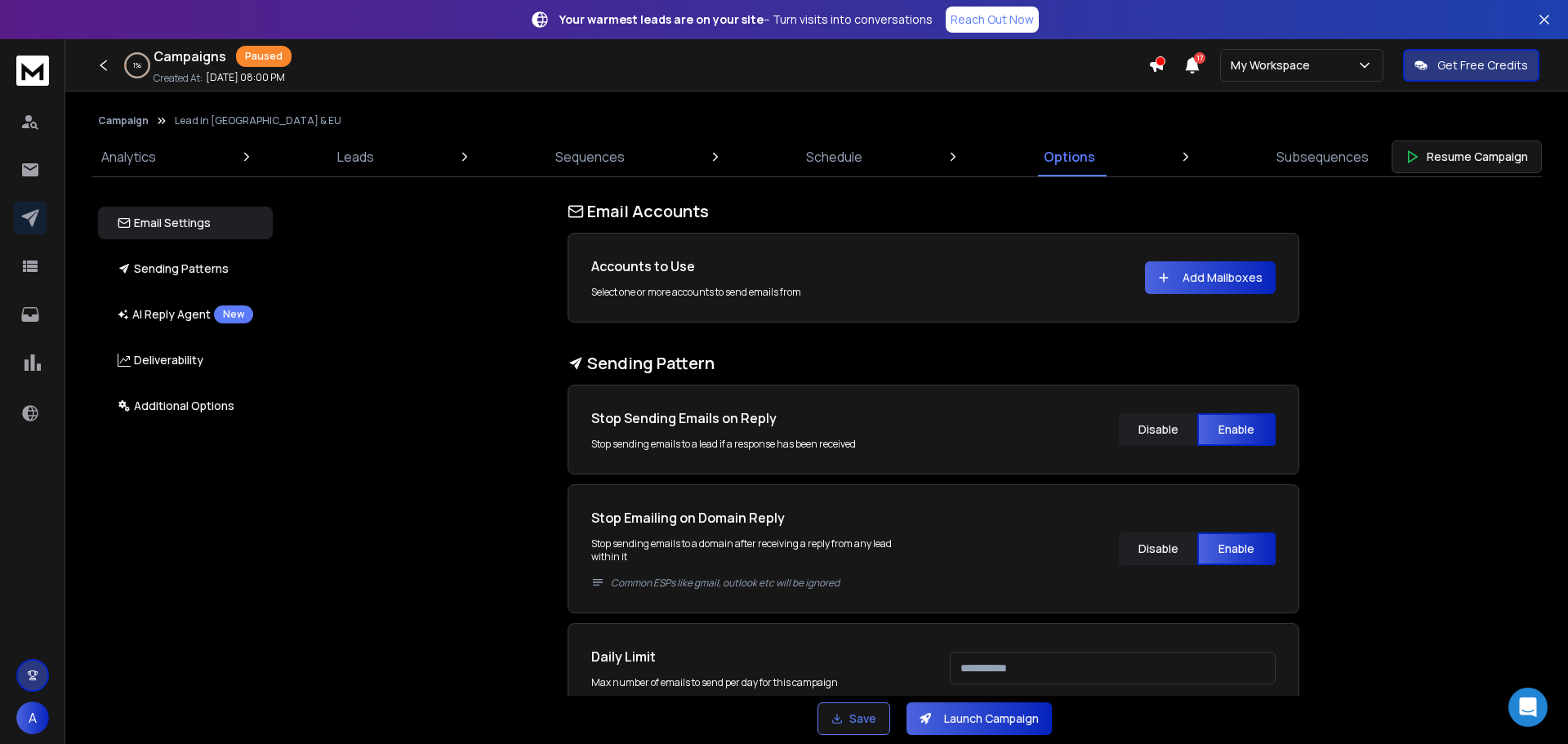
click at [1219, 284] on button "Add Mailboxes" at bounding box center [1210, 277] width 131 height 32
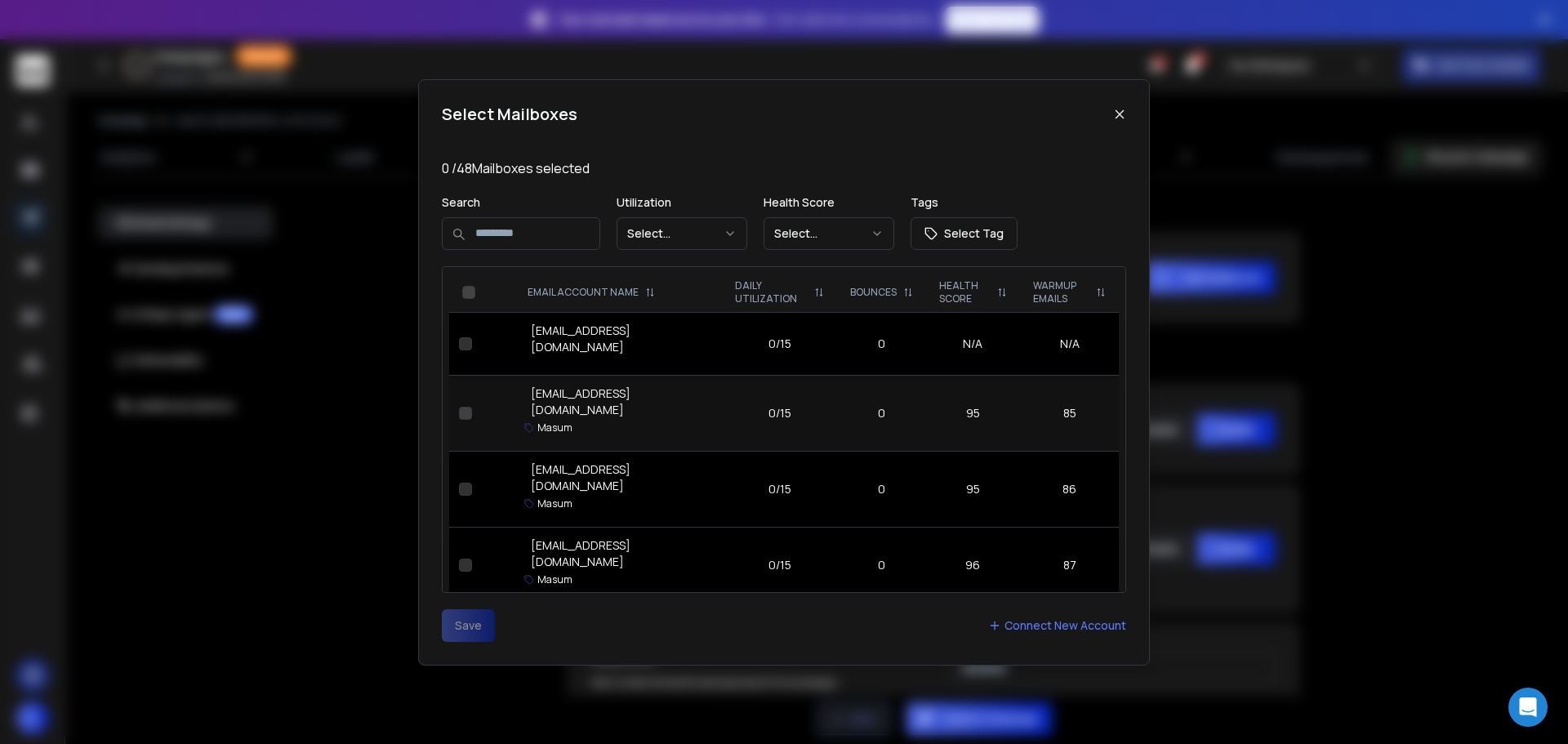
click at [464, 406] on button "button" at bounding box center [465, 413] width 14 height 14
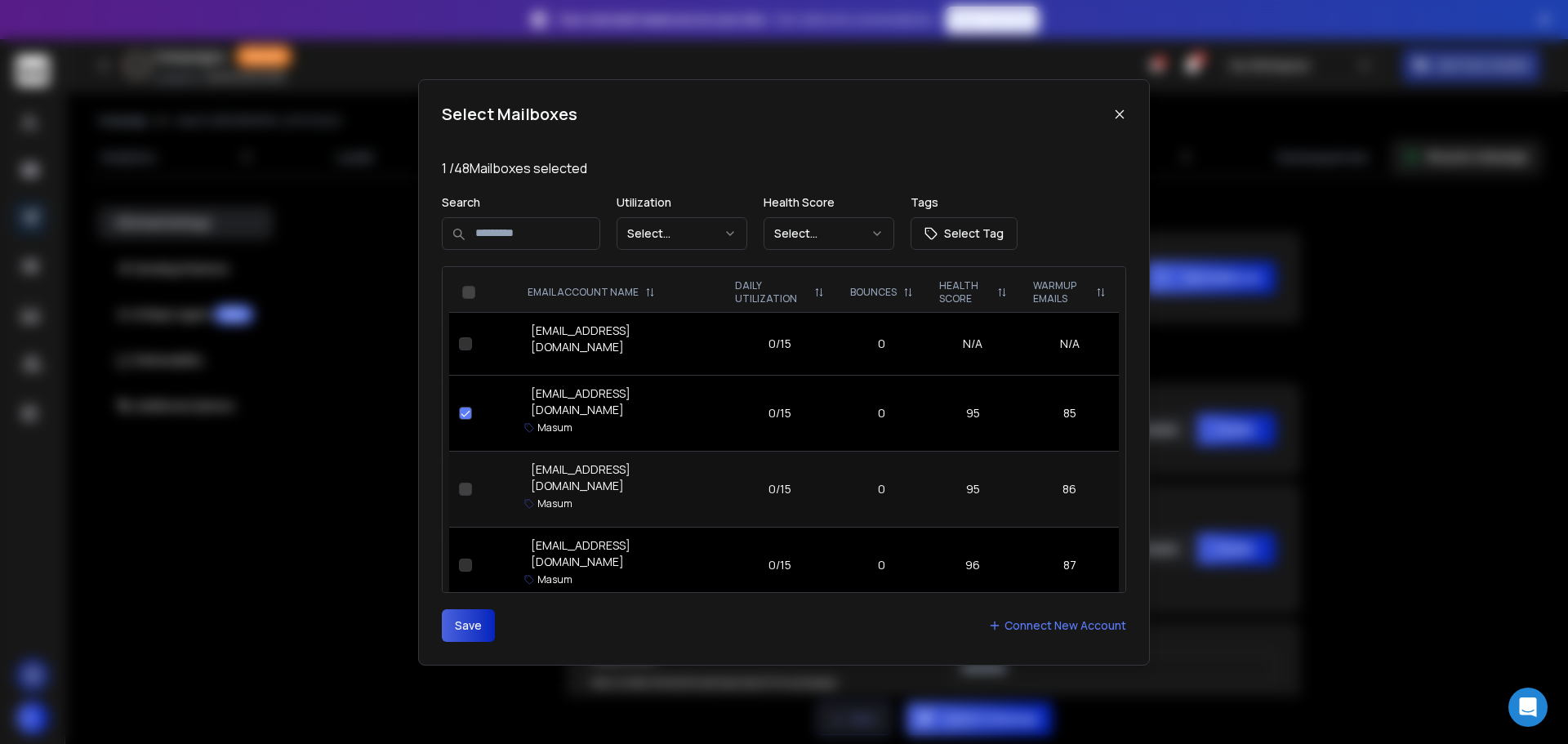
click at [466, 483] on button "button" at bounding box center [465, 489] width 14 height 14
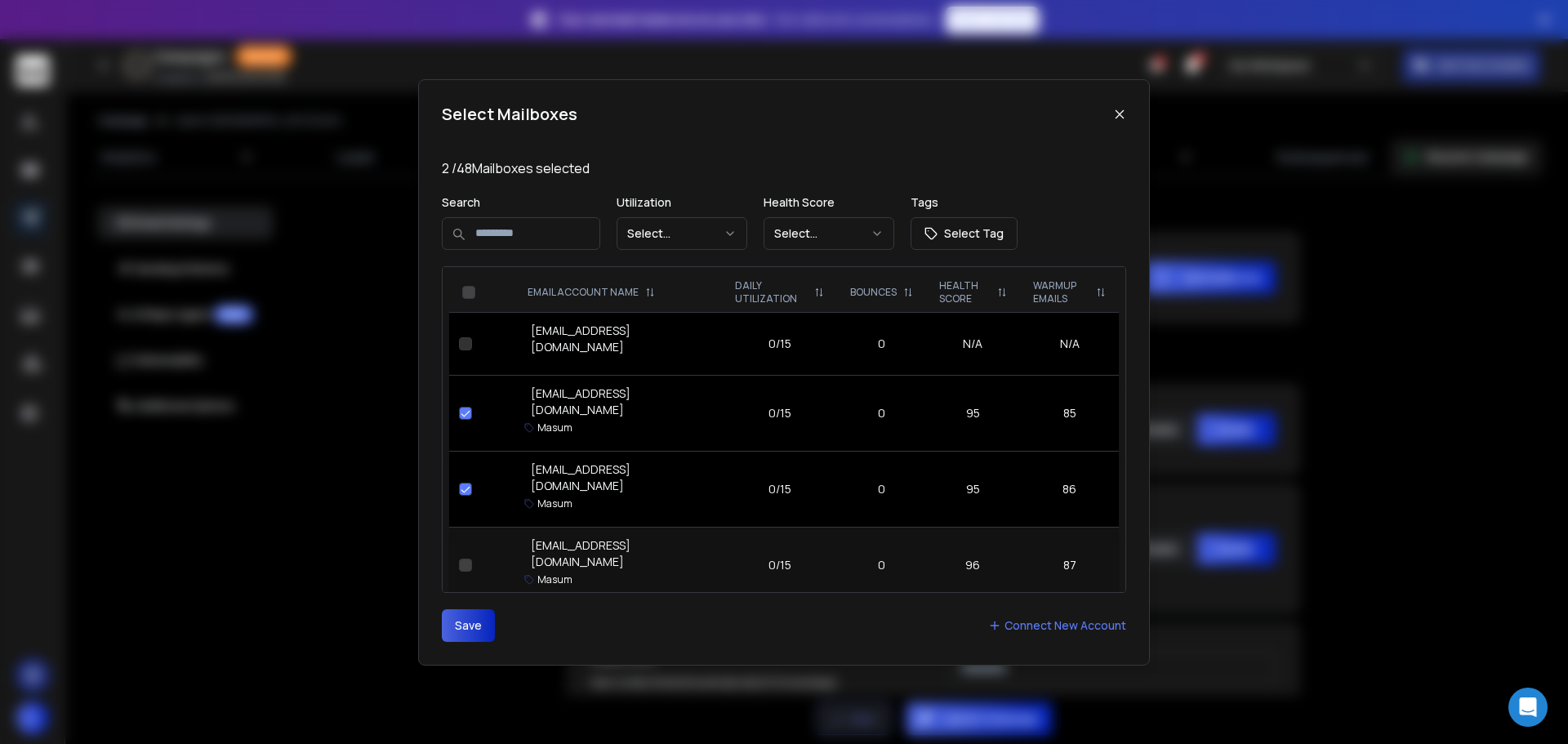
click at [464, 558] on button "button" at bounding box center [465, 565] width 14 height 14
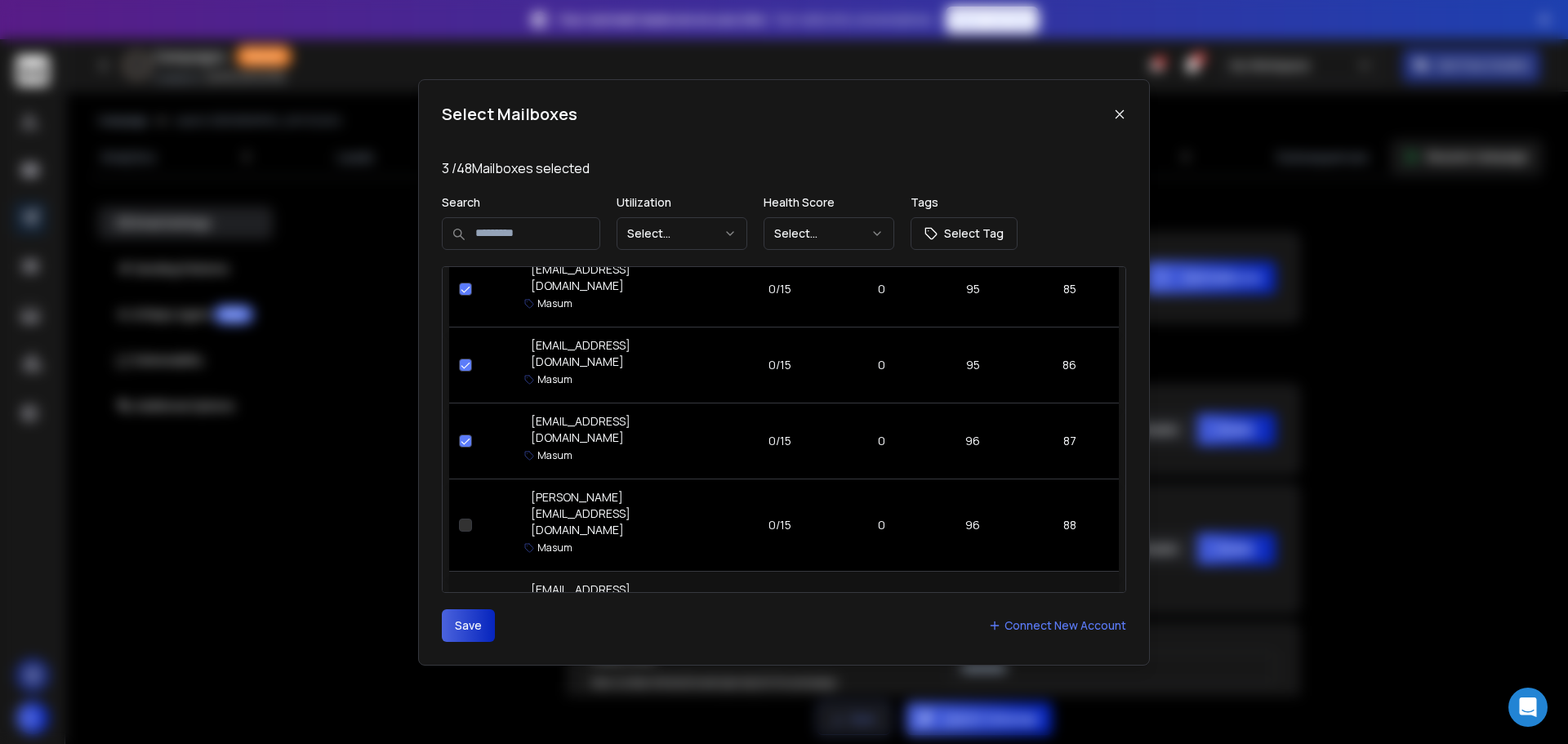
scroll to position [163, 0]
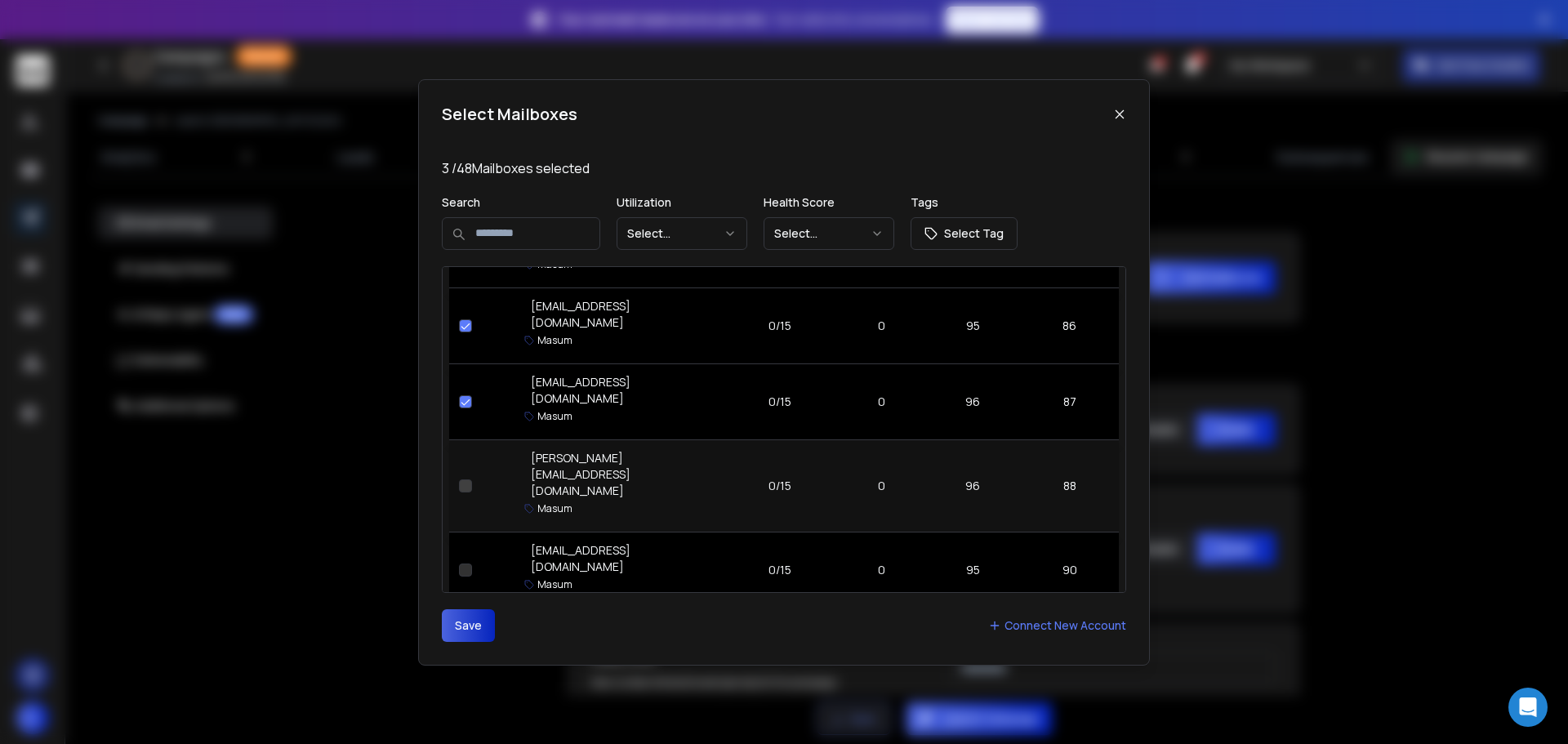
click at [458, 440] on td at bounding box center [482, 486] width 66 height 92
click at [467, 479] on button "button" at bounding box center [465, 485] width 14 height 14
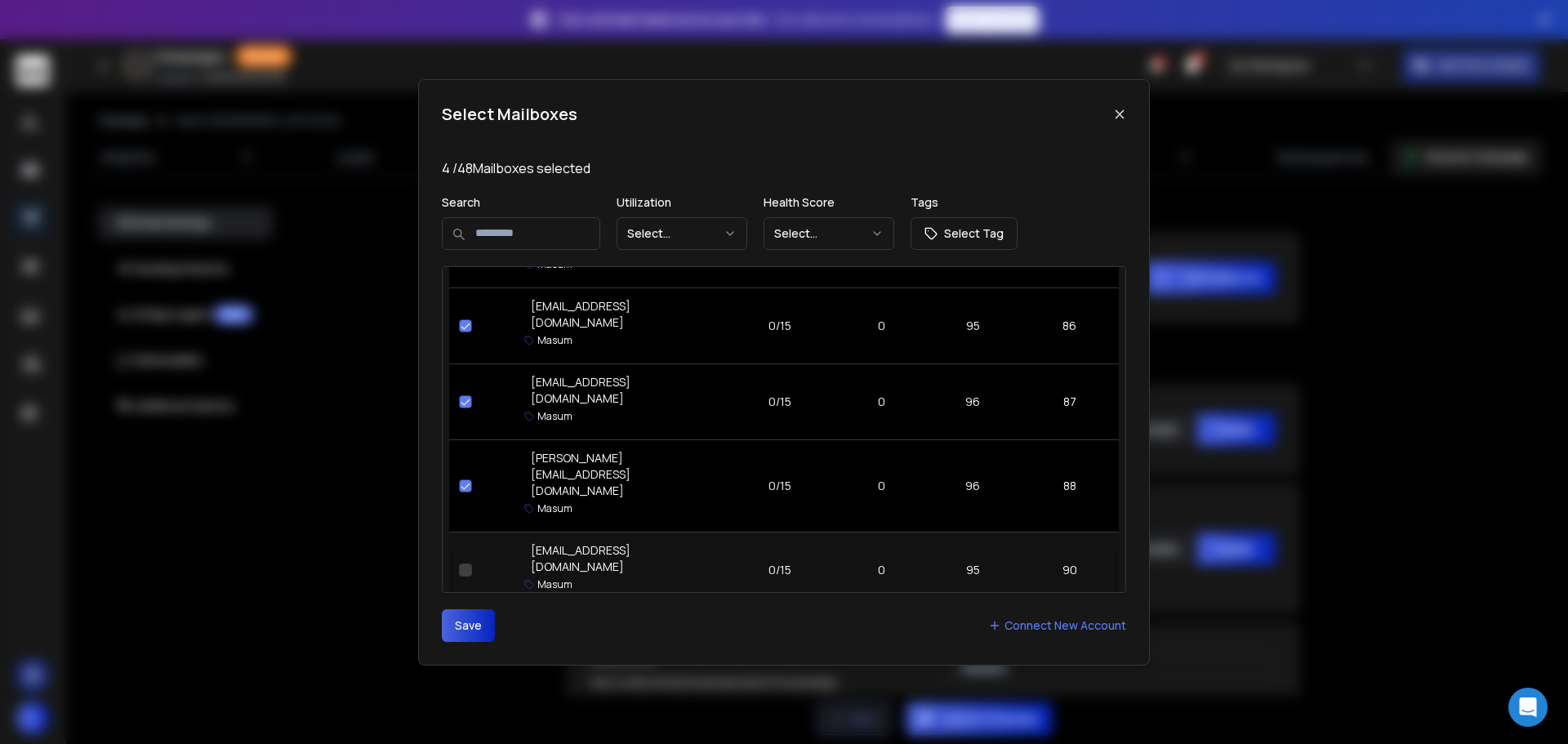
click at [467, 564] on button "button" at bounding box center [465, 570] width 14 height 14
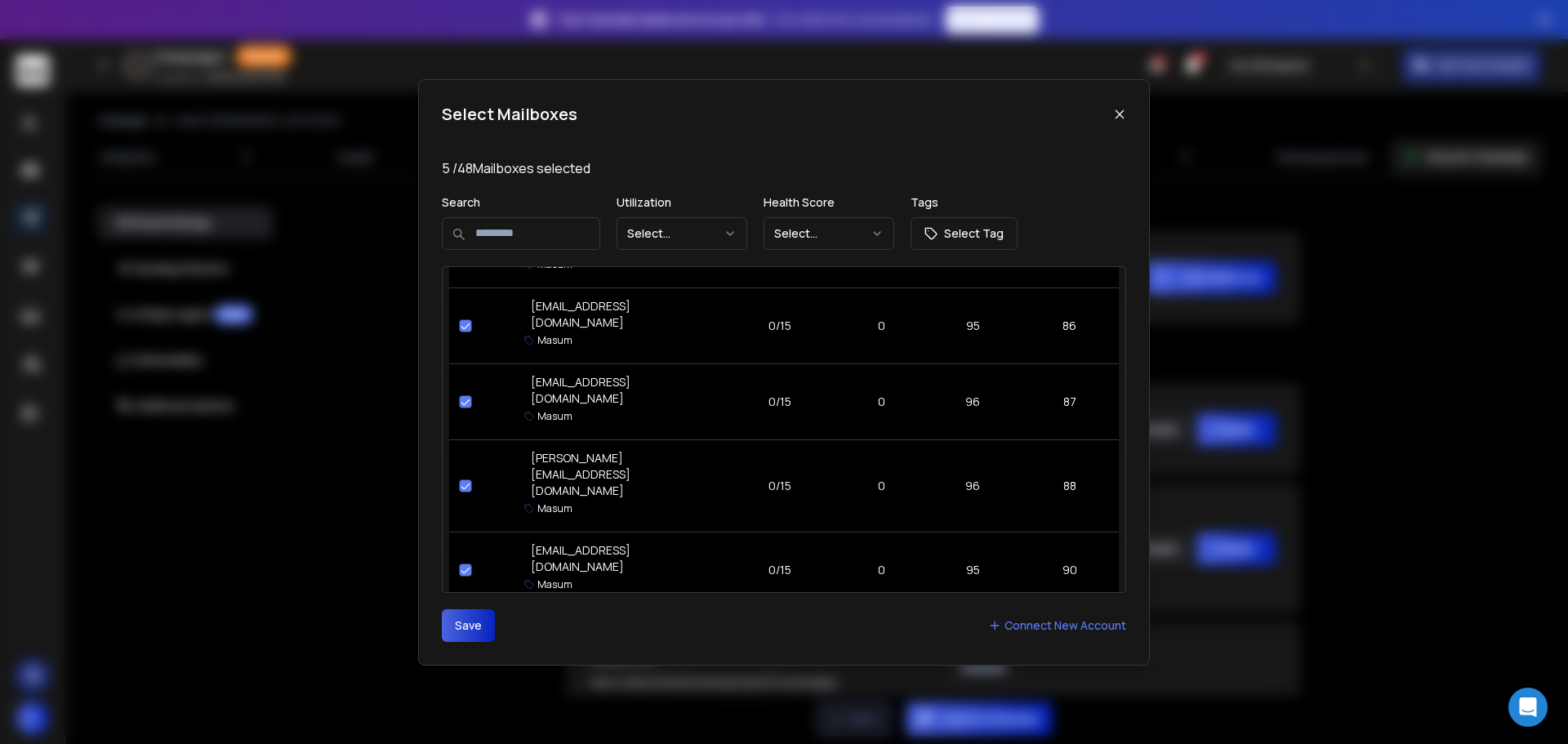
click at [460, 640] on button "button" at bounding box center [465, 646] width 14 height 14
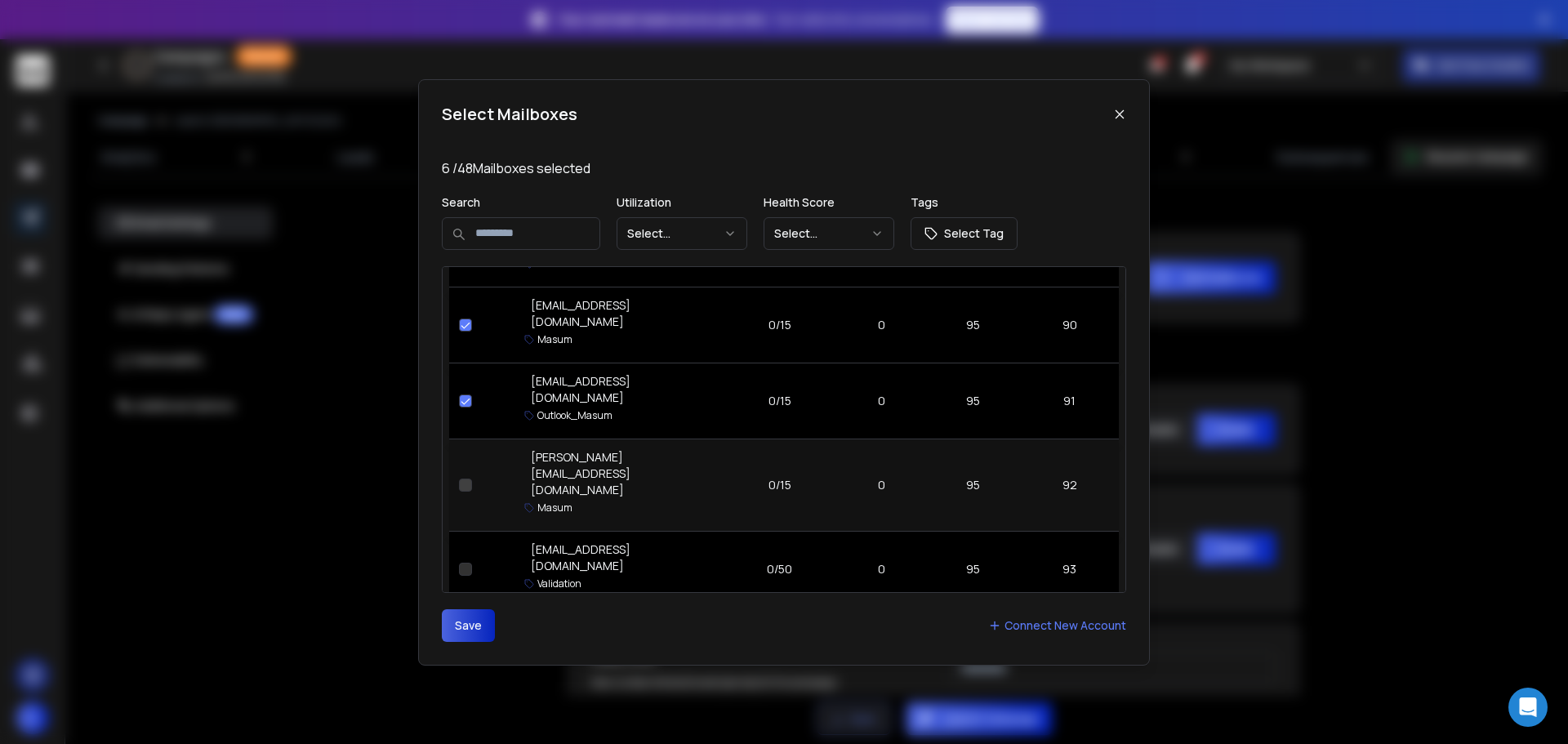
click at [466, 478] on button "button" at bounding box center [465, 485] width 14 height 14
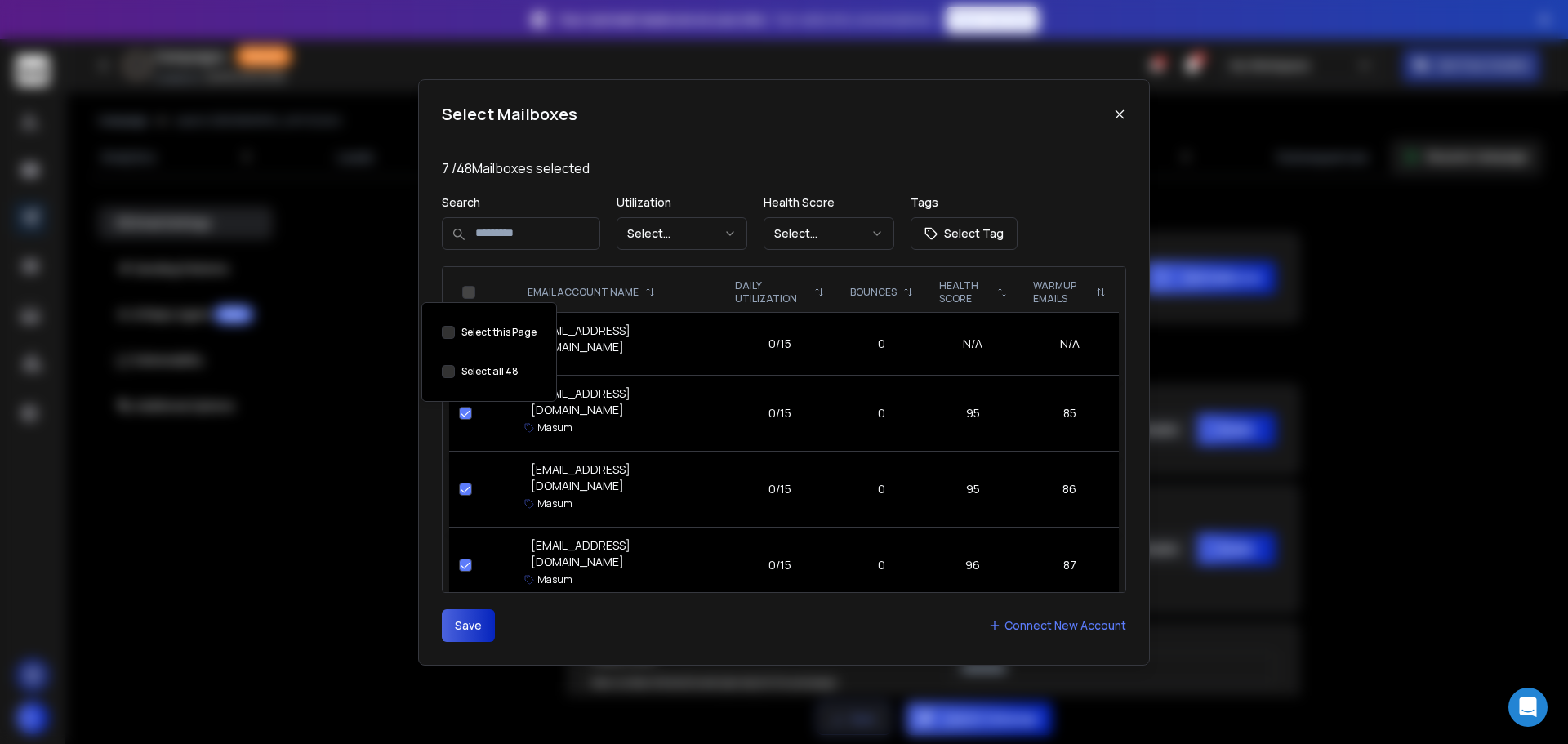
click at [449, 371] on button "Select this Page" at bounding box center [448, 371] width 14 height 14
click at [1115, 112] on icon at bounding box center [1119, 114] width 14 height 14
